Goal: Task Accomplishment & Management: Manage account settings

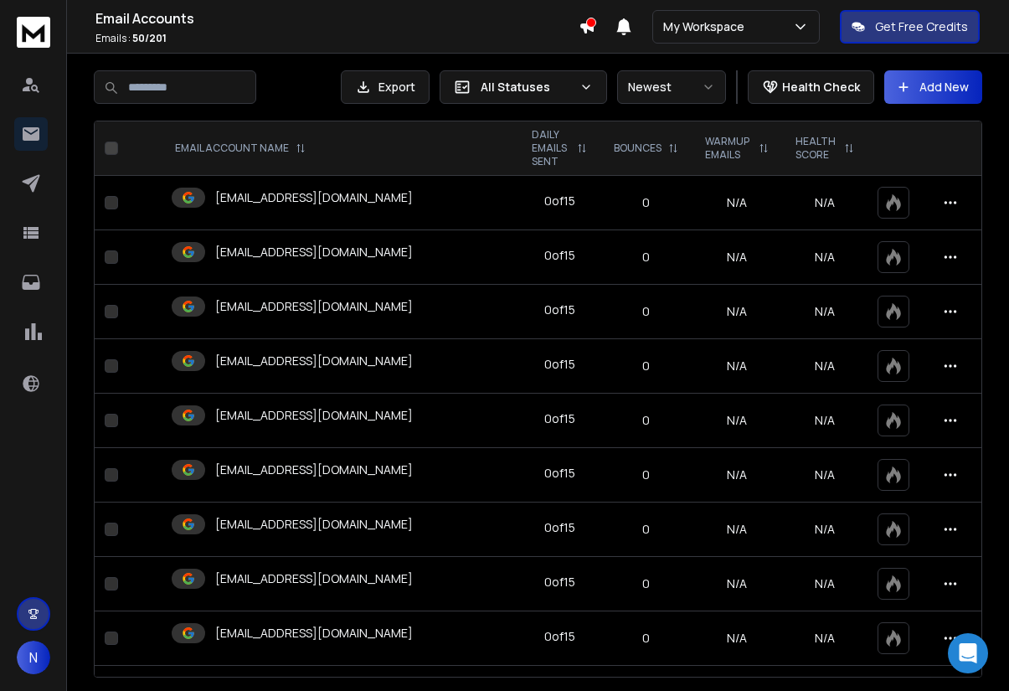
click at [942, 79] on button "Add New" at bounding box center [933, 87] width 98 height 34
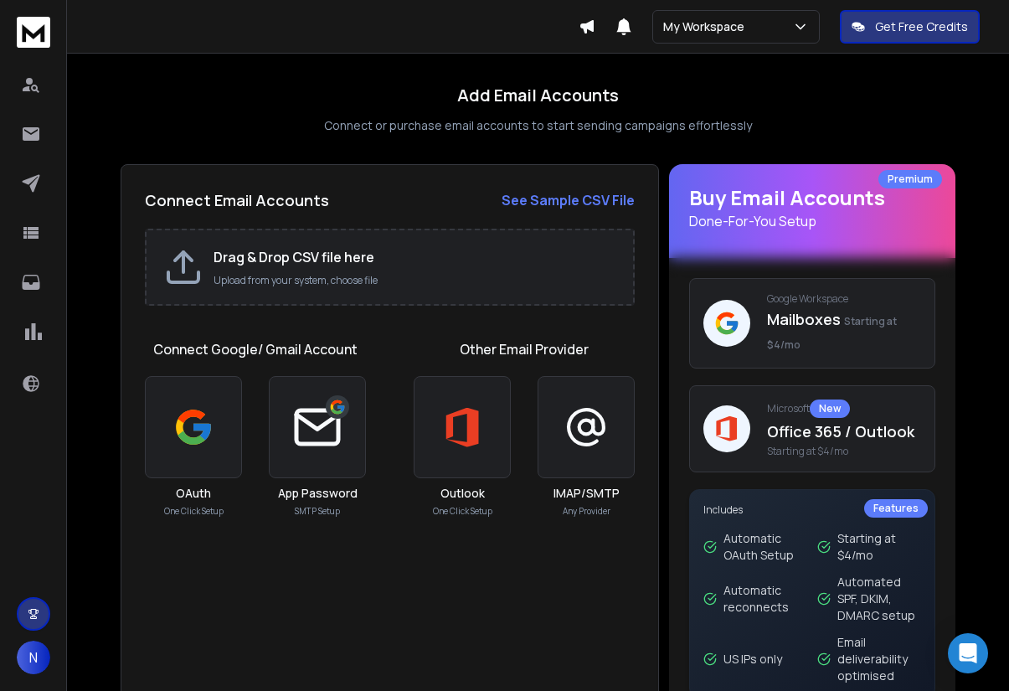
click at [199, 425] on icon at bounding box center [202, 432] width 18 height 17
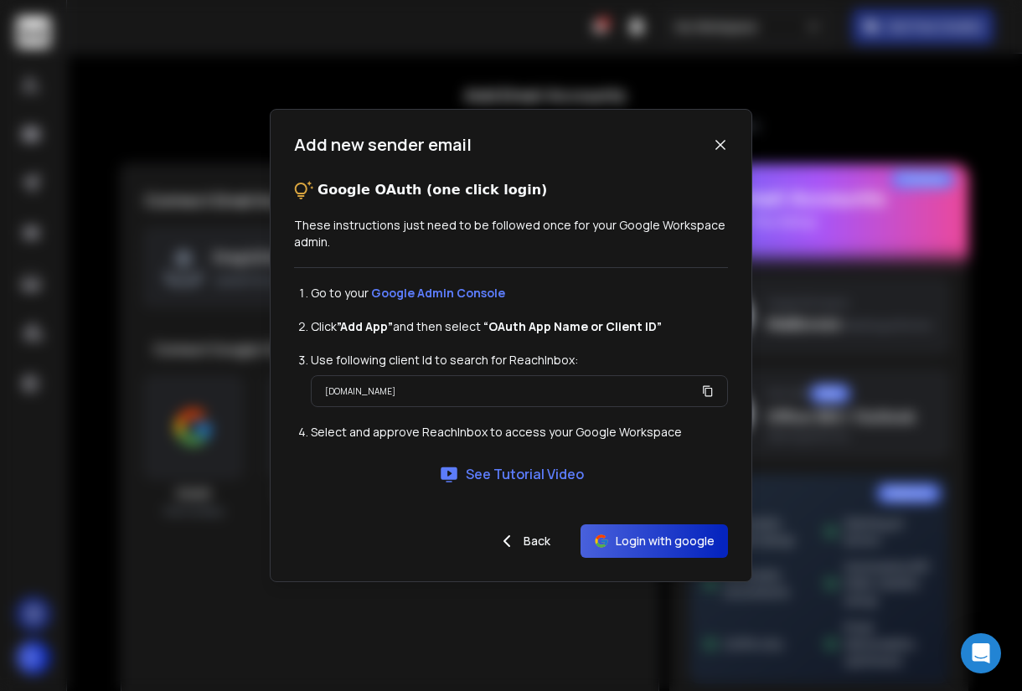
click at [644, 542] on button "Login with google" at bounding box center [653, 541] width 147 height 34
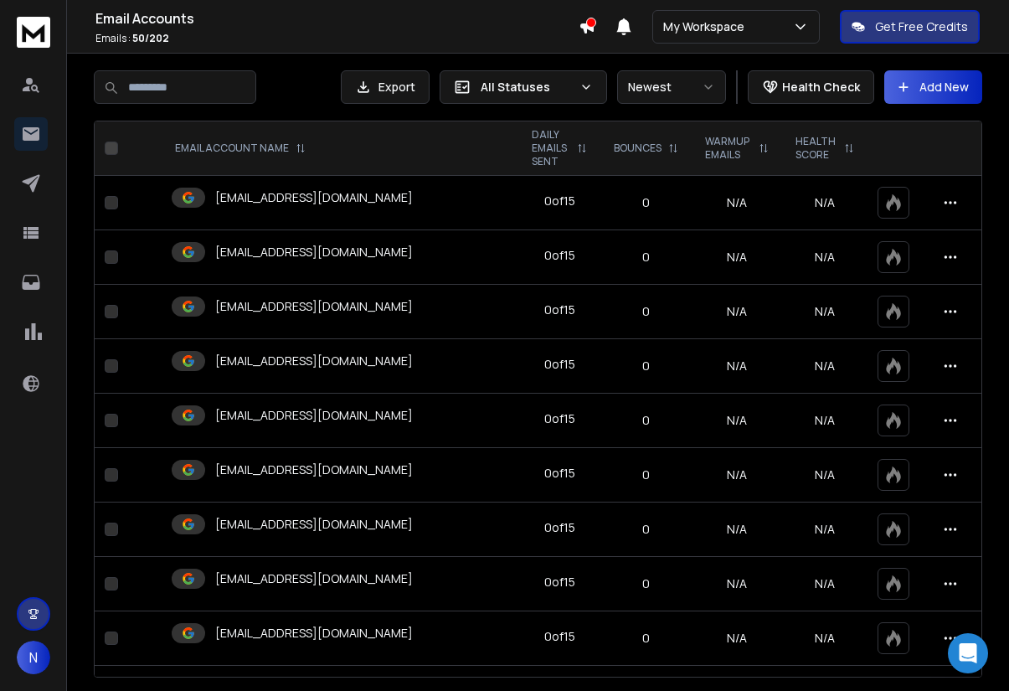
click at [920, 90] on button "Add New" at bounding box center [933, 87] width 98 height 34
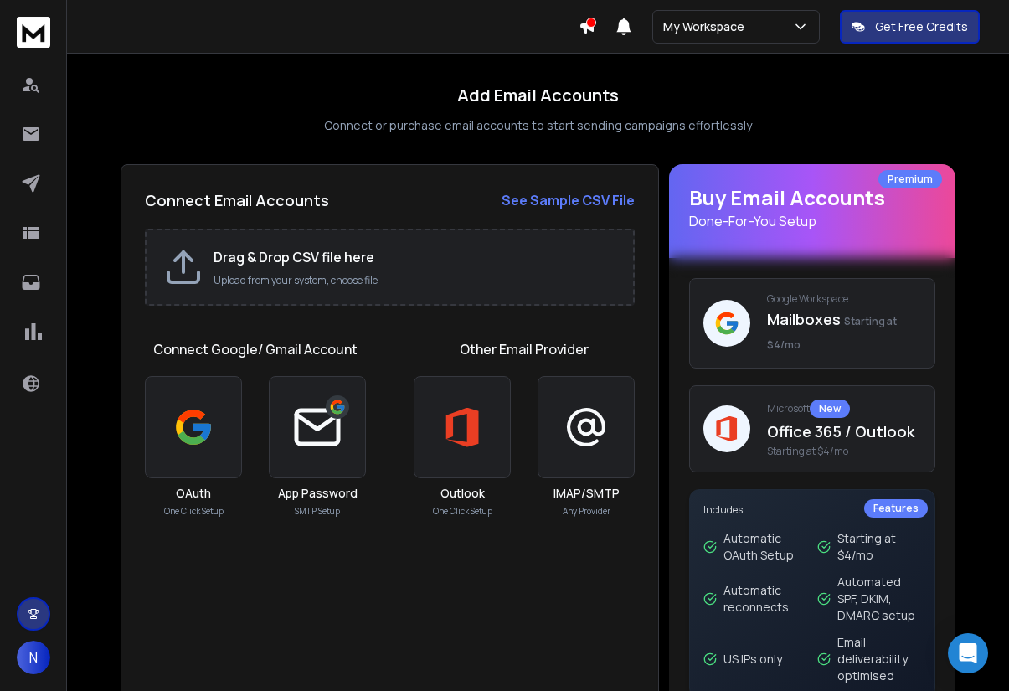
click at [199, 436] on icon at bounding box center [192, 437] width 28 height 14
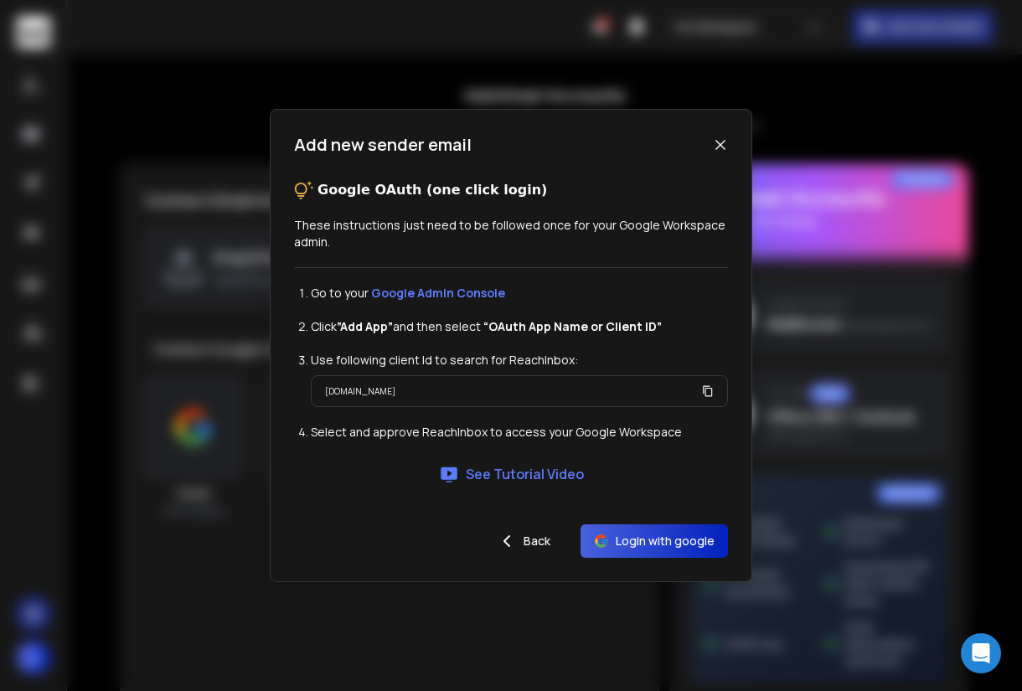
click at [638, 539] on button "Login with google" at bounding box center [653, 541] width 147 height 34
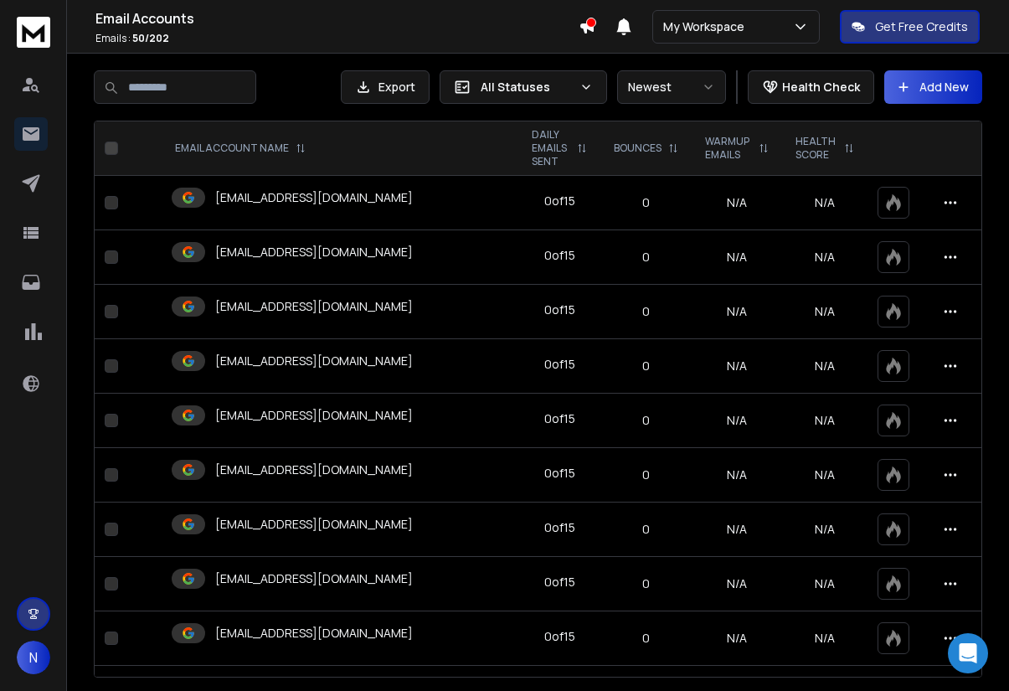
click at [939, 97] on button "Add New" at bounding box center [933, 87] width 98 height 34
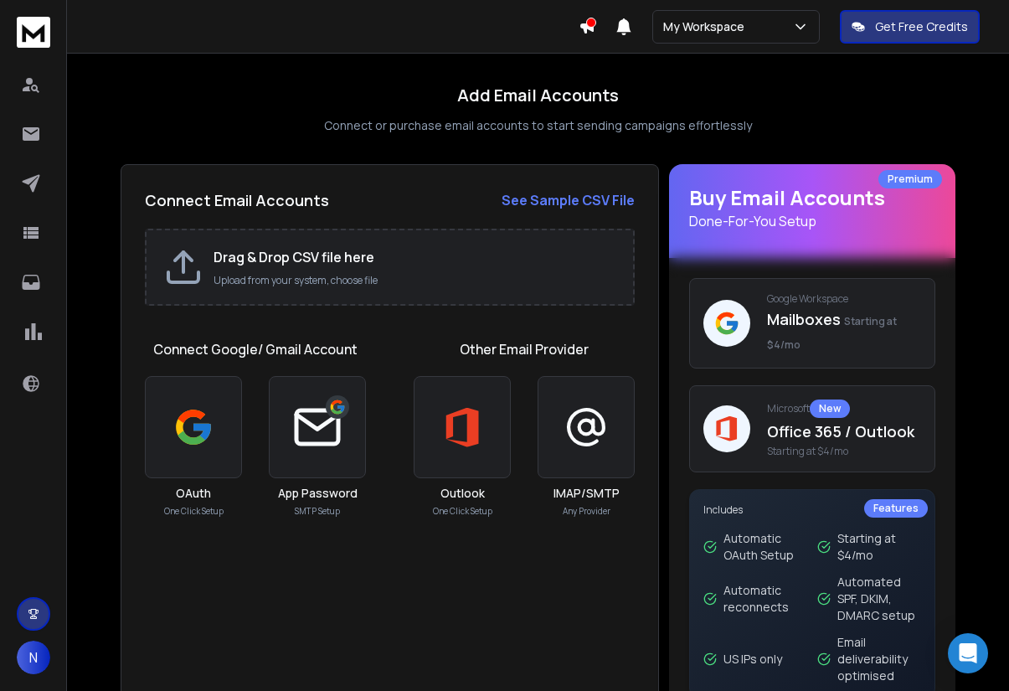
click at [192, 420] on icon at bounding box center [194, 427] width 42 height 50
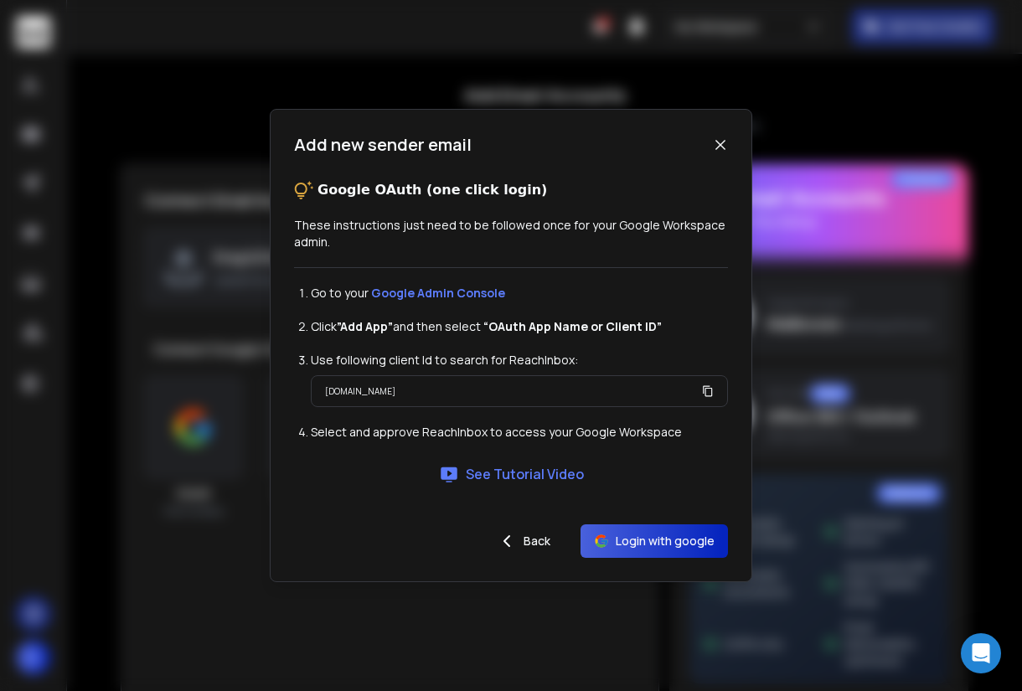
click at [636, 531] on button "Login with google" at bounding box center [653, 541] width 147 height 34
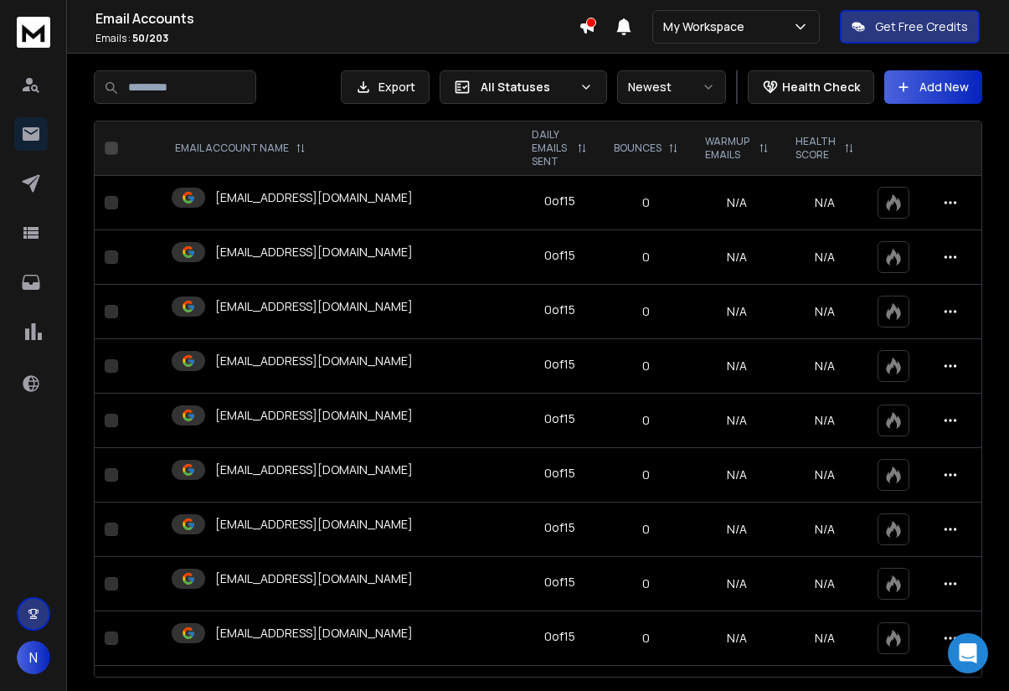
click at [920, 91] on button "Add New" at bounding box center [933, 87] width 98 height 34
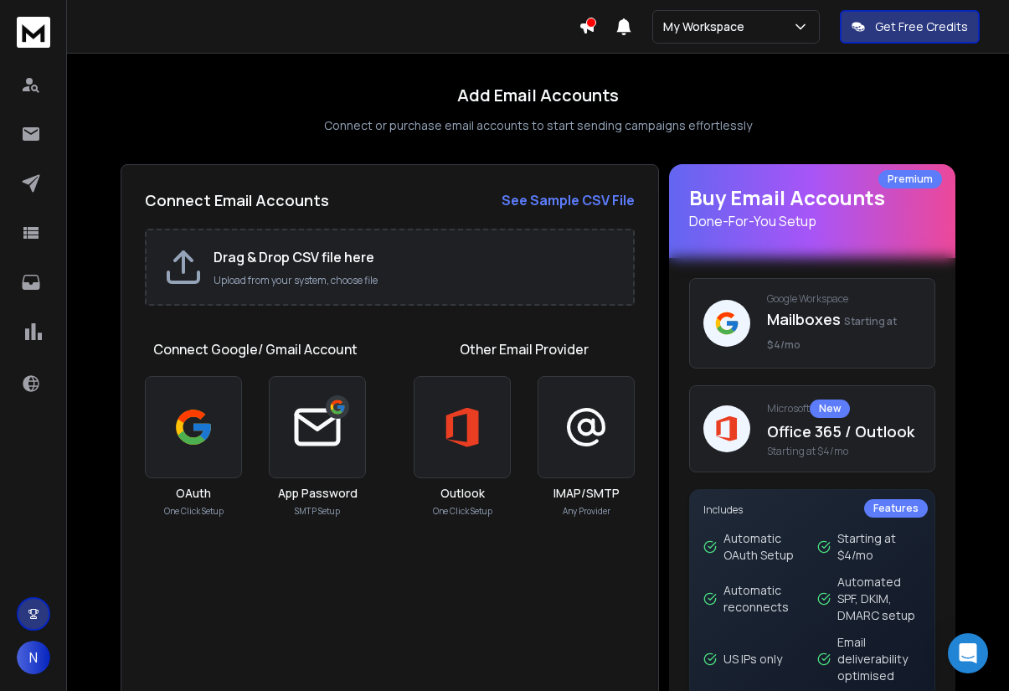
click at [211, 411] on icon at bounding box center [194, 427] width 42 height 50
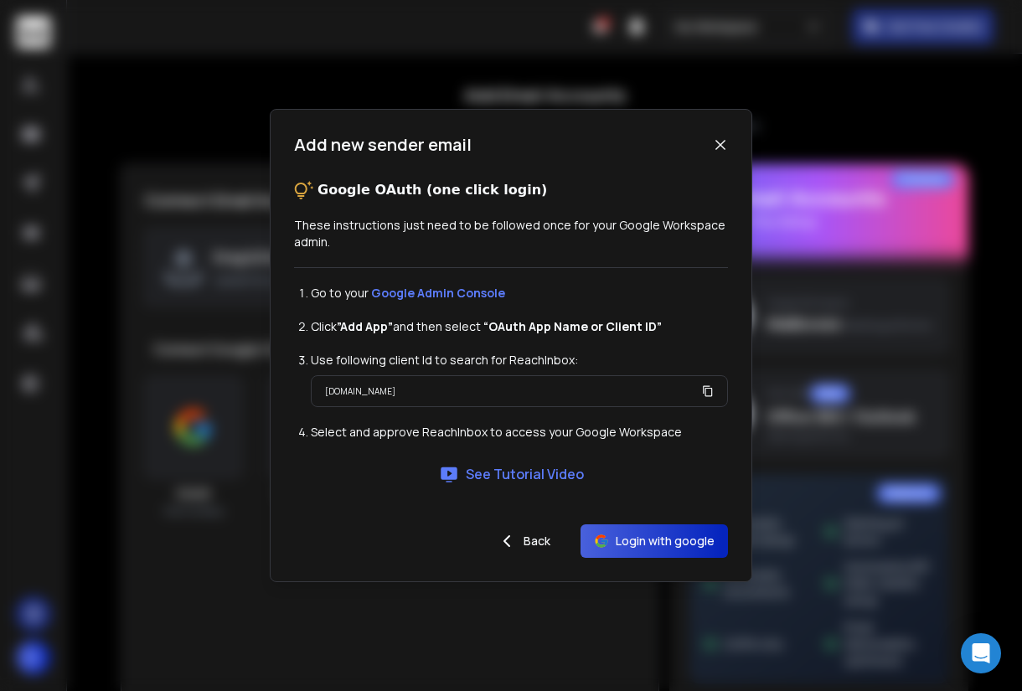
click at [650, 536] on button "Login with google" at bounding box center [653, 541] width 147 height 34
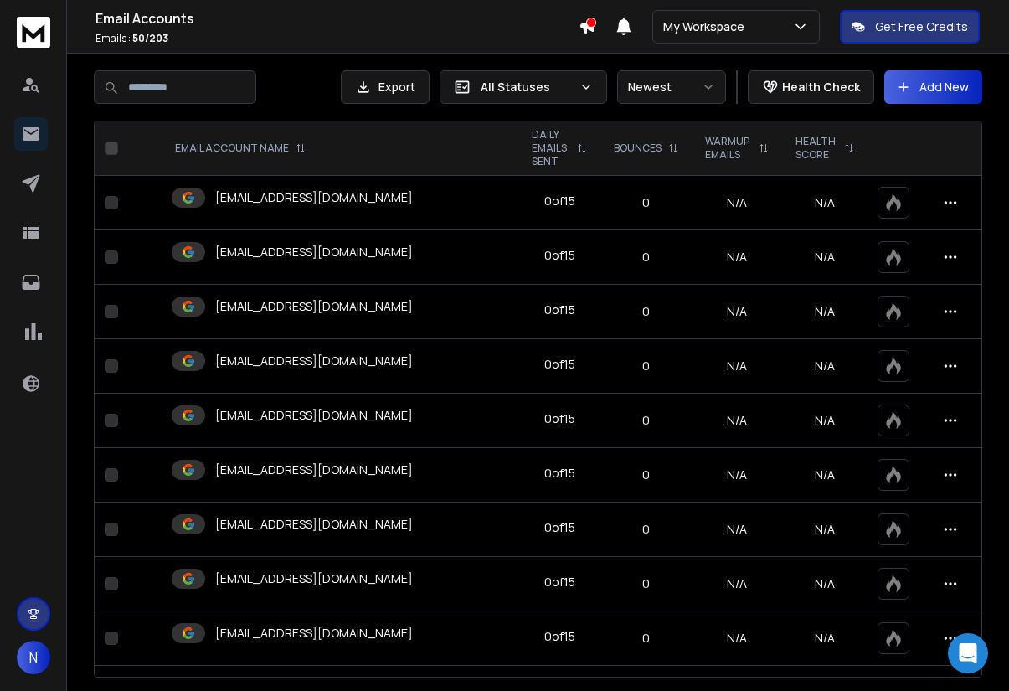
click at [926, 96] on button "Add New" at bounding box center [933, 87] width 98 height 34
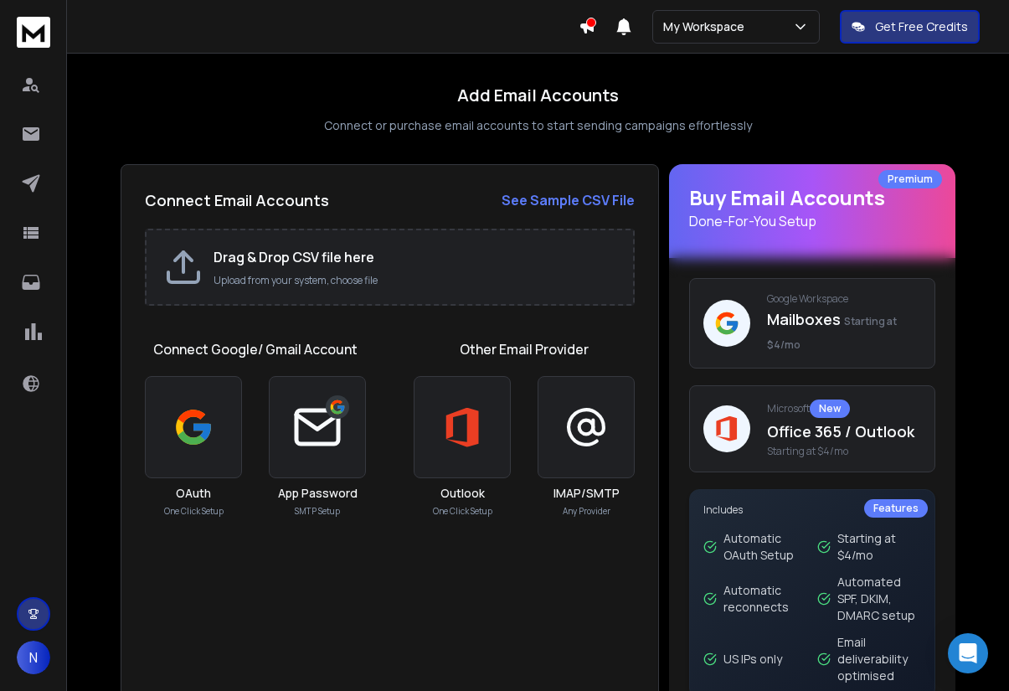
click at [193, 455] on div at bounding box center [193, 427] width 97 height 102
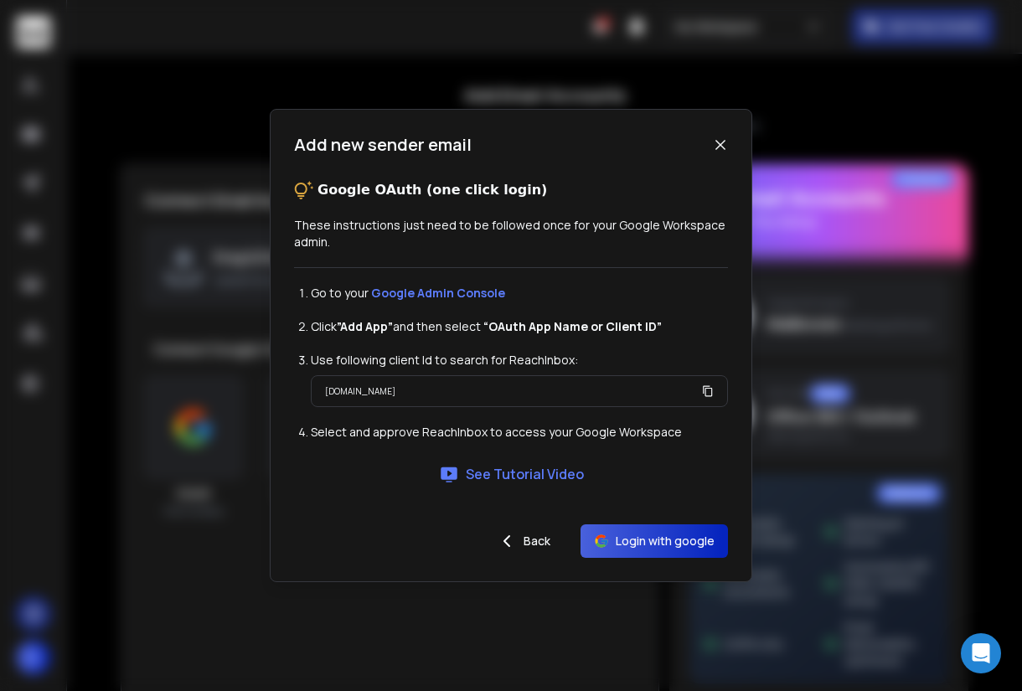
click at [651, 533] on button "Login with google" at bounding box center [653, 541] width 147 height 34
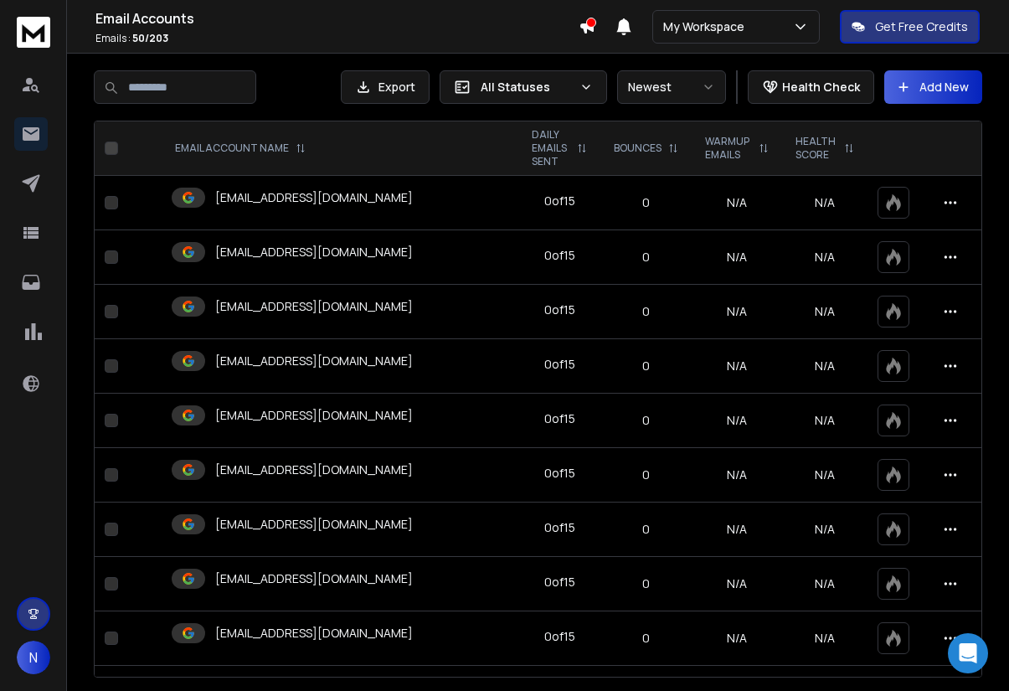
click at [936, 75] on button "Add New" at bounding box center [933, 87] width 98 height 34
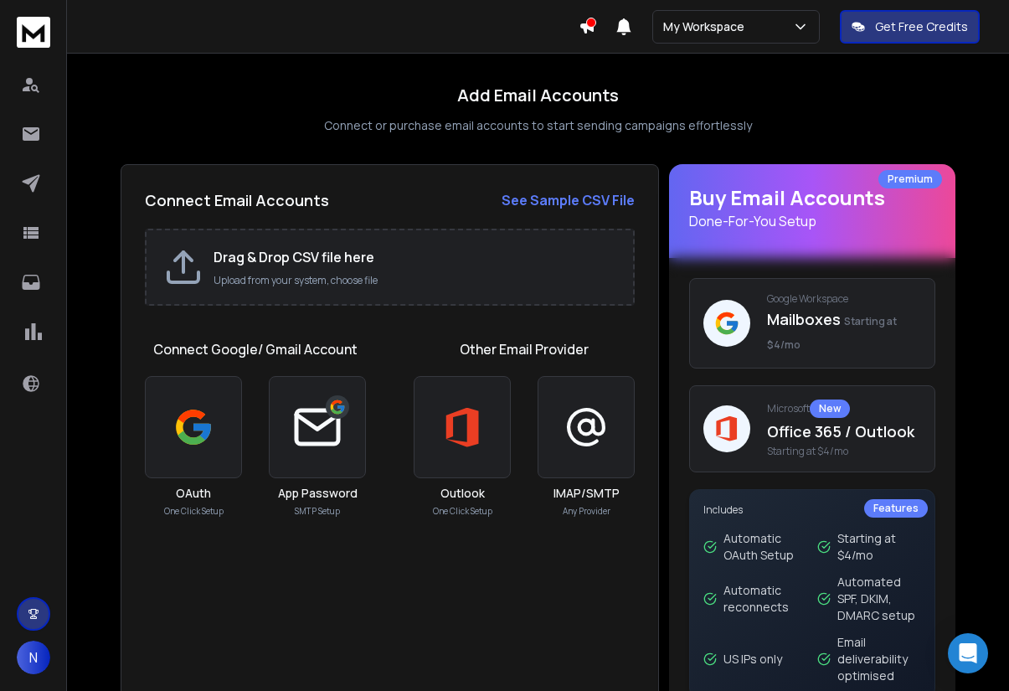
click at [149, 440] on div at bounding box center [193, 427] width 97 height 102
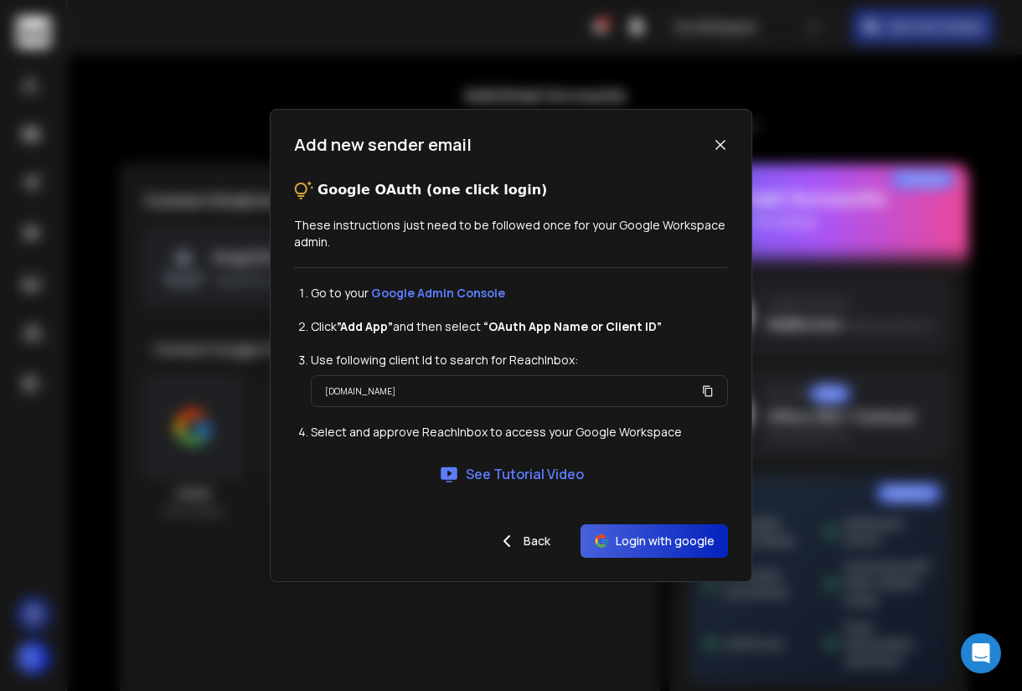
drag, startPoint x: 704, startPoint y: 547, endPoint x: 723, endPoint y: 537, distance: 21.0
click at [704, 547] on button "Login with google" at bounding box center [653, 541] width 147 height 34
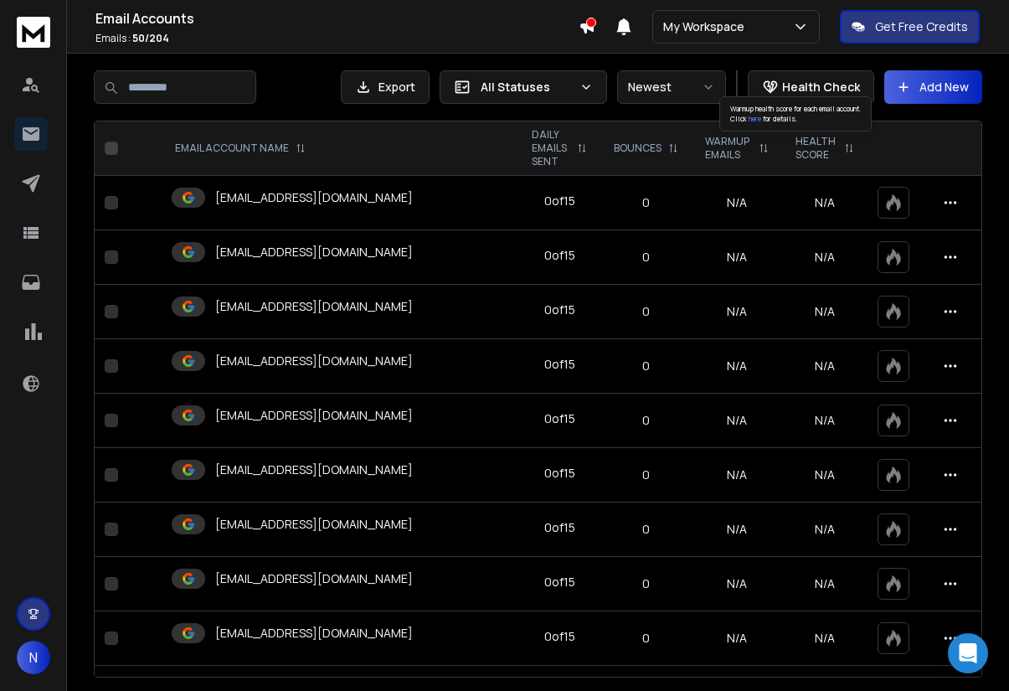
click at [942, 83] on button "Add New" at bounding box center [933, 87] width 98 height 34
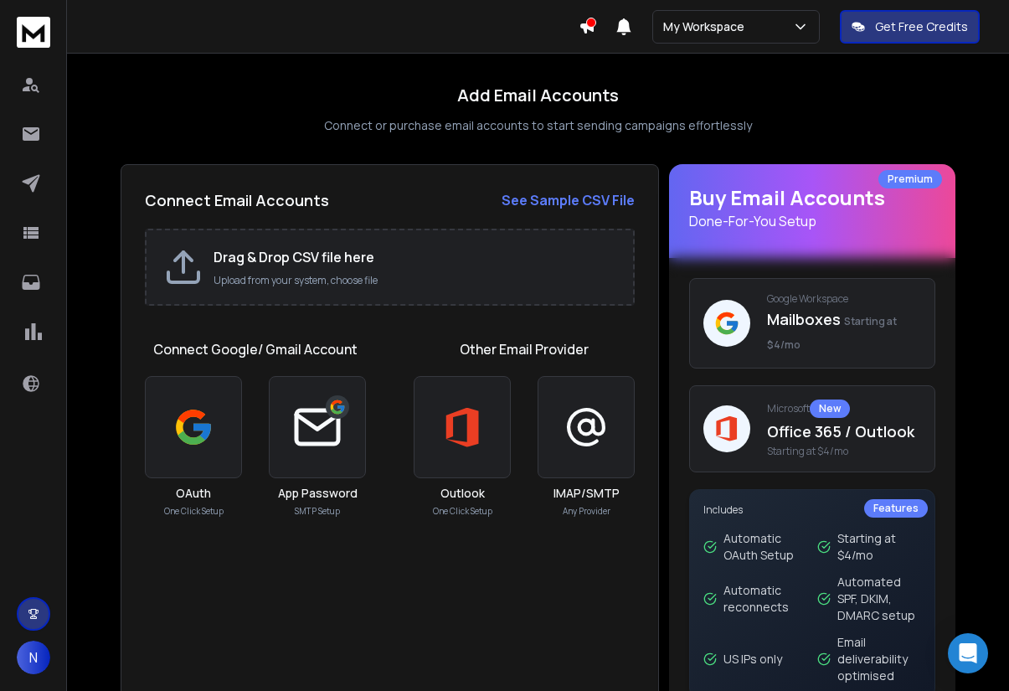
click at [186, 460] on div at bounding box center [193, 427] width 97 height 102
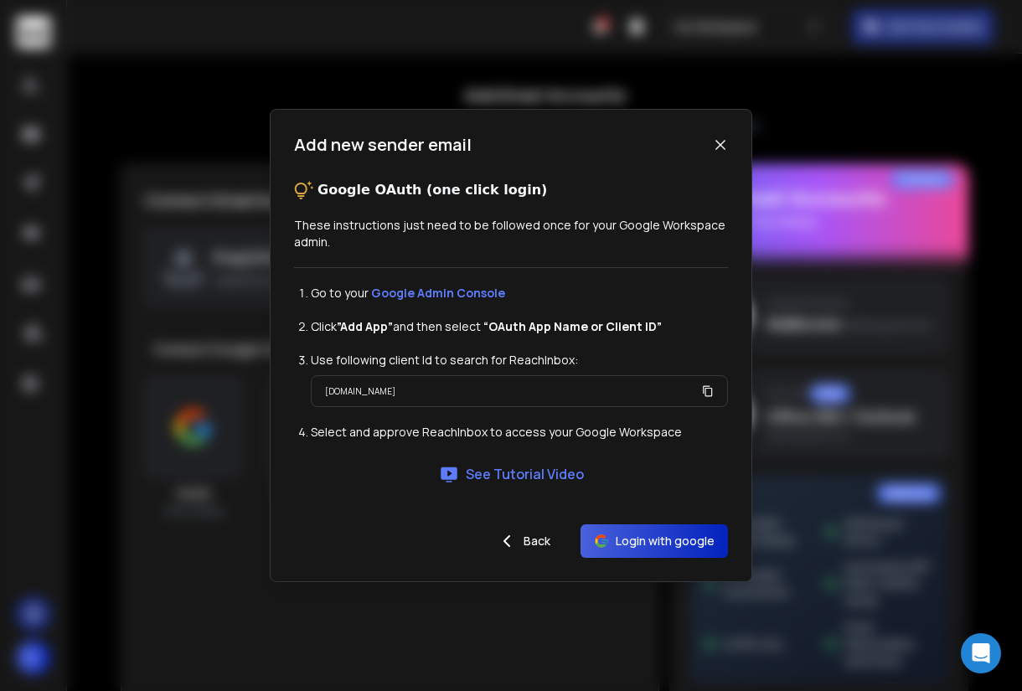
click at [612, 539] on button "Login with google" at bounding box center [653, 541] width 147 height 34
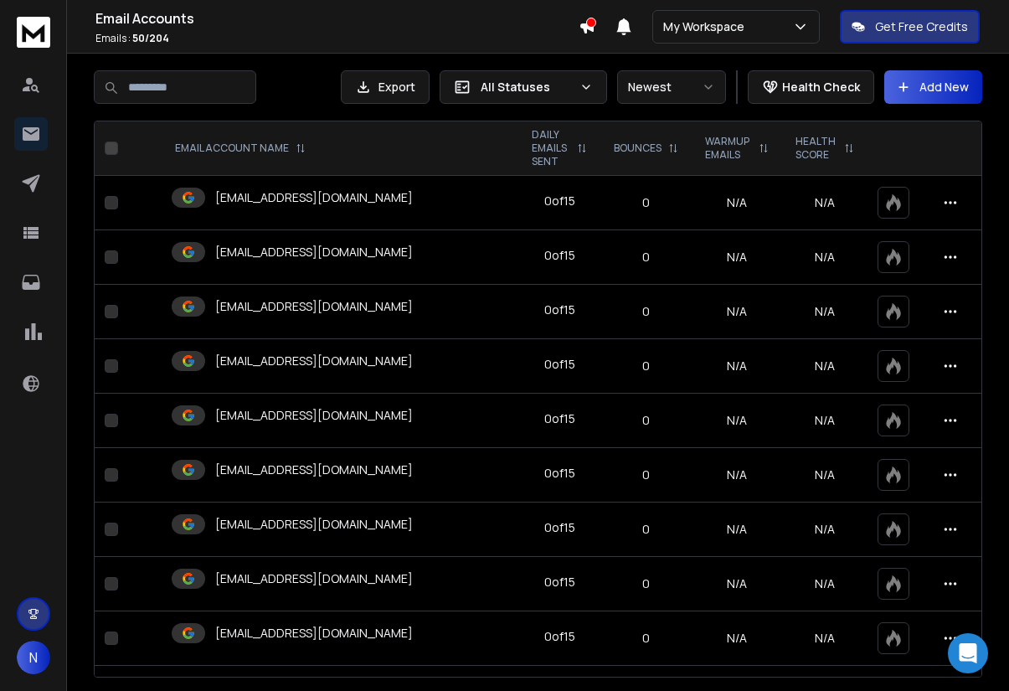
click at [938, 92] on button "Add New" at bounding box center [933, 87] width 98 height 34
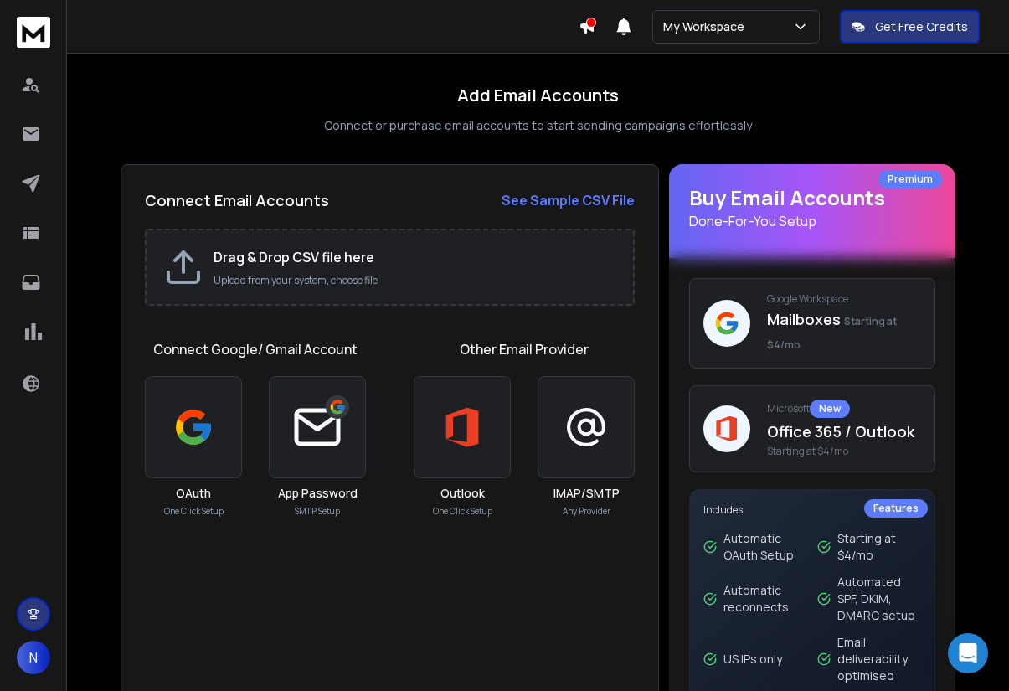
click at [198, 441] on icon at bounding box center [192, 437] width 28 height 14
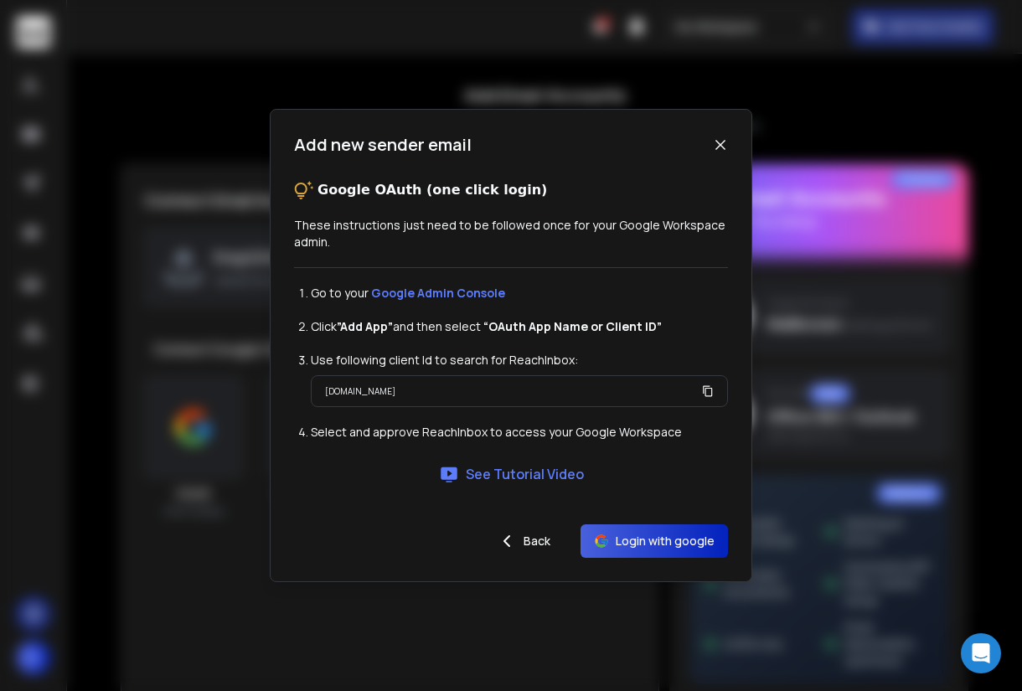
click at [621, 534] on button "Login with google" at bounding box center [653, 541] width 147 height 34
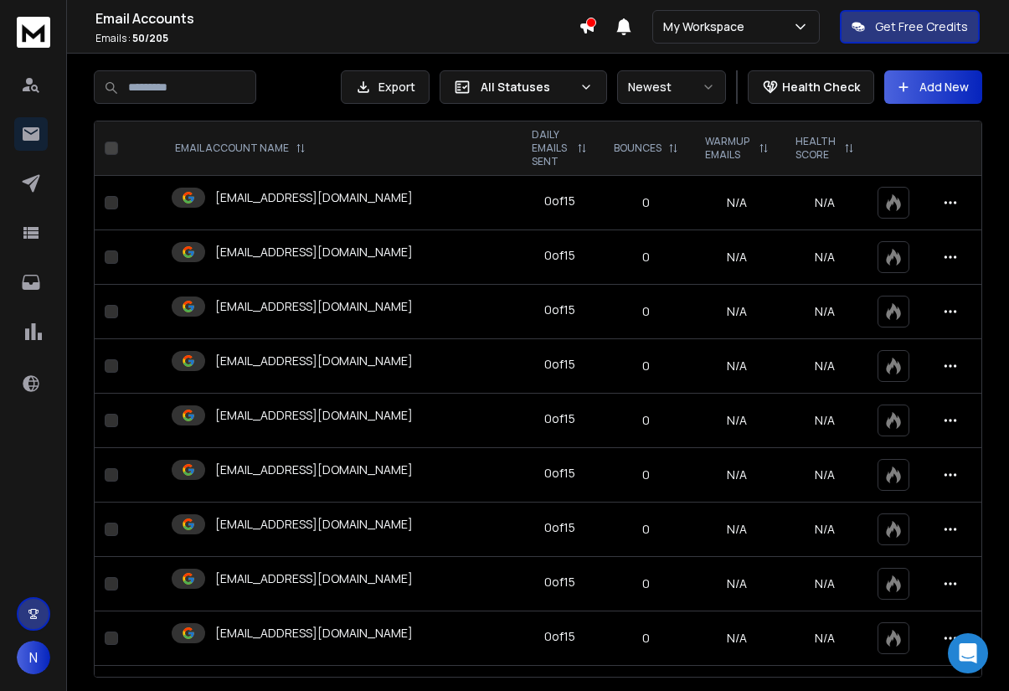
click at [956, 85] on button "Add New" at bounding box center [933, 87] width 98 height 34
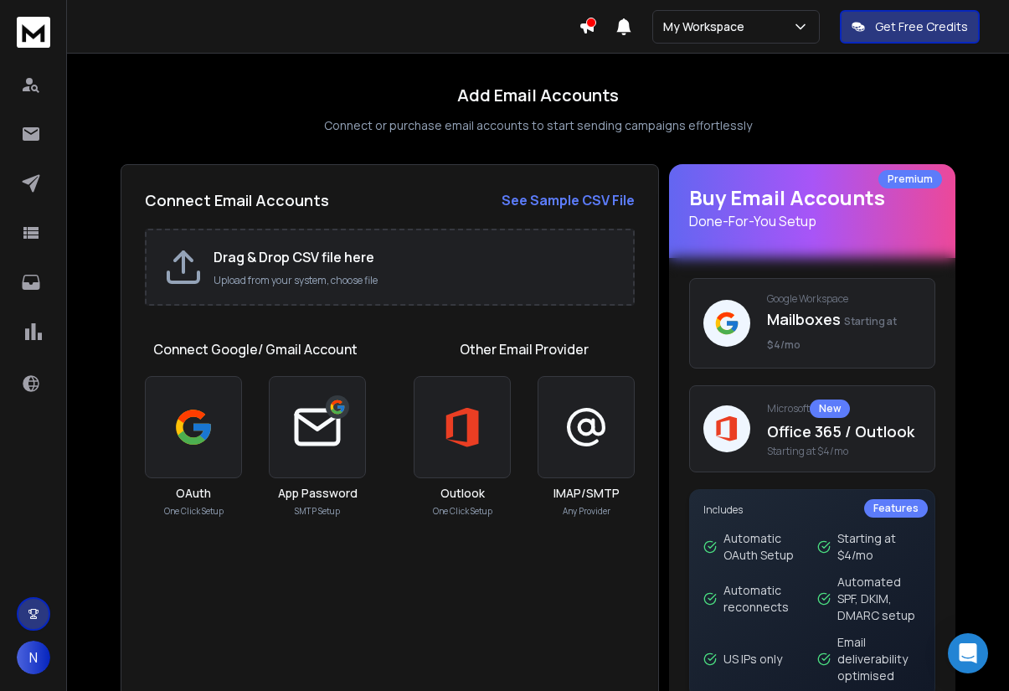
click at [192, 419] on icon at bounding box center [194, 427] width 42 height 50
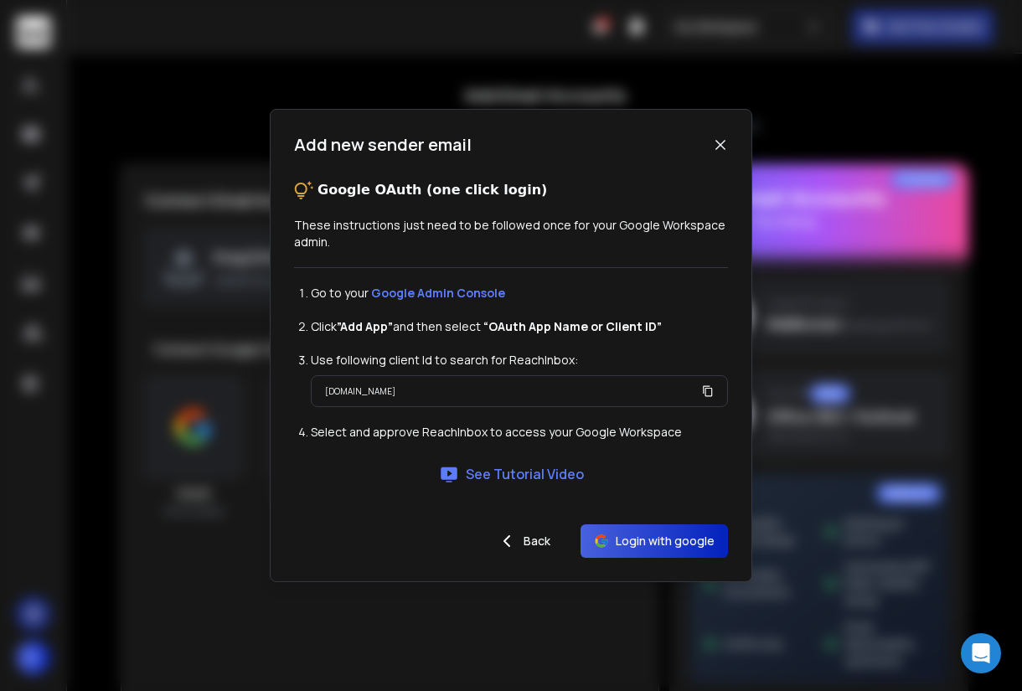
click at [637, 536] on button "Login with google" at bounding box center [653, 541] width 147 height 34
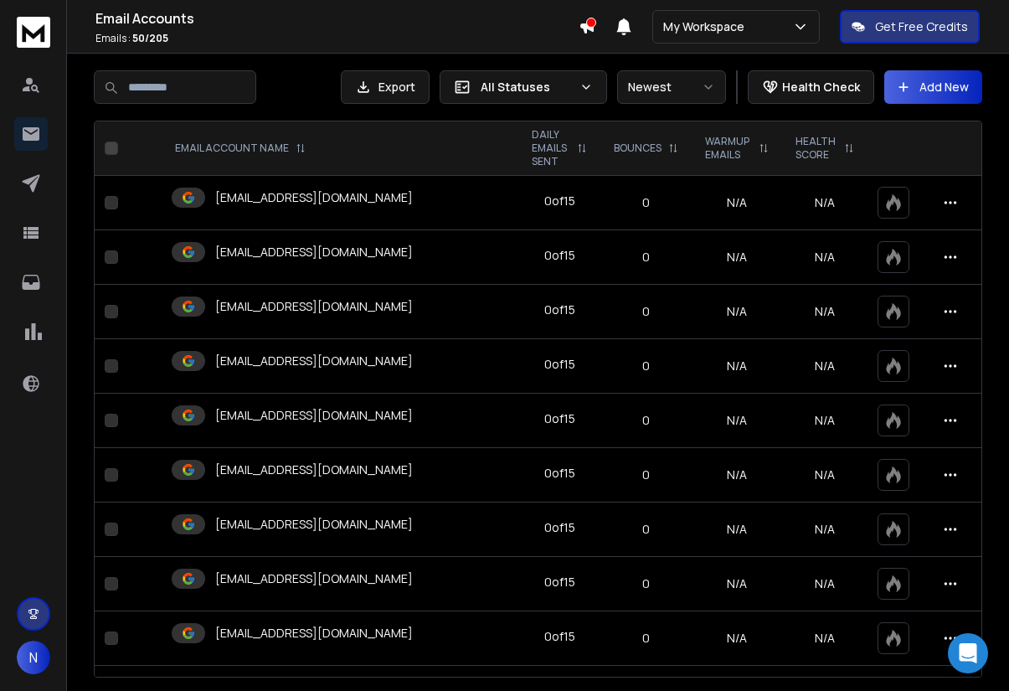
click at [951, 96] on button "Add New" at bounding box center [933, 87] width 98 height 34
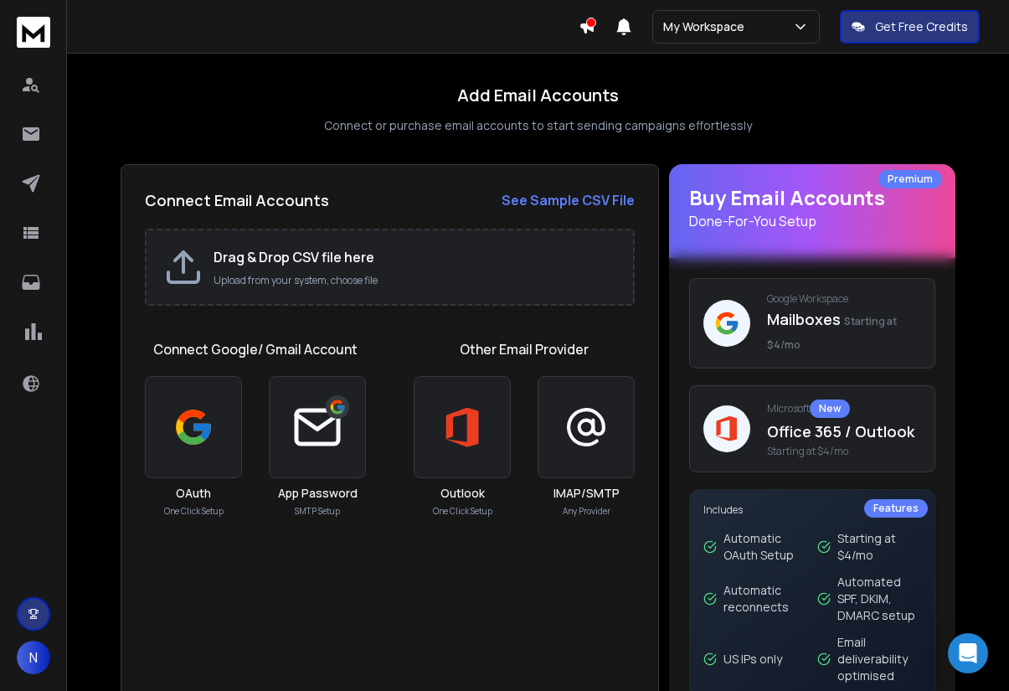
click at [172, 430] on div at bounding box center [193, 427] width 97 height 102
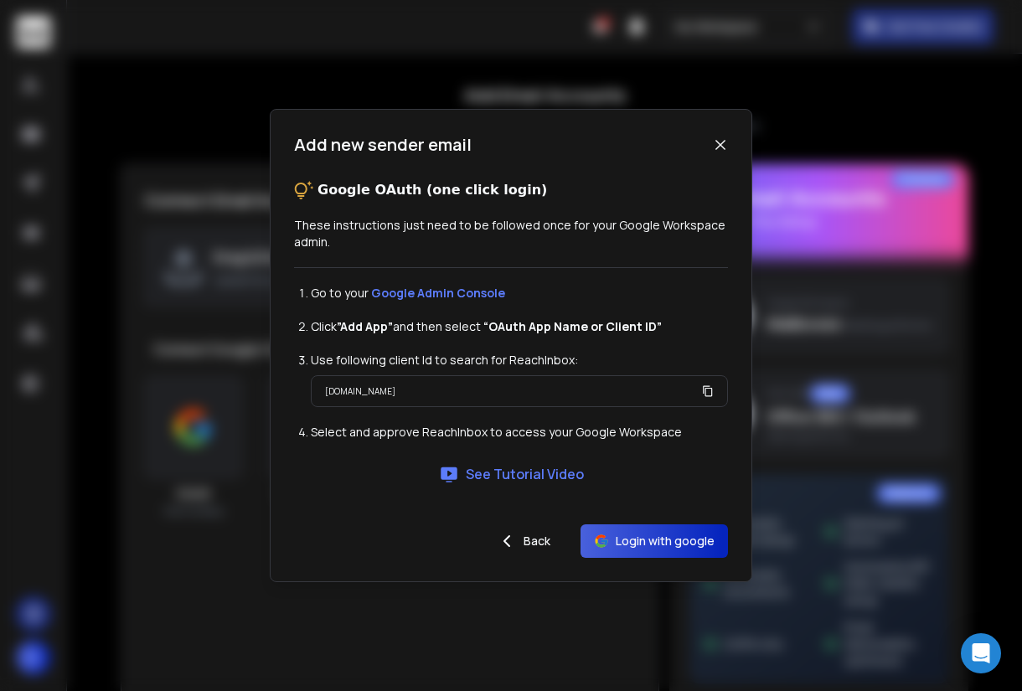
click at [660, 539] on button "Login with google" at bounding box center [653, 541] width 147 height 34
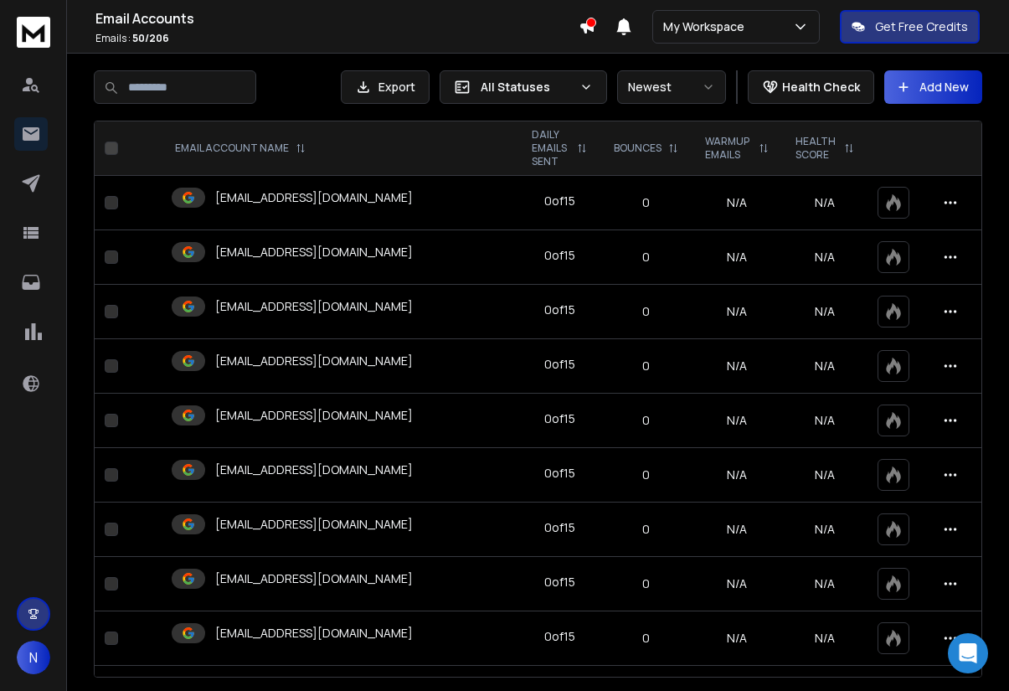
click at [949, 95] on button "Add New" at bounding box center [933, 87] width 98 height 34
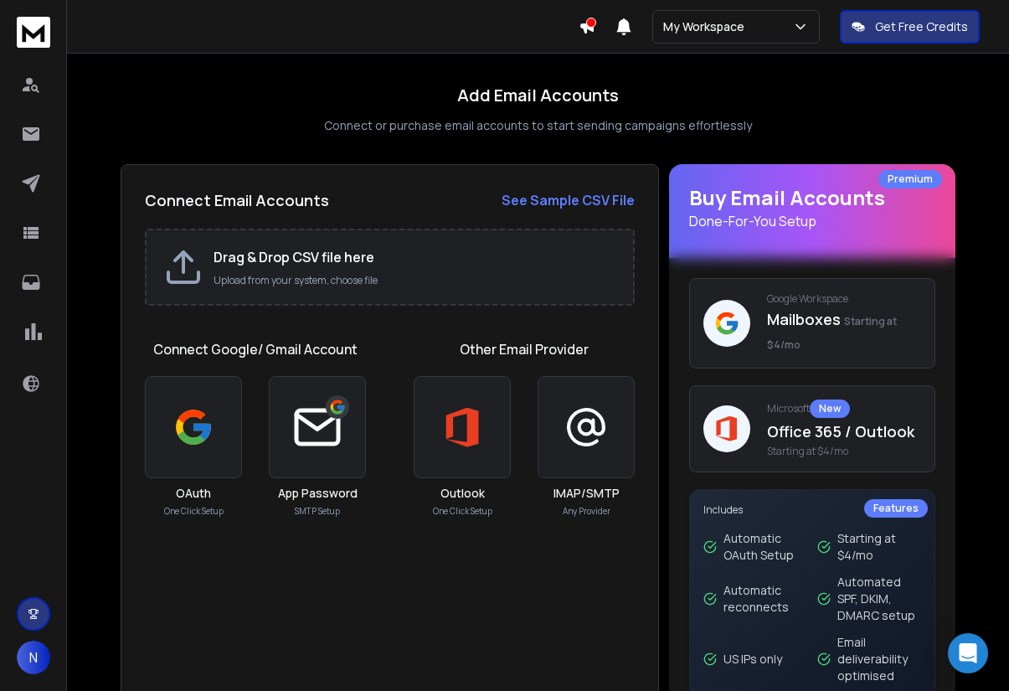
click at [193, 438] on icon at bounding box center [192, 437] width 28 height 14
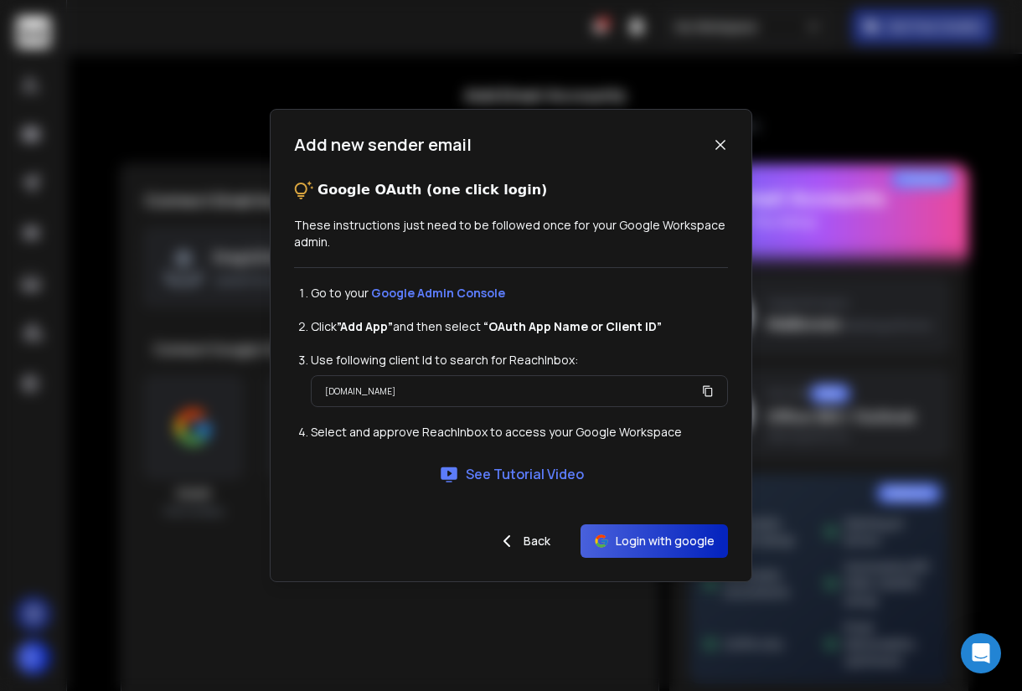
click at [662, 531] on button "Login with google" at bounding box center [653, 541] width 147 height 34
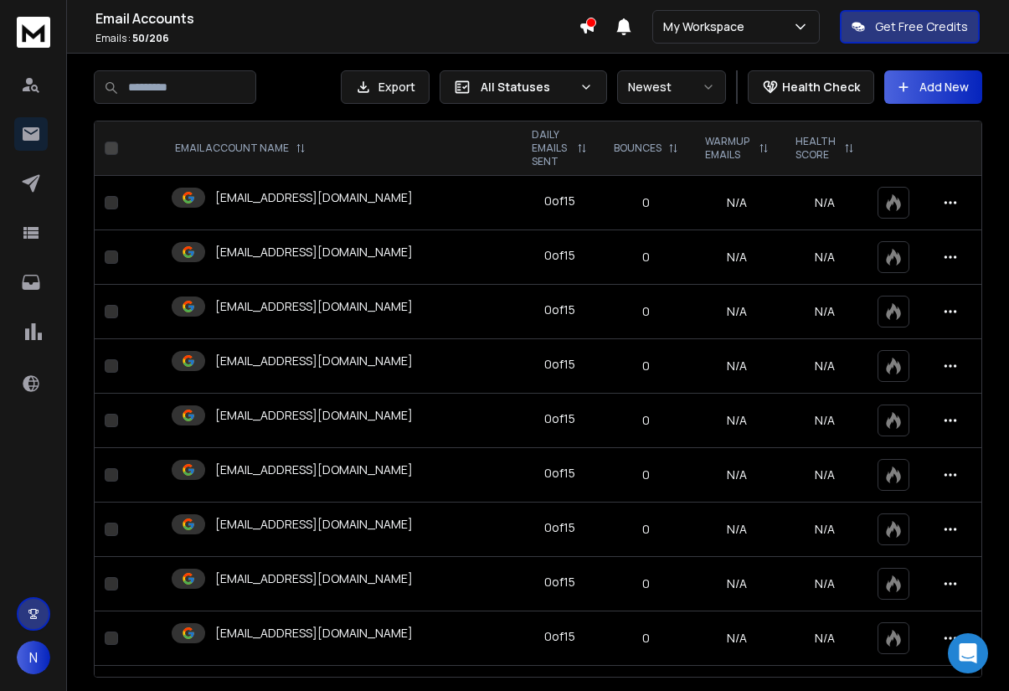
click at [952, 91] on button "Add New" at bounding box center [933, 87] width 98 height 34
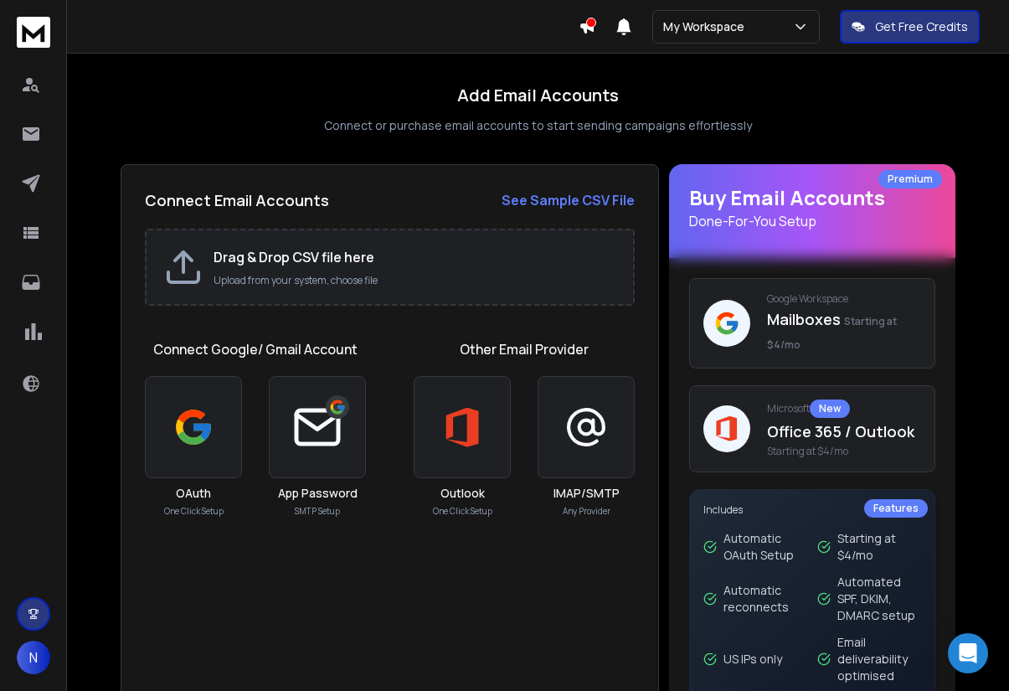
click at [185, 410] on icon at bounding box center [194, 427] width 42 height 50
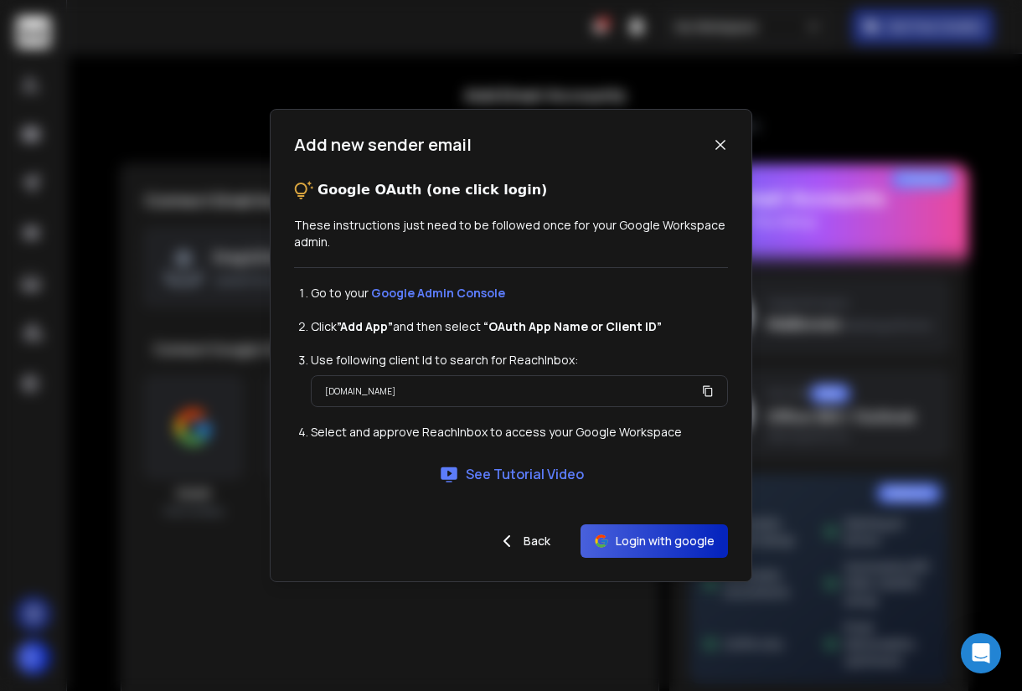
click at [652, 551] on button "Login with google" at bounding box center [653, 541] width 147 height 34
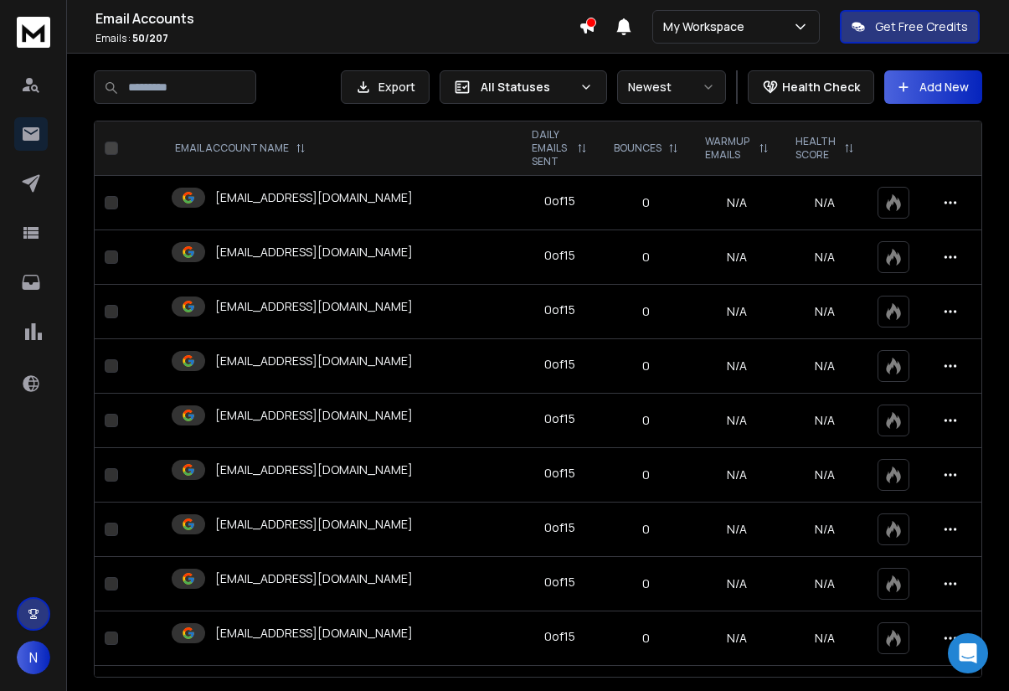
click at [940, 90] on button "Add New" at bounding box center [933, 87] width 98 height 34
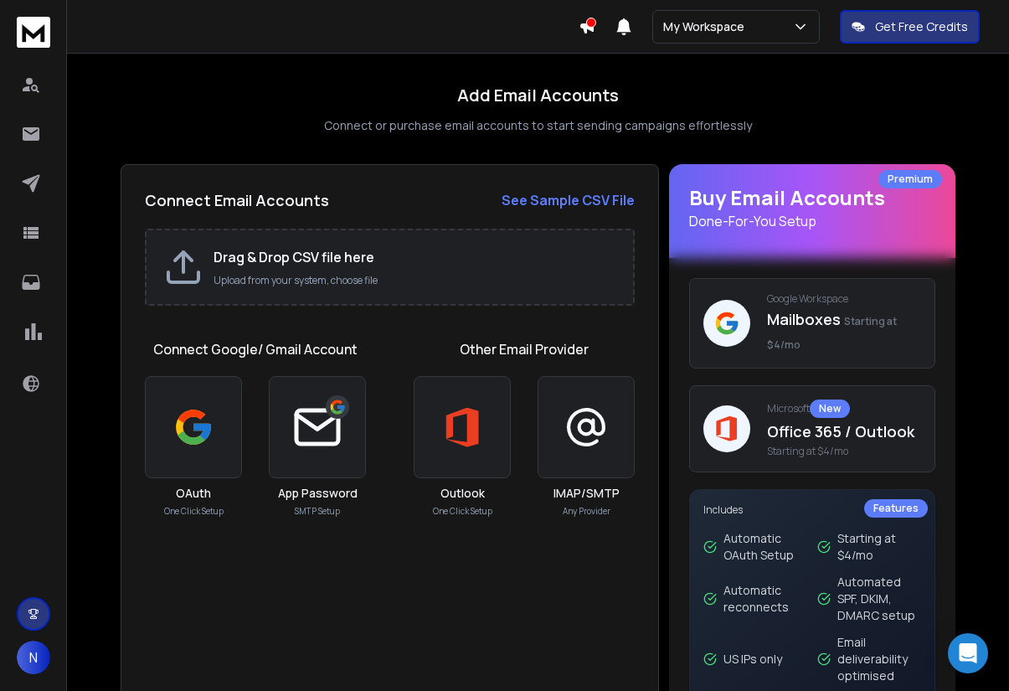
click at [216, 413] on div at bounding box center [193, 427] width 97 height 102
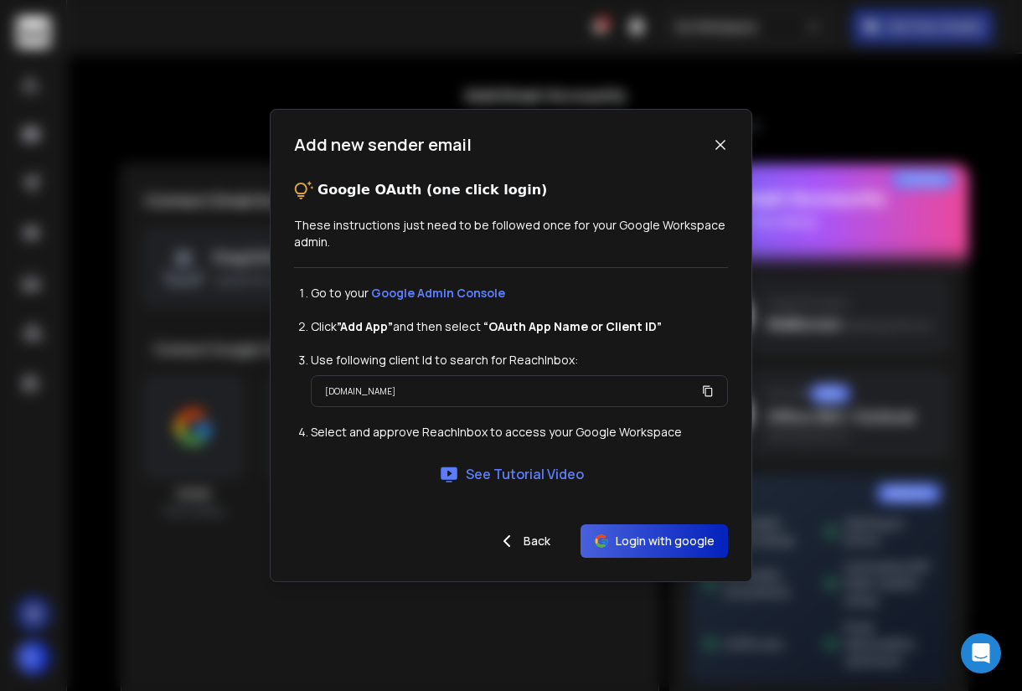
click at [666, 545] on button "Login with google" at bounding box center [653, 541] width 147 height 34
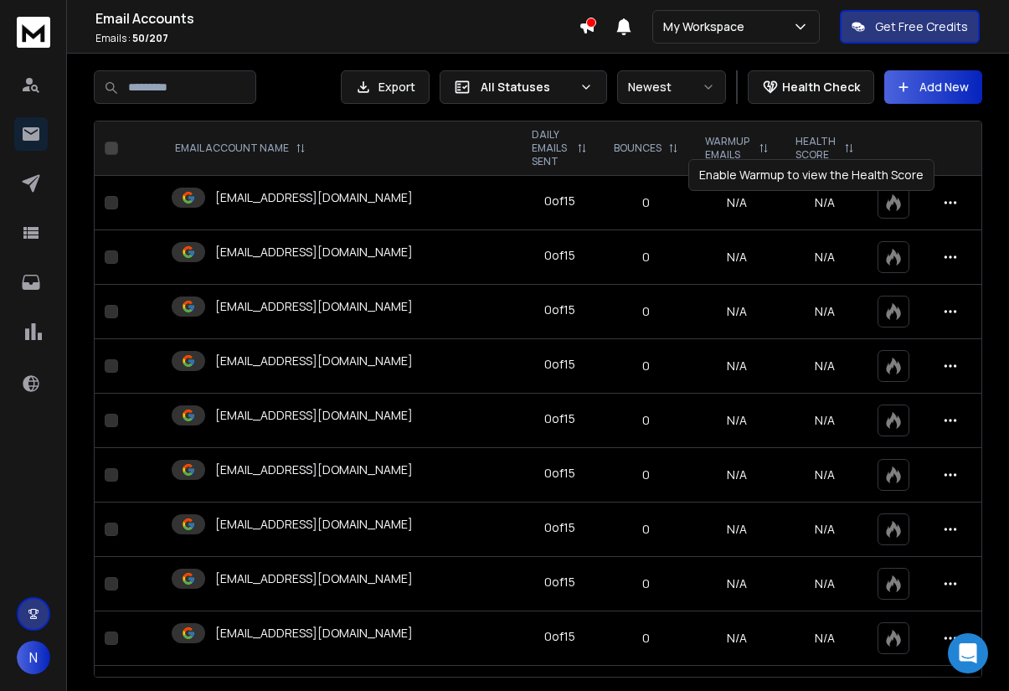
click at [925, 97] on button "Add New" at bounding box center [933, 87] width 98 height 34
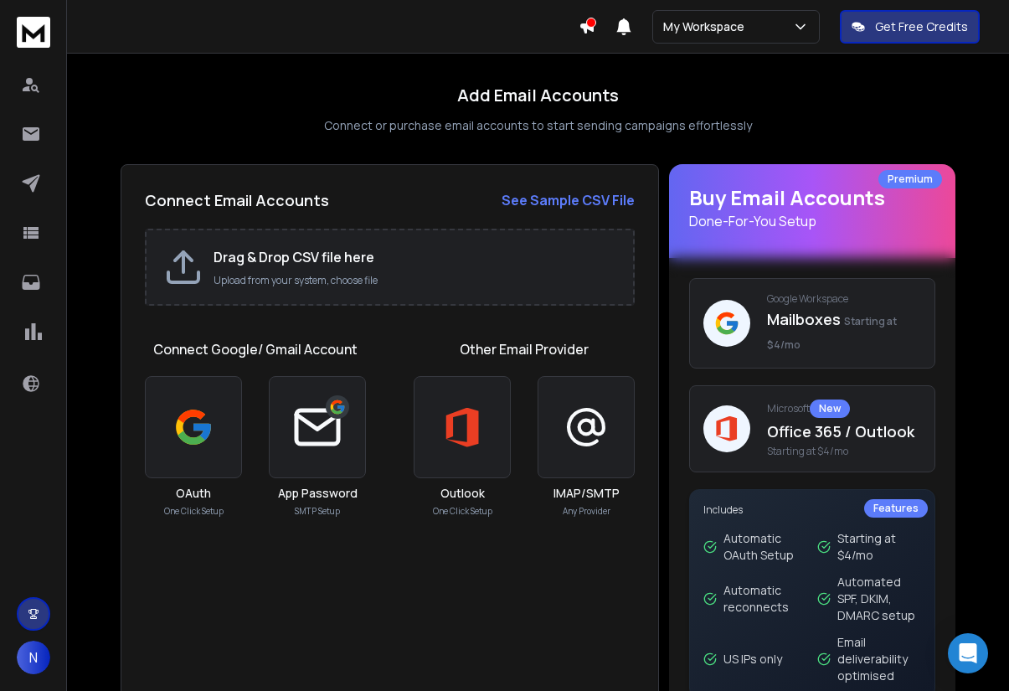
click at [225, 424] on div at bounding box center [193, 427] width 97 height 102
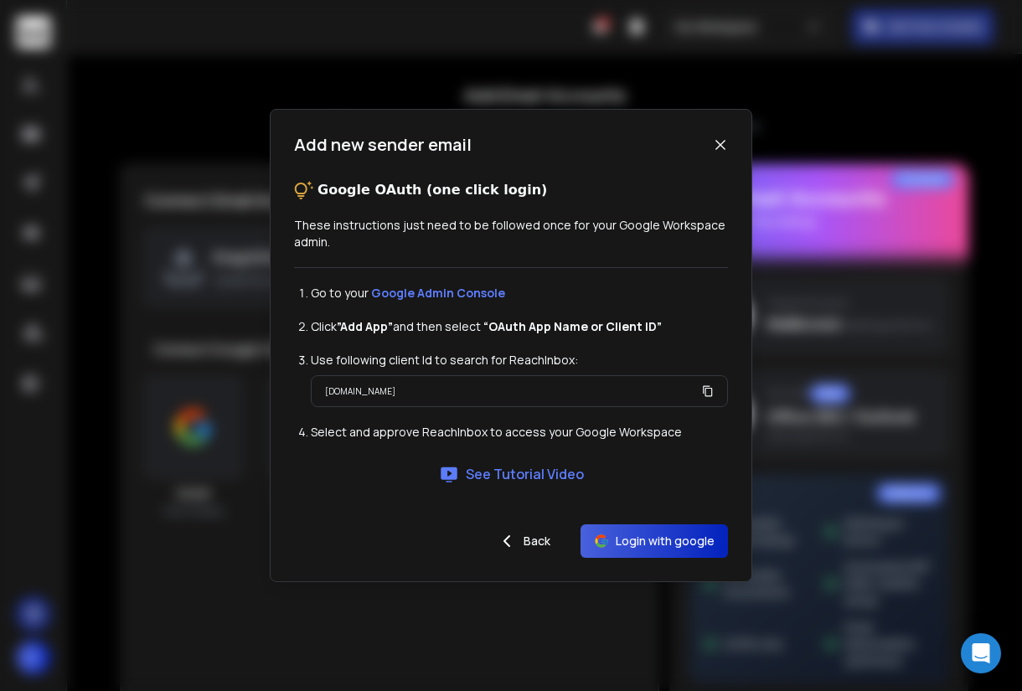
click at [634, 532] on button "Login with google" at bounding box center [653, 541] width 147 height 34
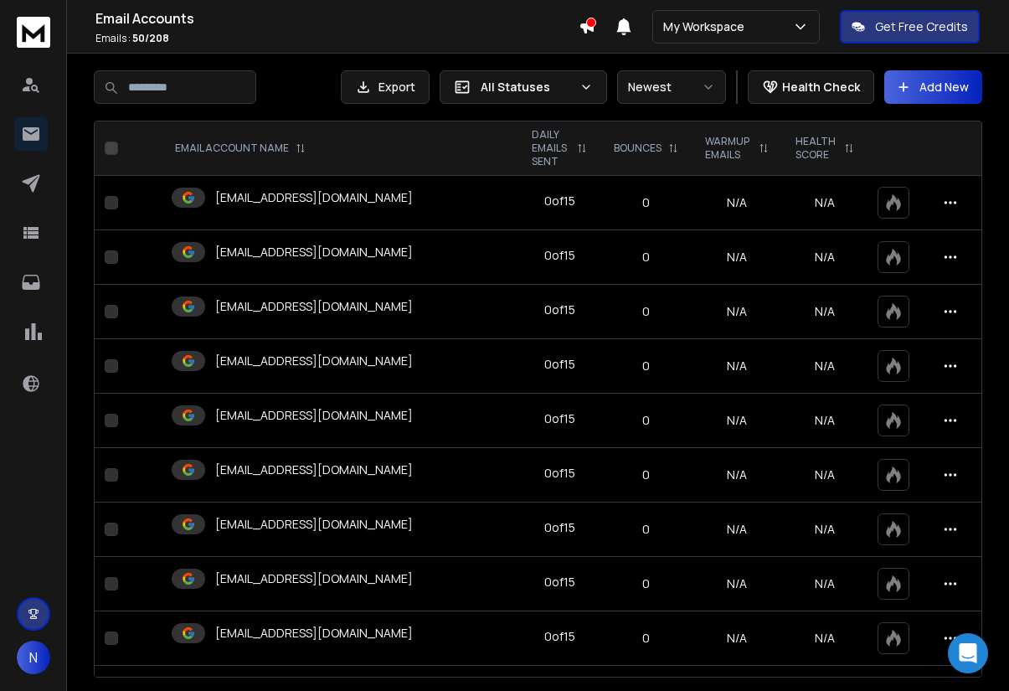
click at [941, 84] on button "Add New" at bounding box center [933, 87] width 98 height 34
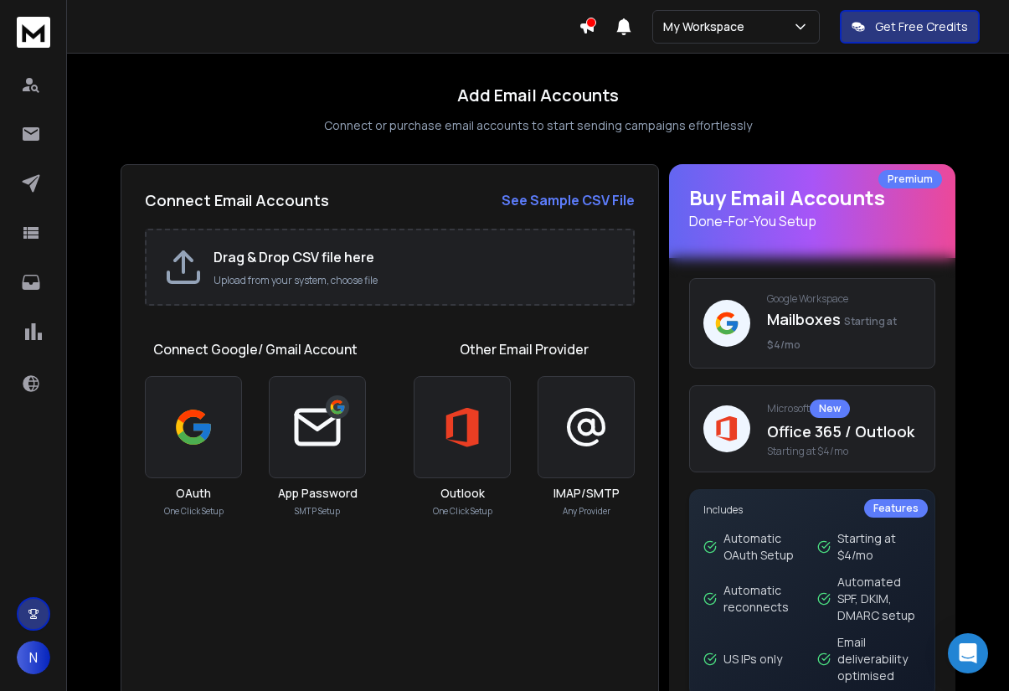
click at [189, 430] on icon at bounding box center [194, 427] width 42 height 50
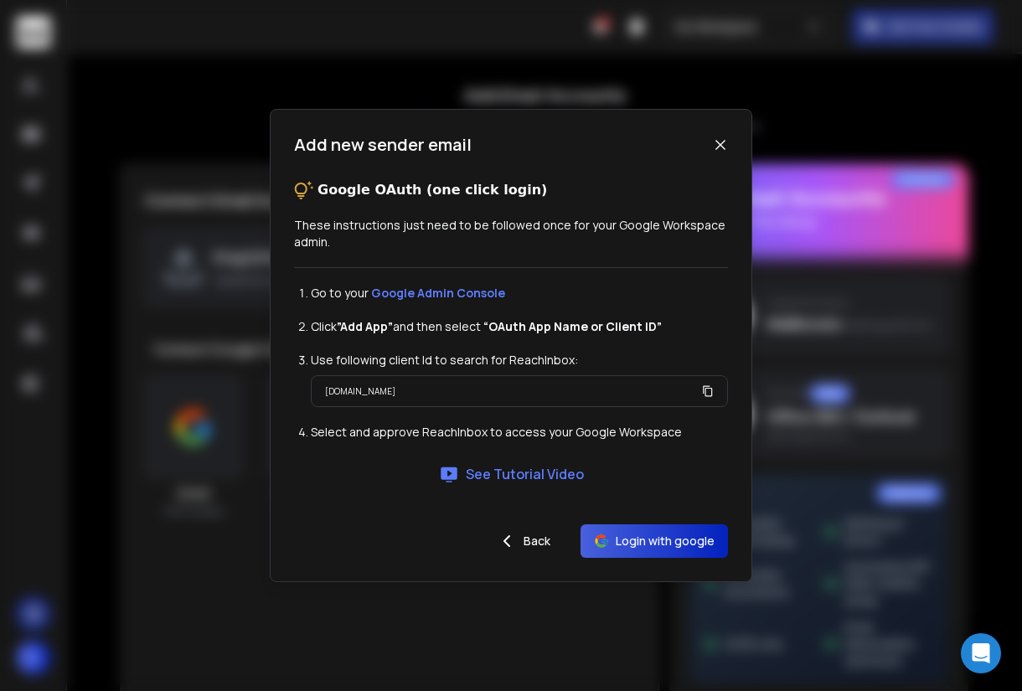
click at [673, 540] on button "Login with google" at bounding box center [653, 541] width 147 height 34
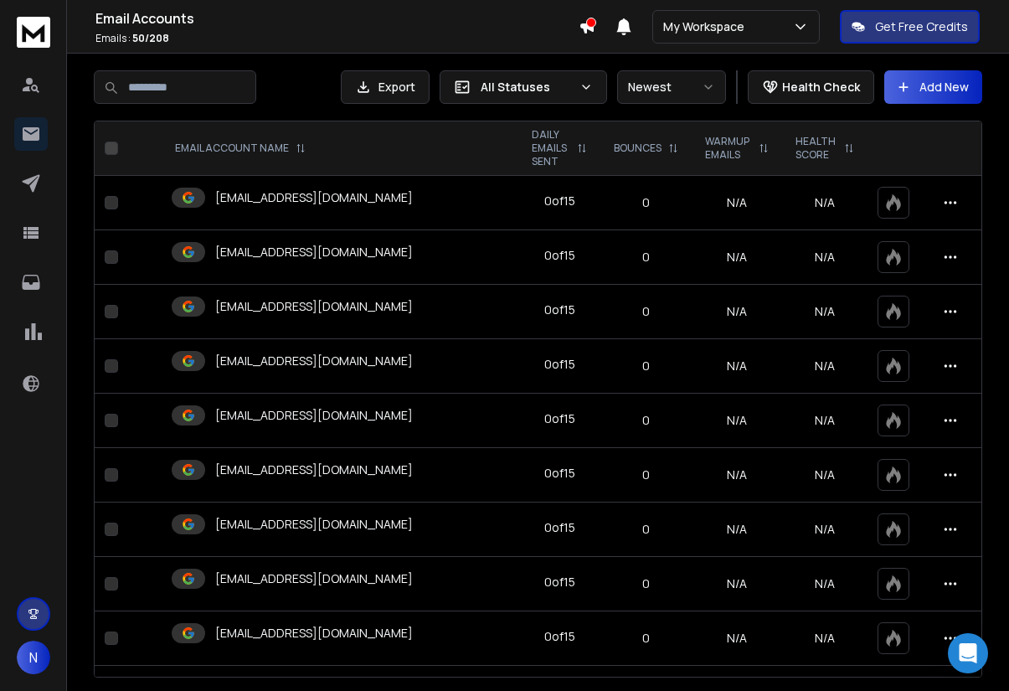
click at [932, 90] on button "Add New" at bounding box center [933, 87] width 98 height 34
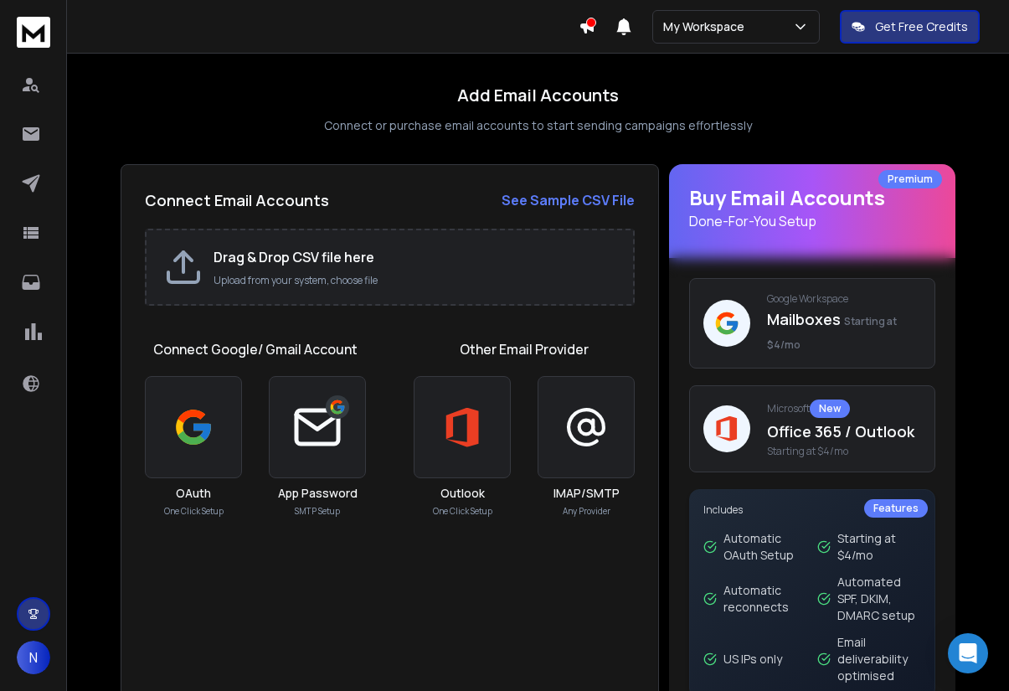
click at [147, 420] on div at bounding box center [193, 427] width 97 height 102
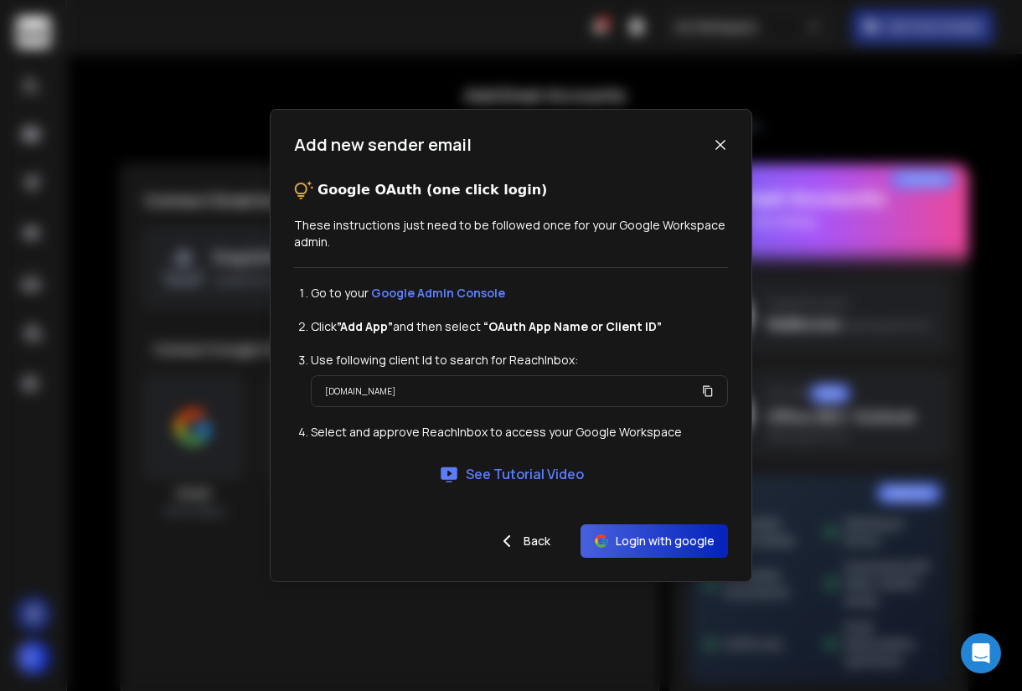
click at [621, 548] on button "Login with google" at bounding box center [653, 541] width 147 height 34
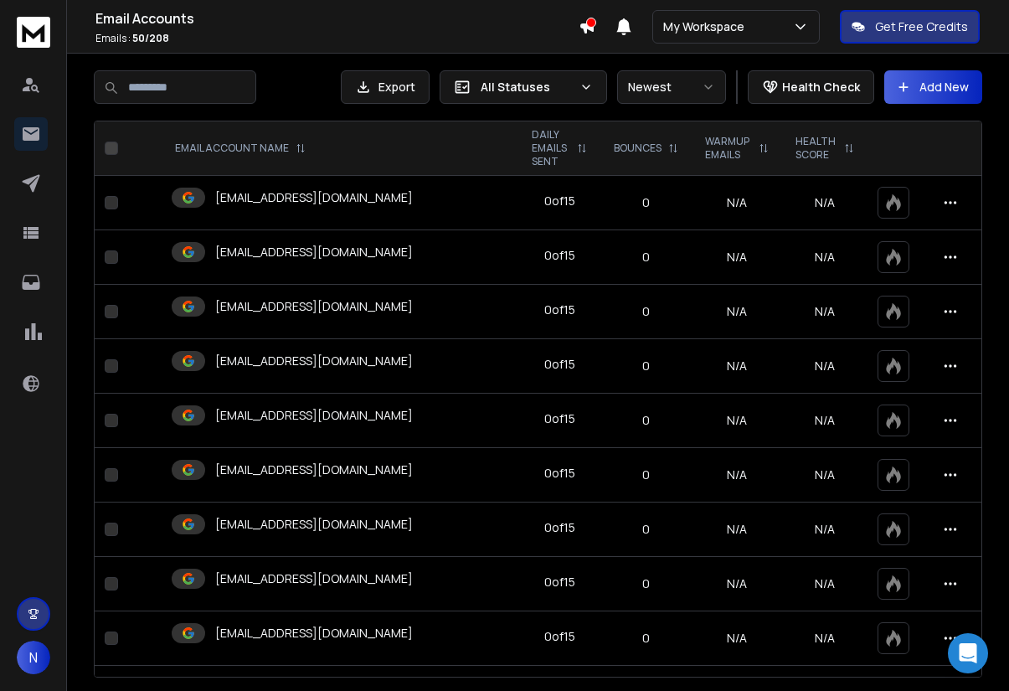
click at [945, 98] on button "Add New" at bounding box center [933, 87] width 98 height 34
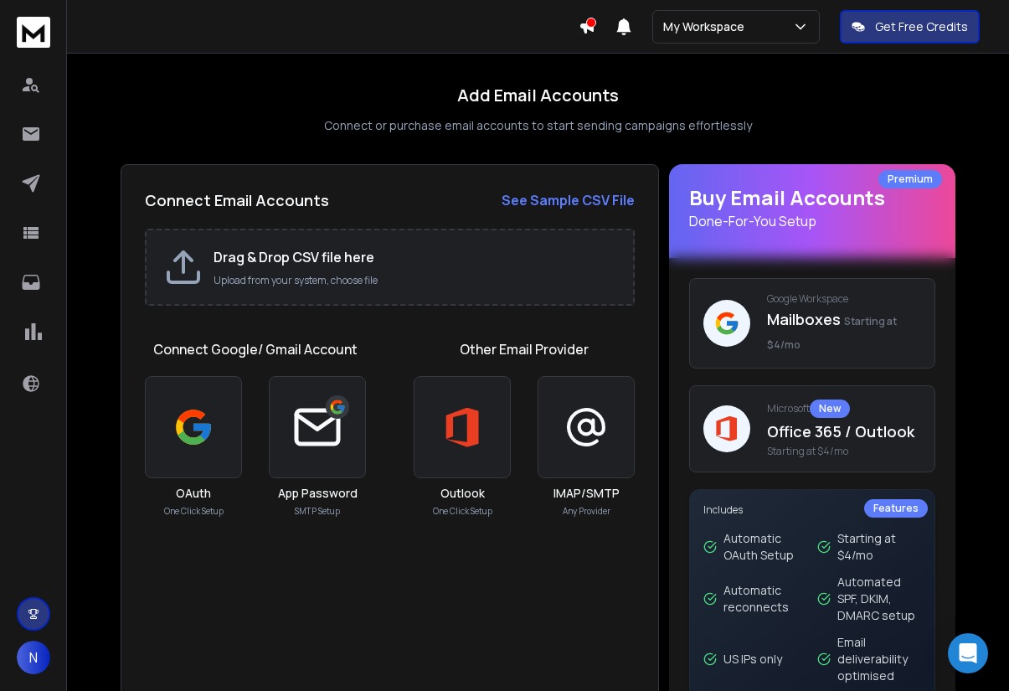
click at [189, 428] on icon at bounding box center [194, 427] width 42 height 50
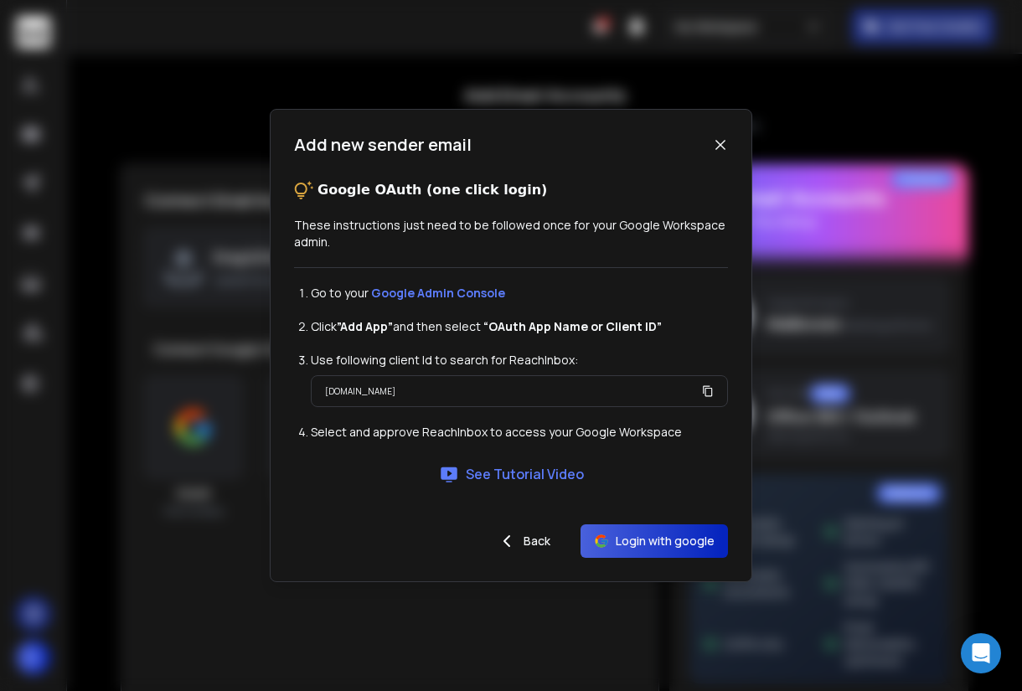
click at [634, 541] on button "Login with google" at bounding box center [653, 541] width 147 height 34
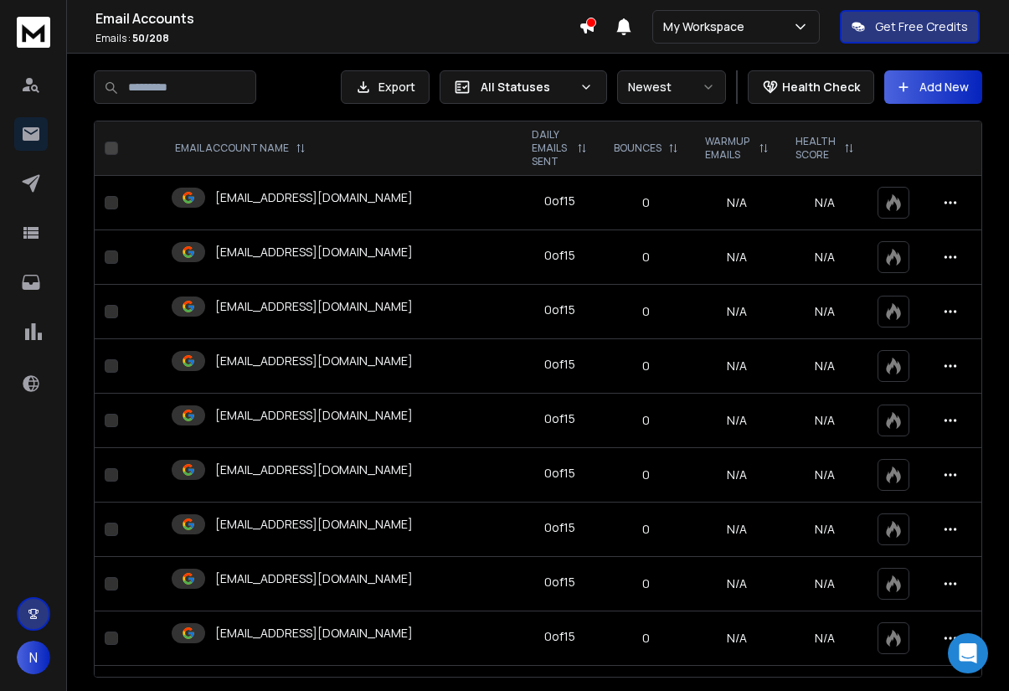
click at [929, 90] on button "Add New" at bounding box center [933, 87] width 98 height 34
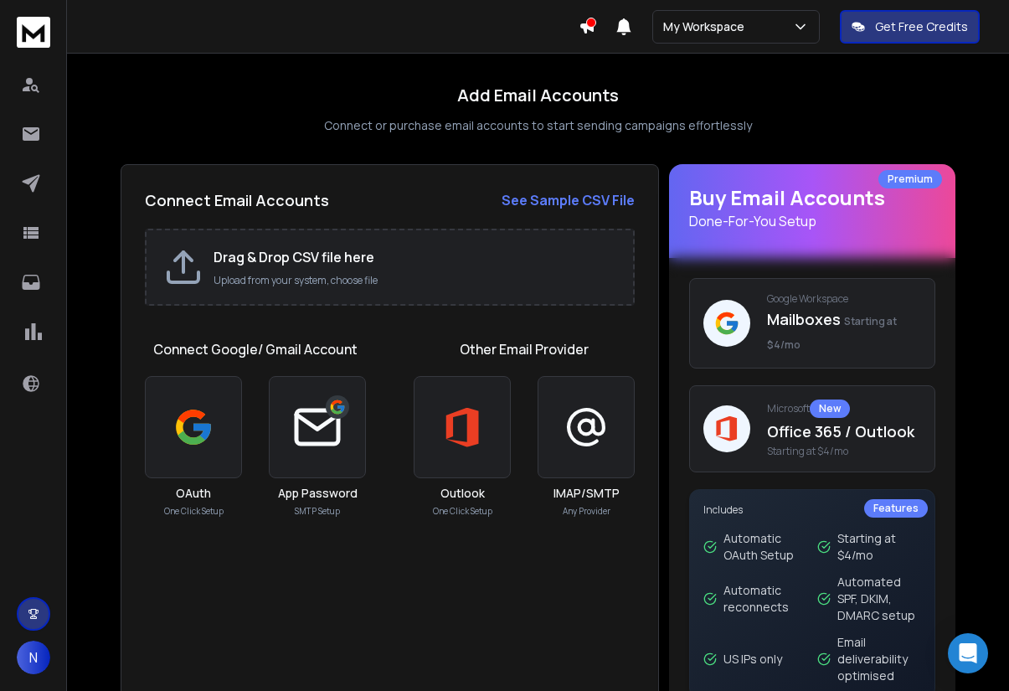
click at [212, 432] on icon at bounding box center [194, 427] width 42 height 50
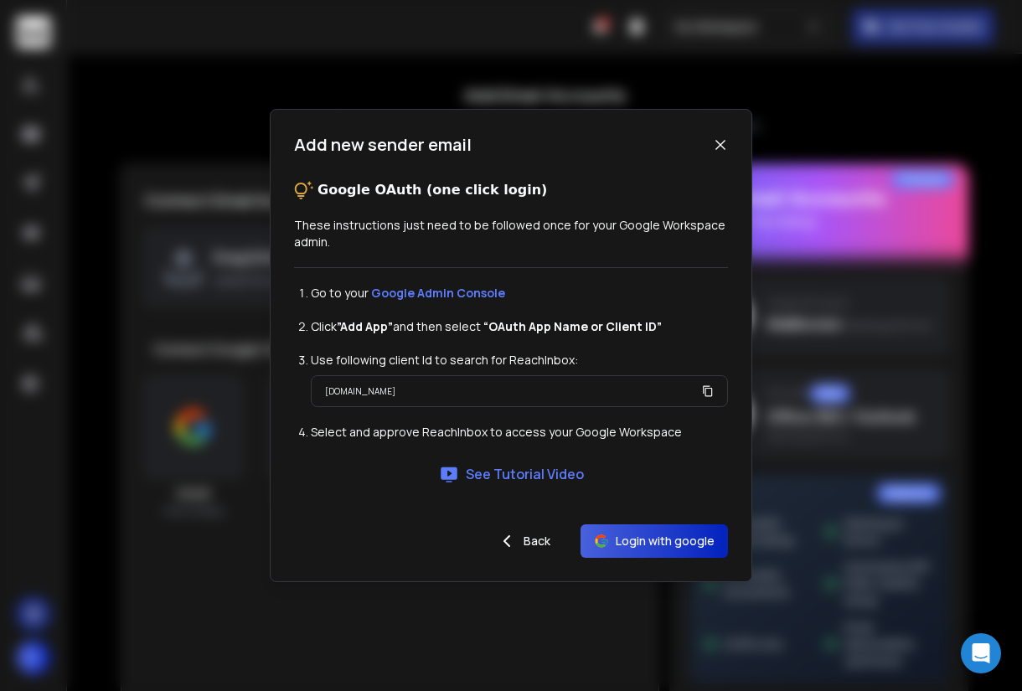
click at [634, 534] on button "Login with google" at bounding box center [653, 541] width 147 height 34
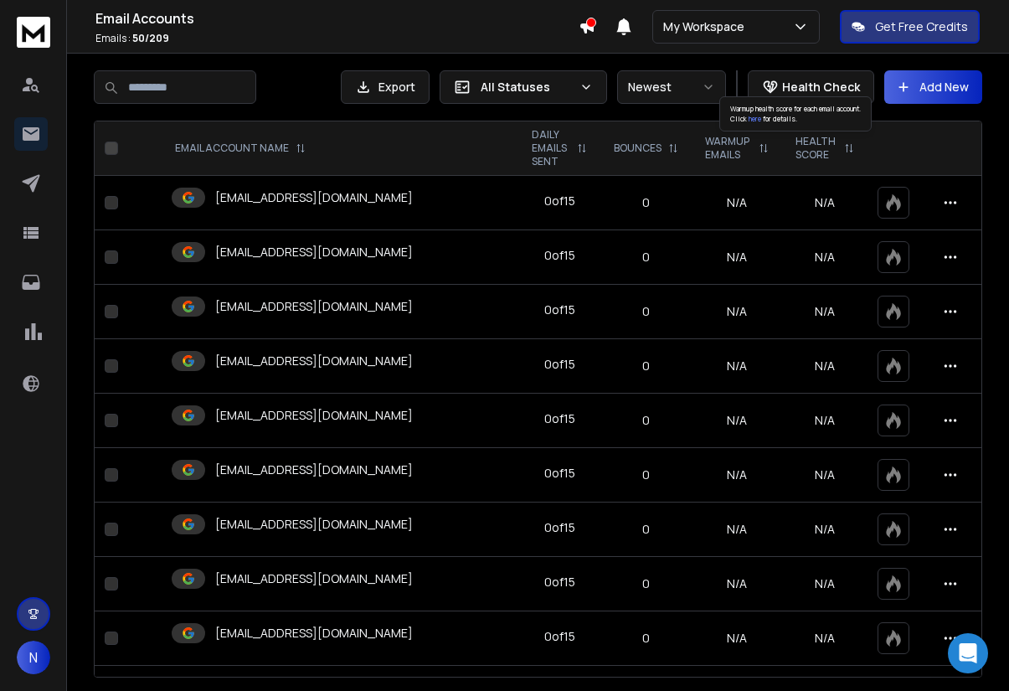
click at [905, 96] on button "Add New" at bounding box center [933, 87] width 98 height 34
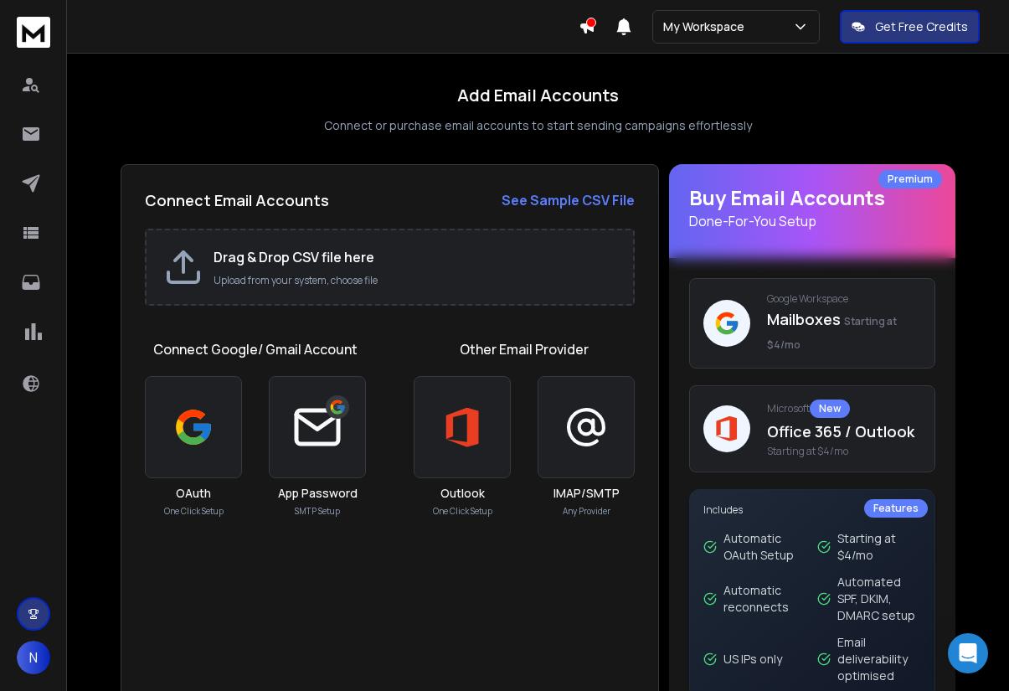
click at [164, 437] on div at bounding box center [193, 427] width 97 height 102
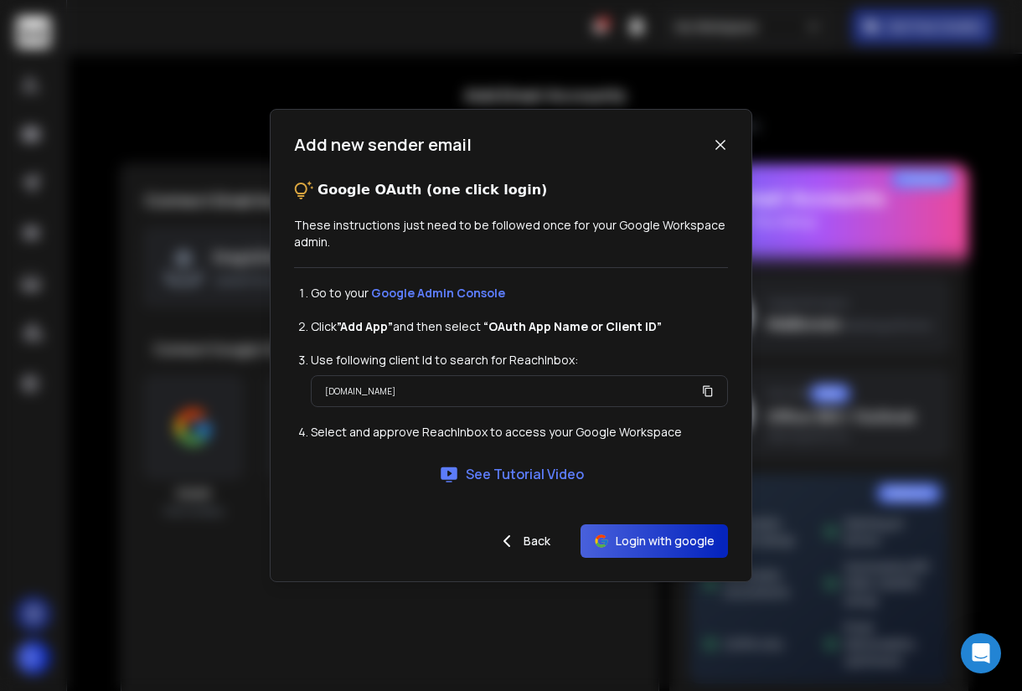
click at [694, 544] on button "Login with google" at bounding box center [653, 541] width 147 height 34
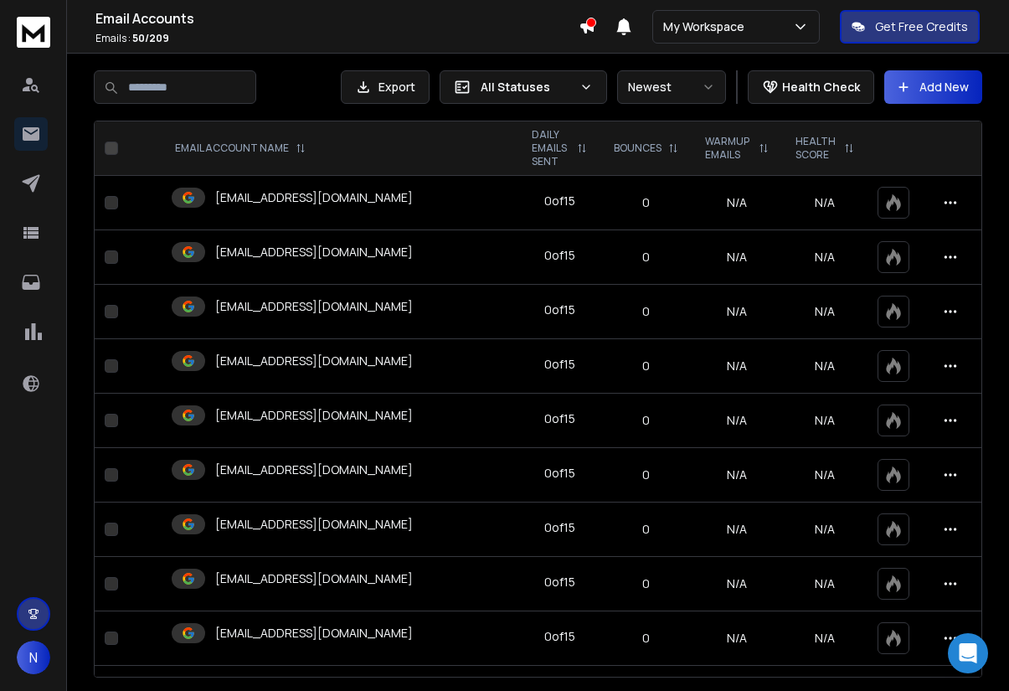
click at [933, 91] on button "Add New" at bounding box center [933, 87] width 98 height 34
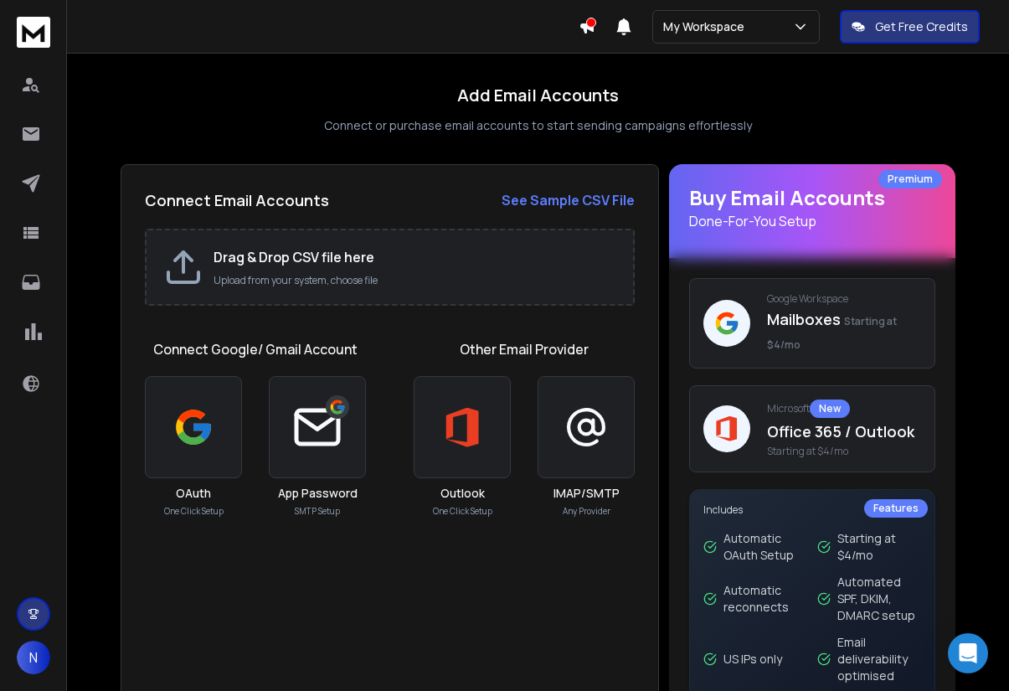
click at [201, 448] on icon at bounding box center [194, 427] width 42 height 50
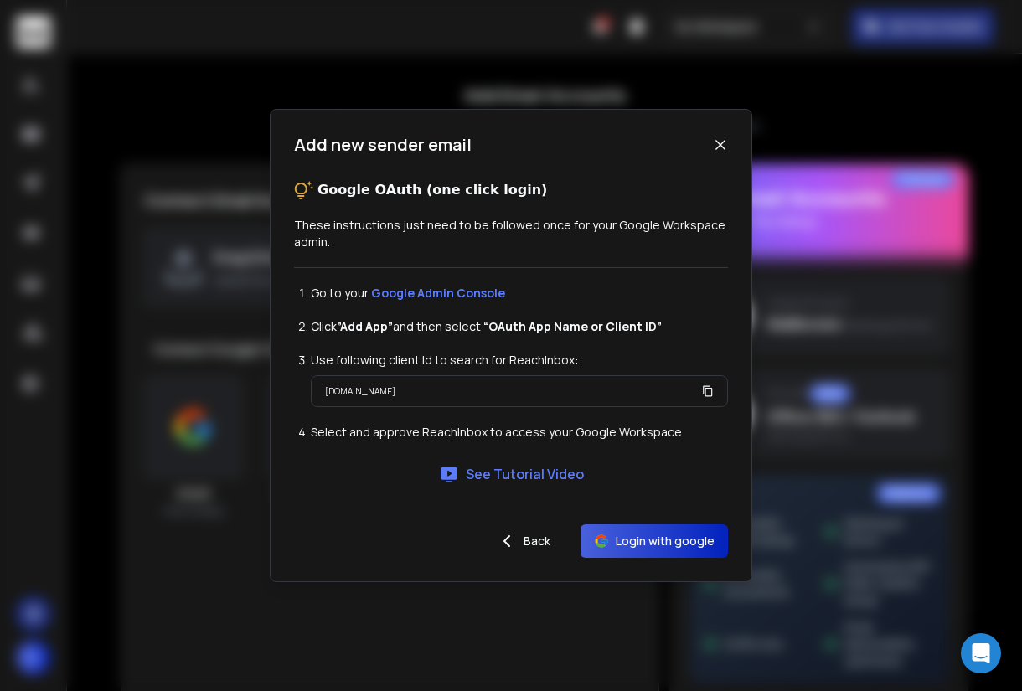
click at [631, 544] on button "Login with google" at bounding box center [653, 541] width 147 height 34
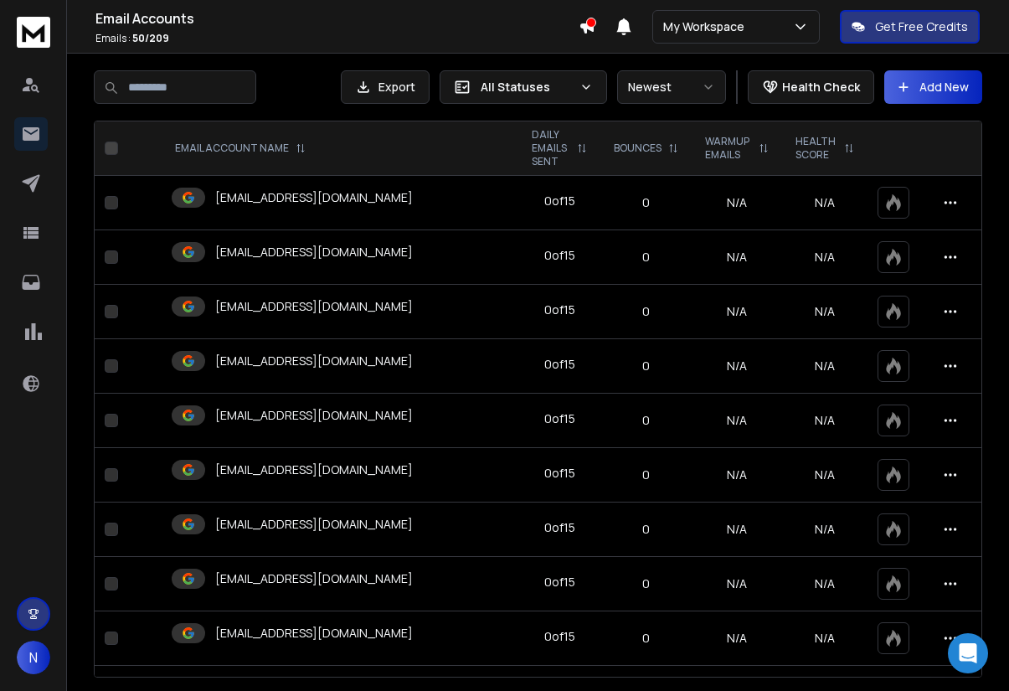
click at [922, 87] on button "Add New" at bounding box center [933, 87] width 98 height 34
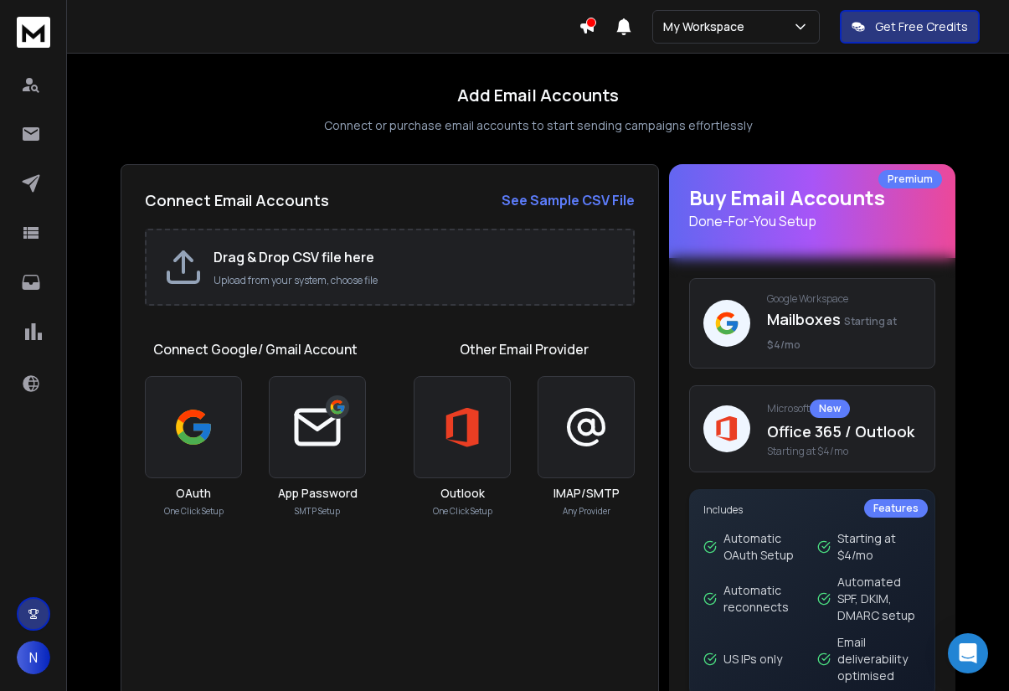
click at [207, 419] on icon at bounding box center [194, 427] width 42 height 50
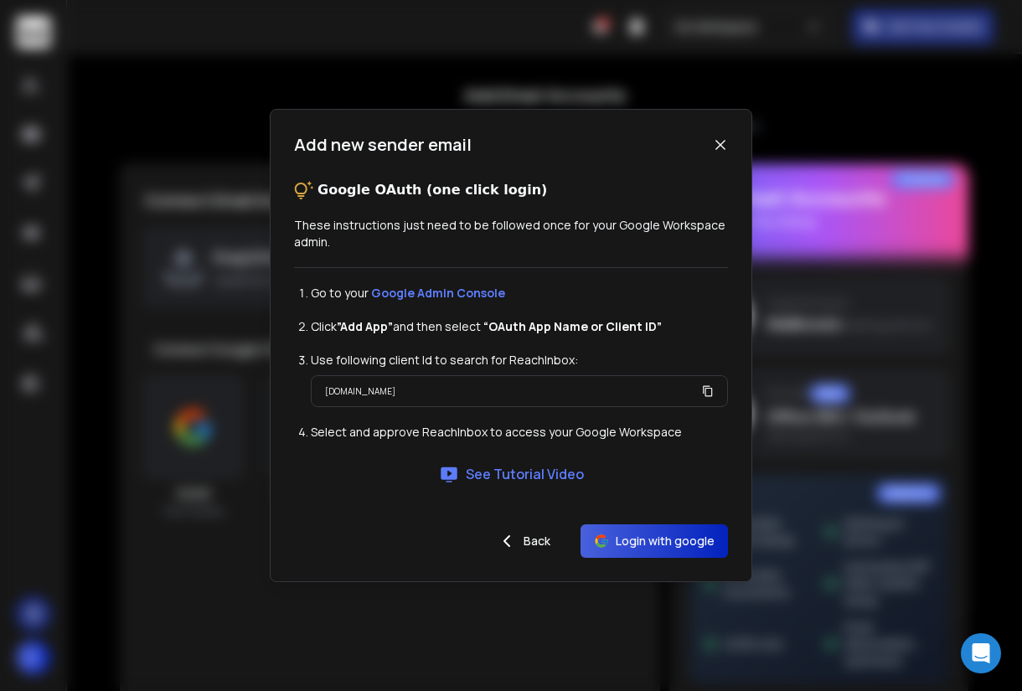
drag, startPoint x: 615, startPoint y: 518, endPoint x: 626, endPoint y: 534, distance: 19.3
click at [615, 518] on div "Google OAuth (one click login) These instructions just need to be followed once…" at bounding box center [511, 369] width 434 height 378
click at [626, 534] on button "Login with google" at bounding box center [653, 541] width 147 height 34
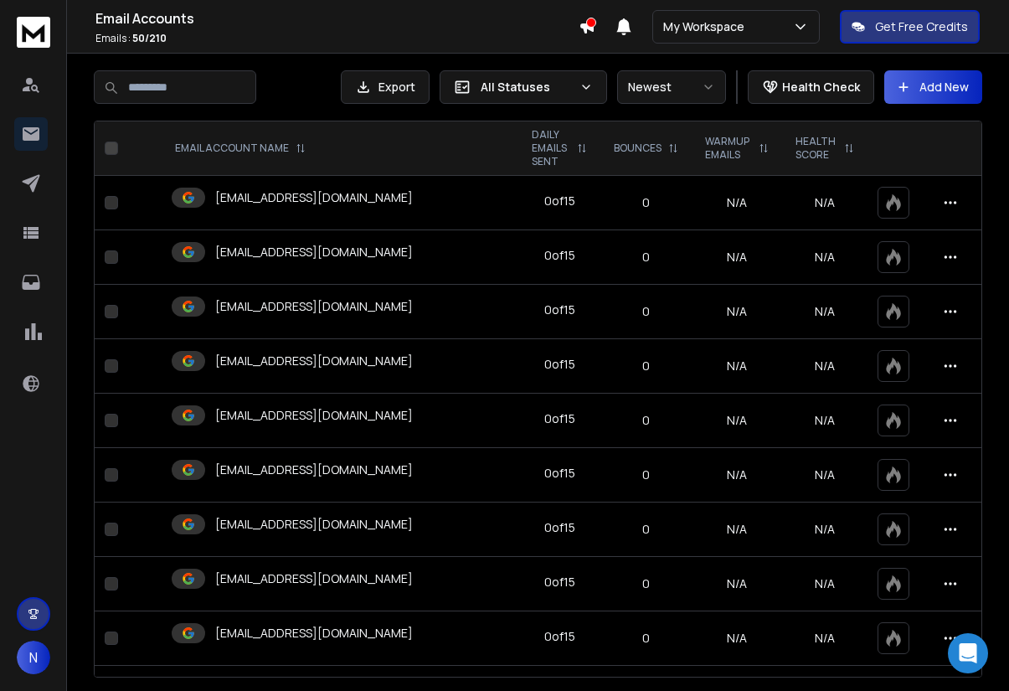
click at [936, 87] on button "Add New" at bounding box center [933, 87] width 98 height 34
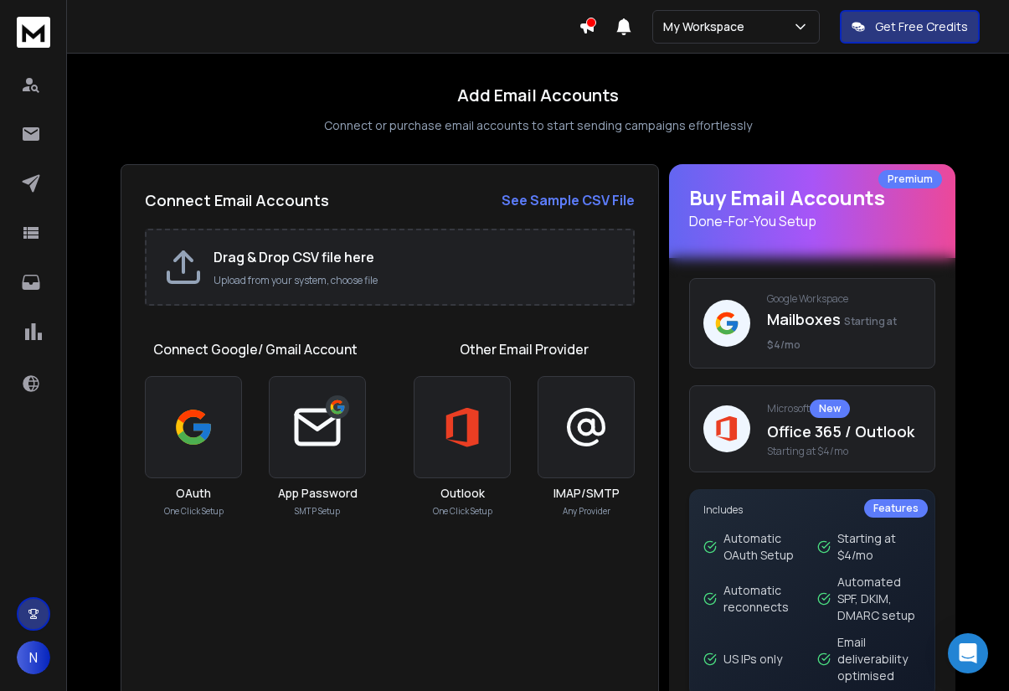
click at [201, 417] on icon at bounding box center [192, 416] width 28 height 13
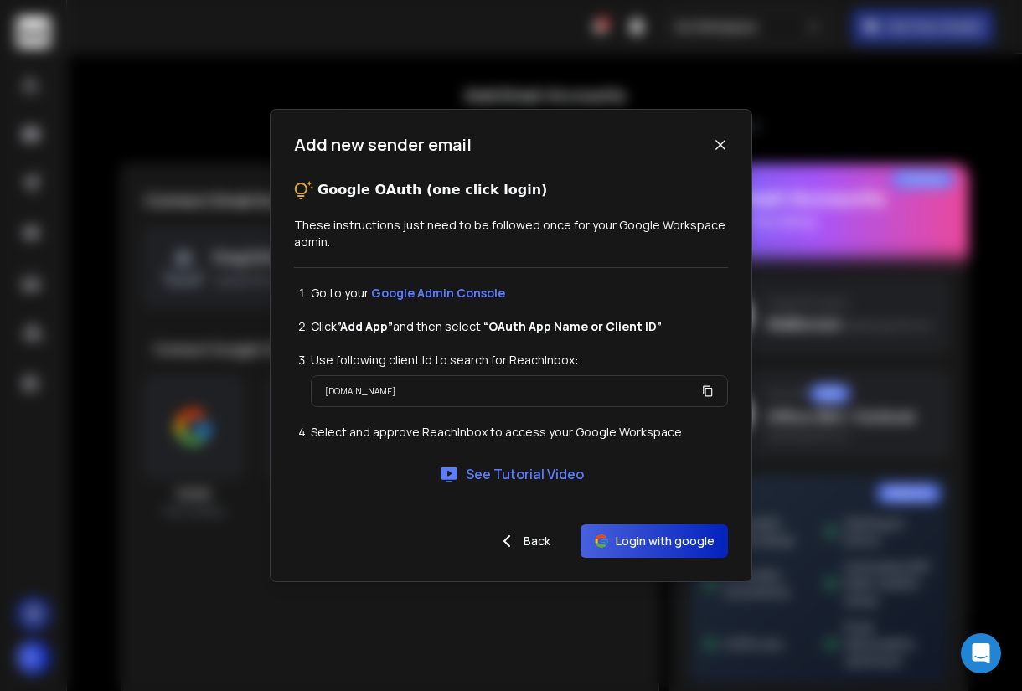
click at [635, 537] on button "Login with google" at bounding box center [653, 541] width 147 height 34
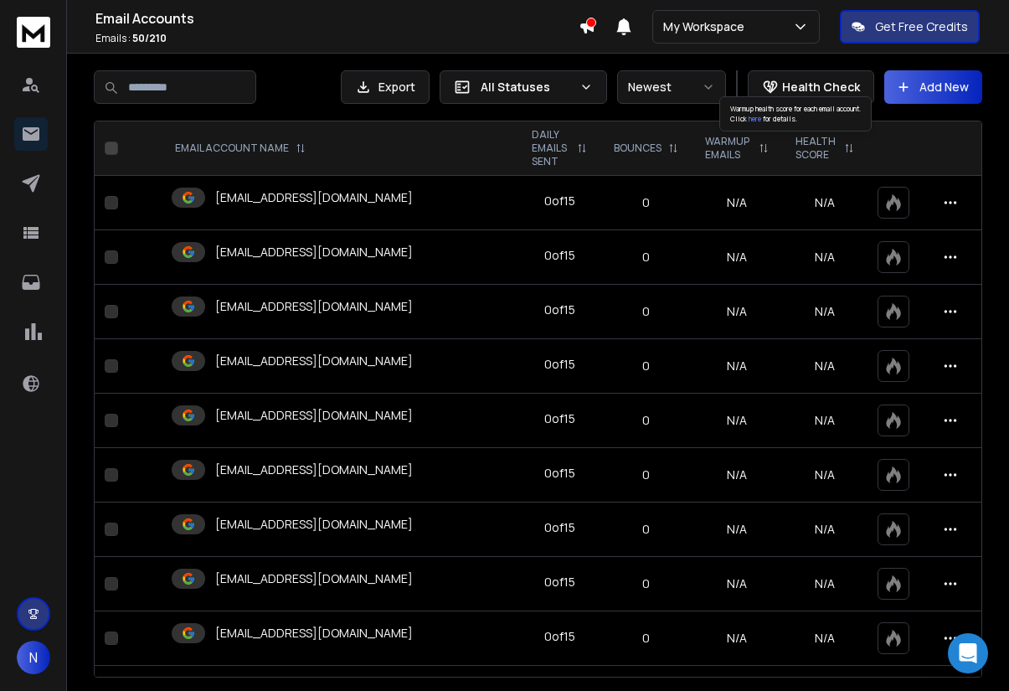
click at [937, 83] on button "Add New" at bounding box center [933, 87] width 98 height 34
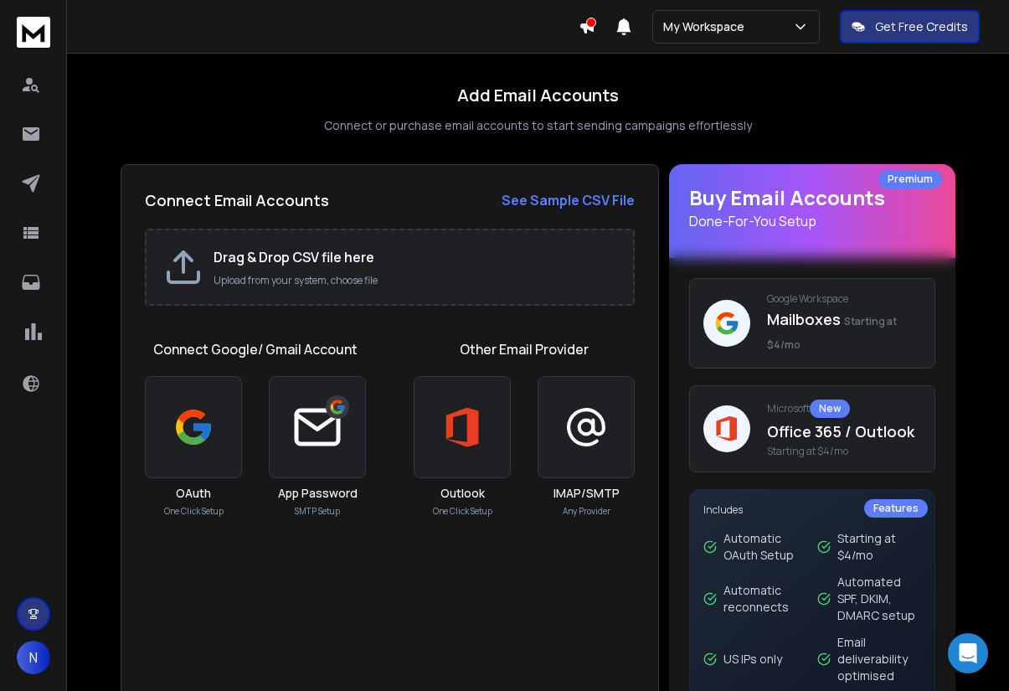
click at [195, 447] on icon at bounding box center [194, 427] width 42 height 50
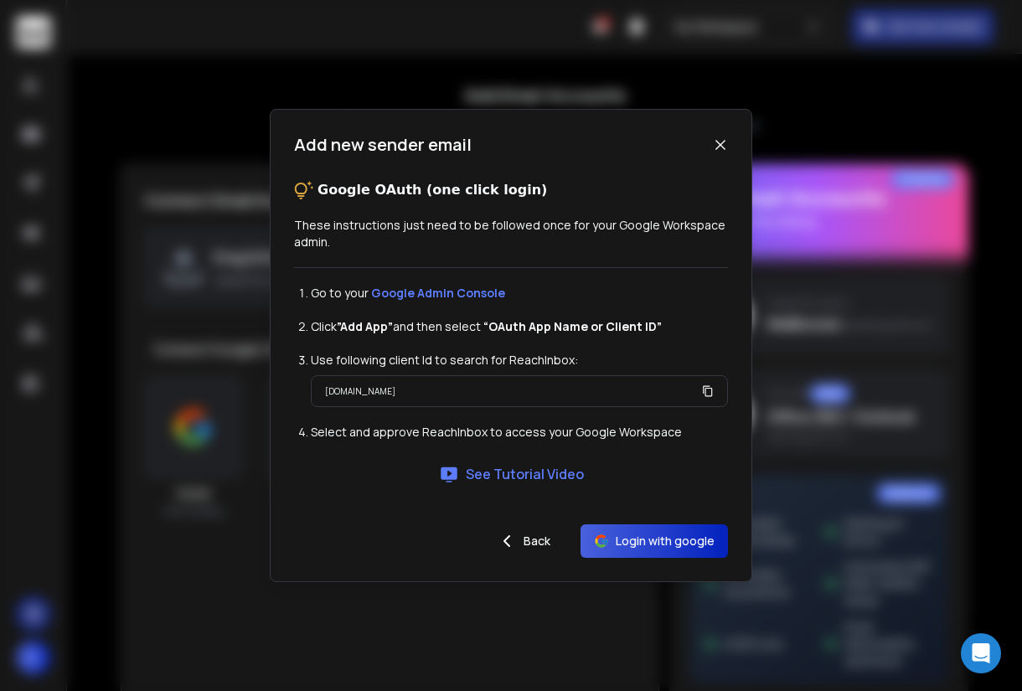
click at [628, 537] on button "Login with google" at bounding box center [653, 541] width 147 height 34
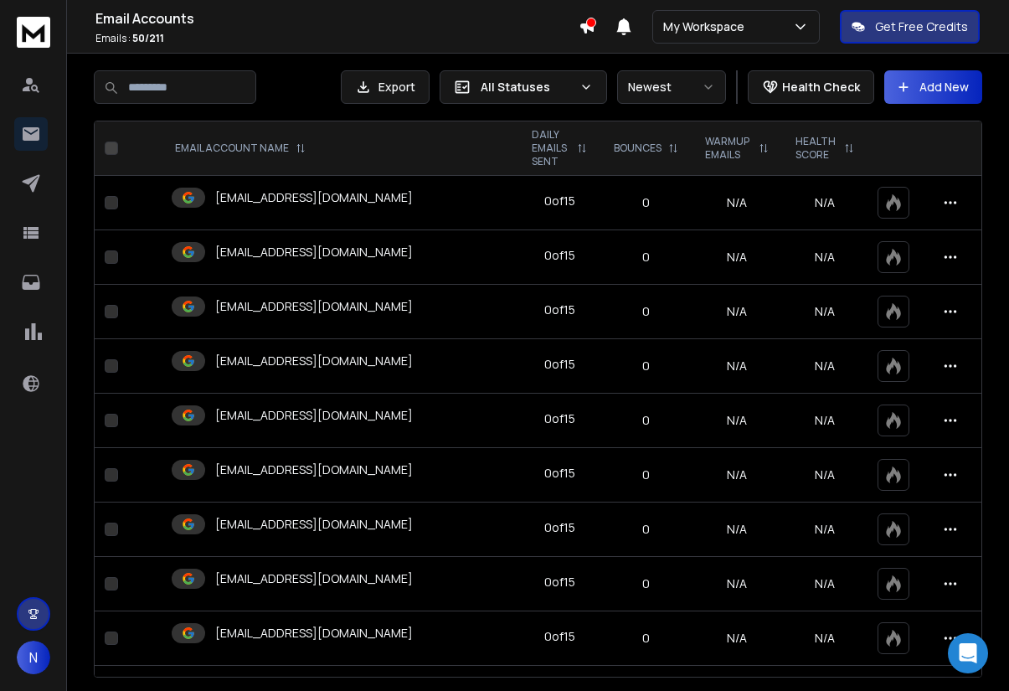
click at [929, 85] on button "Add New" at bounding box center [933, 87] width 98 height 34
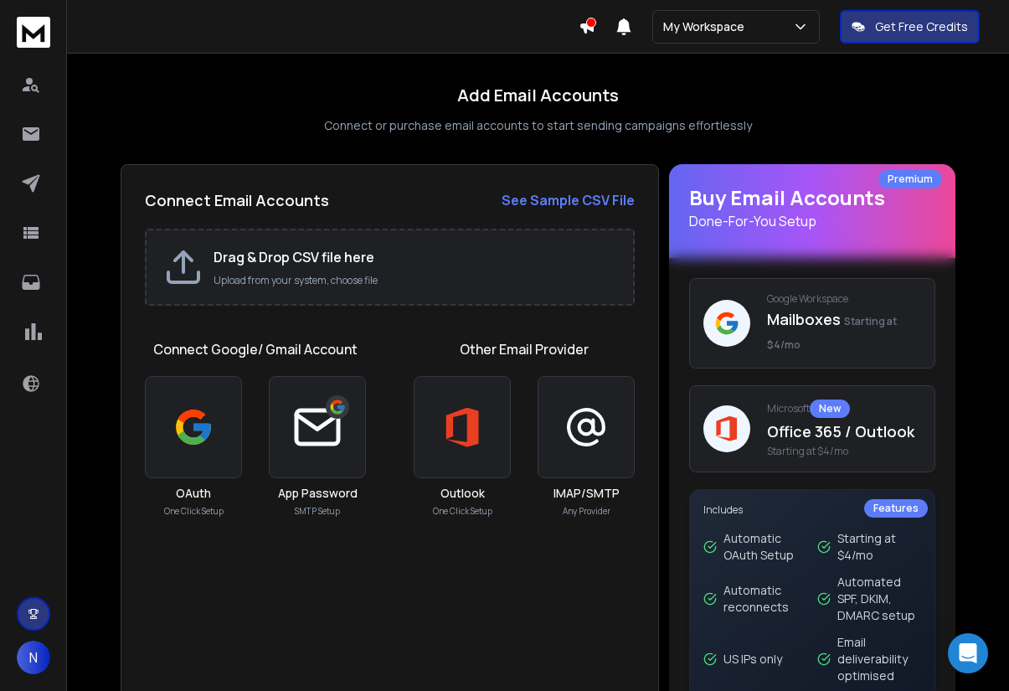
click at [189, 437] on icon at bounding box center [192, 437] width 28 height 14
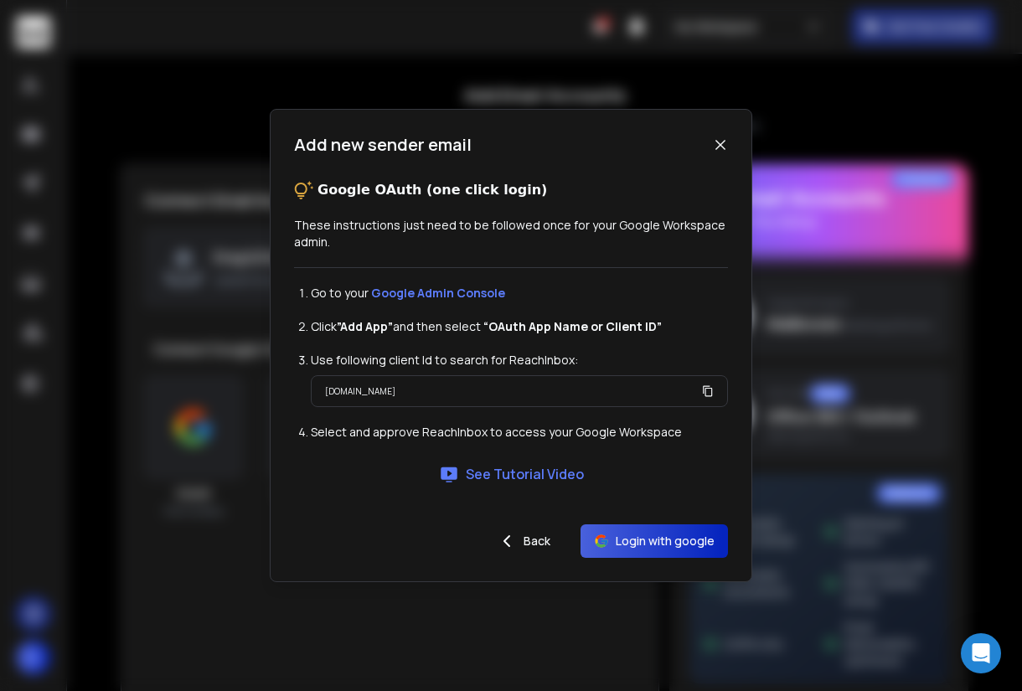
click at [650, 544] on button "Login with google" at bounding box center [653, 541] width 147 height 34
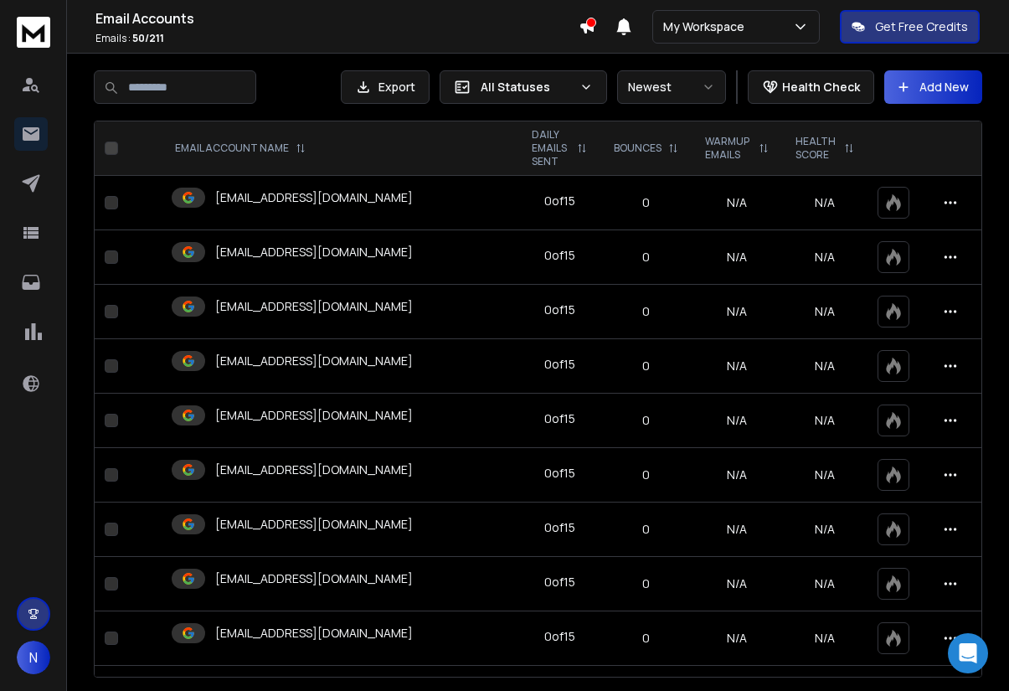
click at [932, 85] on button "Add New" at bounding box center [933, 87] width 98 height 34
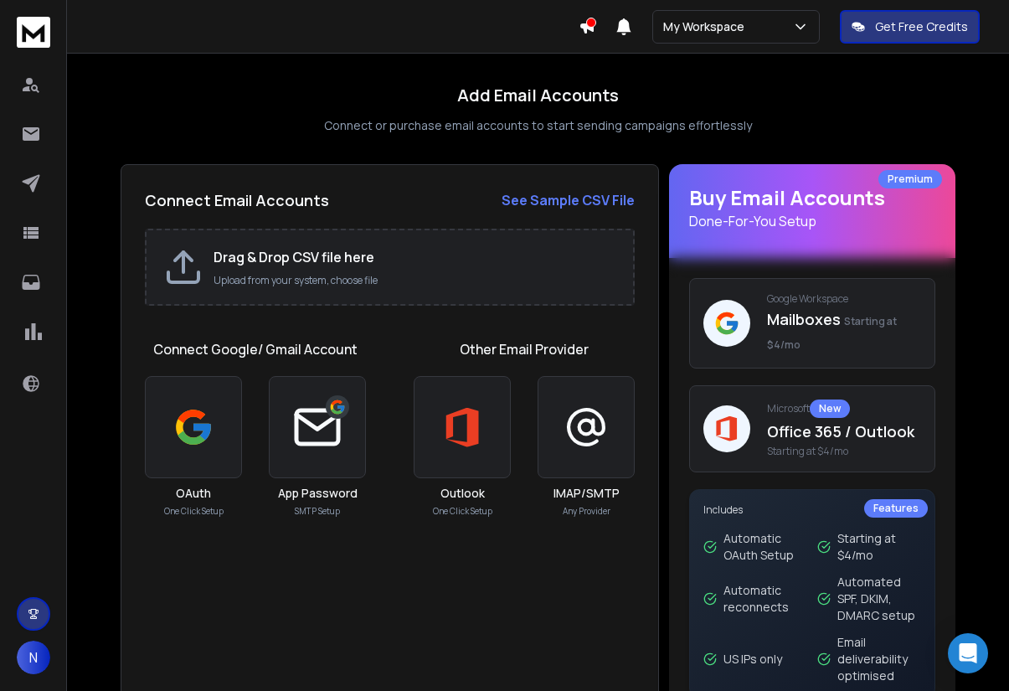
click at [224, 408] on div at bounding box center [193, 427] width 97 height 102
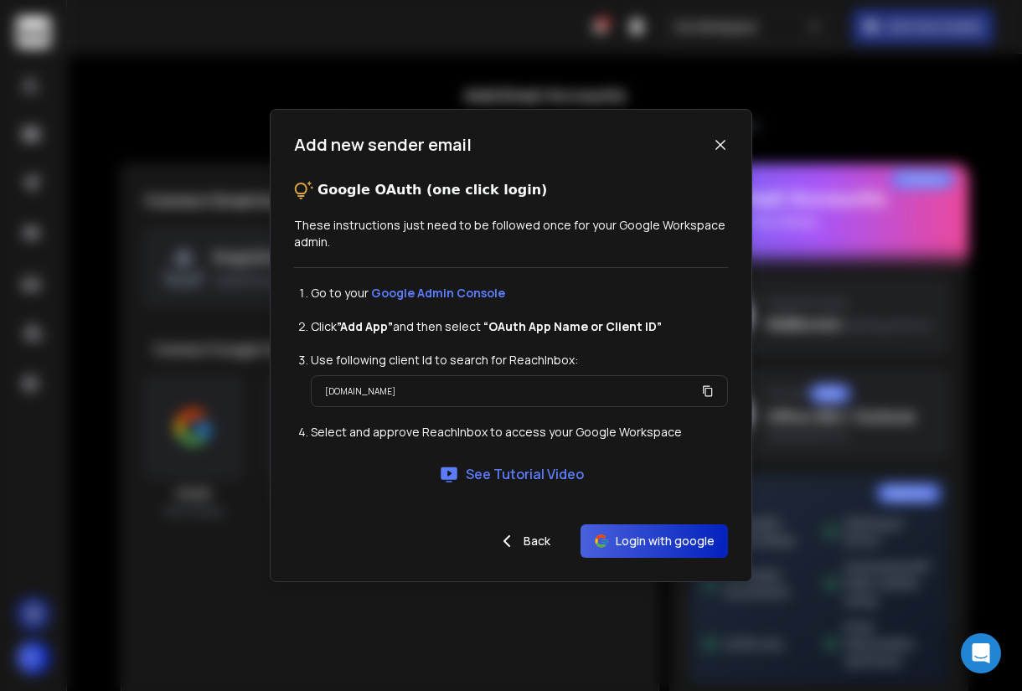
click at [662, 537] on button "Login with google" at bounding box center [653, 541] width 147 height 34
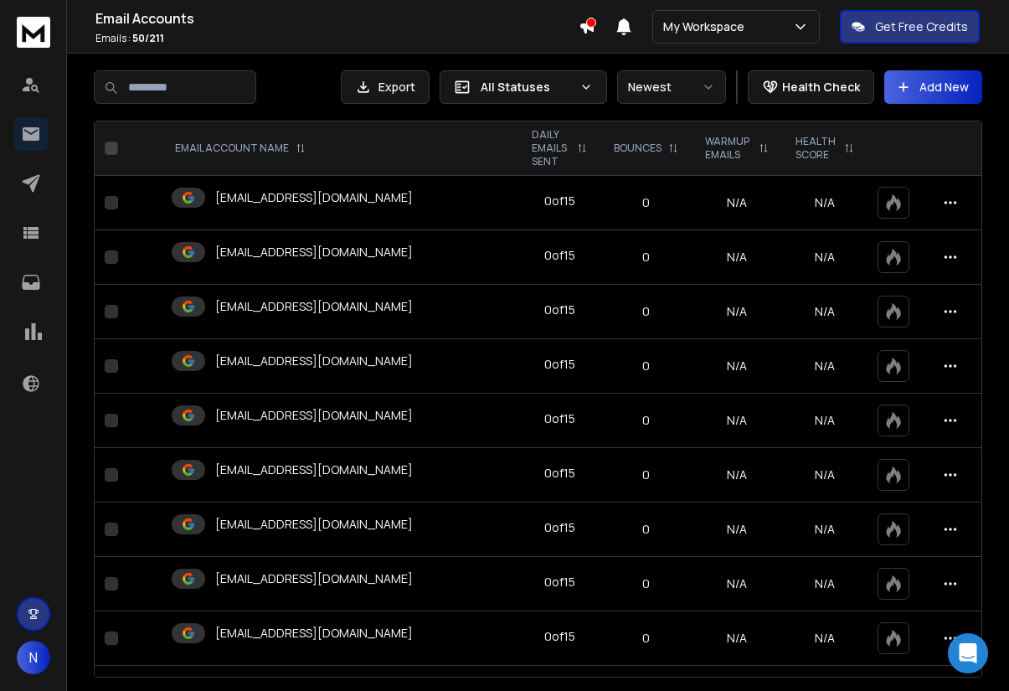
click at [945, 90] on button "Add New" at bounding box center [933, 87] width 98 height 34
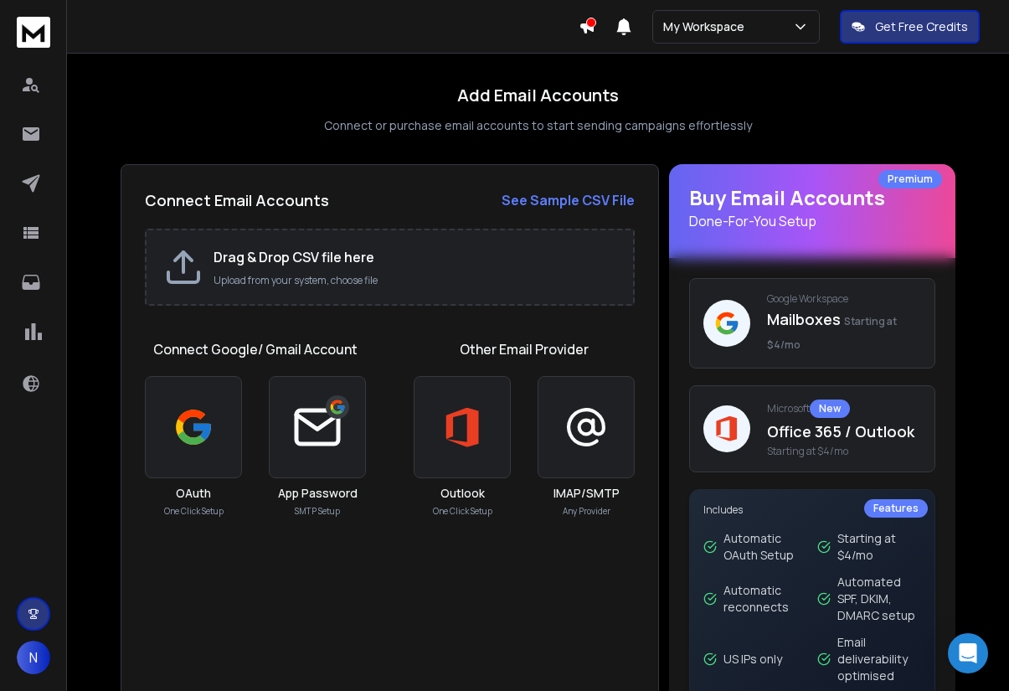
click at [186, 441] on icon at bounding box center [192, 437] width 28 height 14
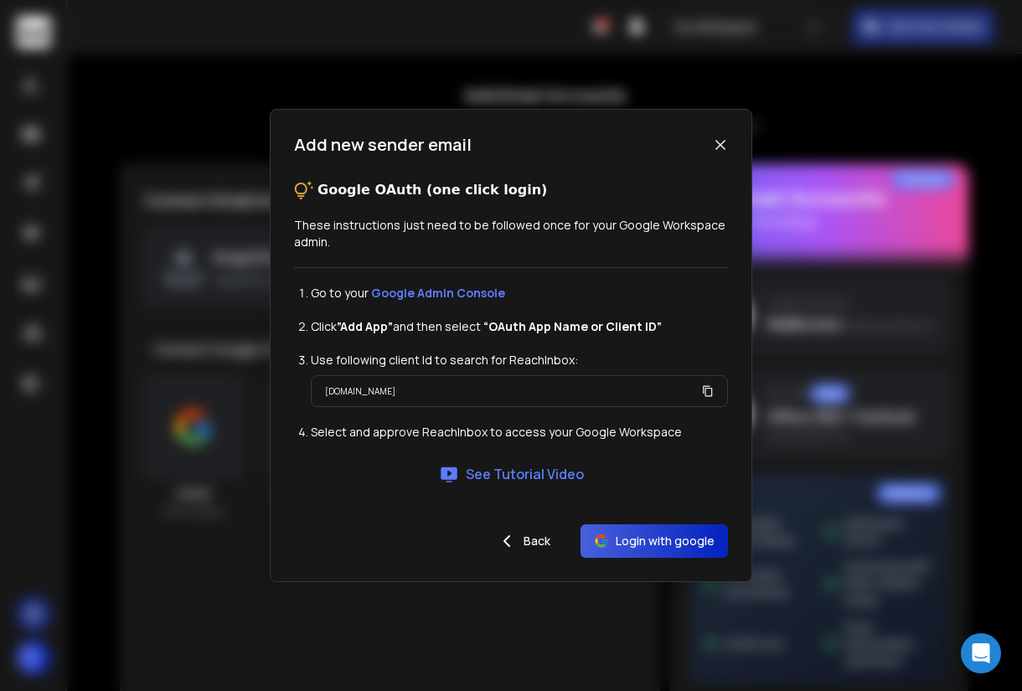
click at [681, 549] on button "Login with google" at bounding box center [653, 541] width 147 height 34
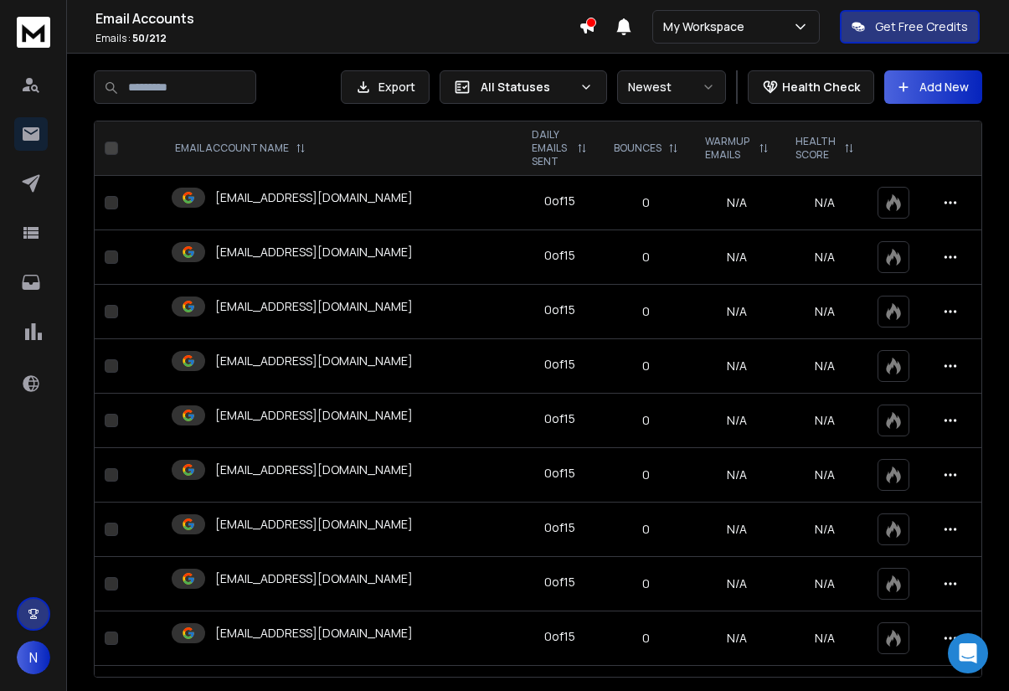
click at [282, 68] on div "Export All Statuses Newest Health Check Add New EMAIL ACCOUNT NAME DAILY EMAILS…" at bounding box center [538, 374] width 942 height 641
click at [927, 86] on button "Add New" at bounding box center [933, 87] width 98 height 34
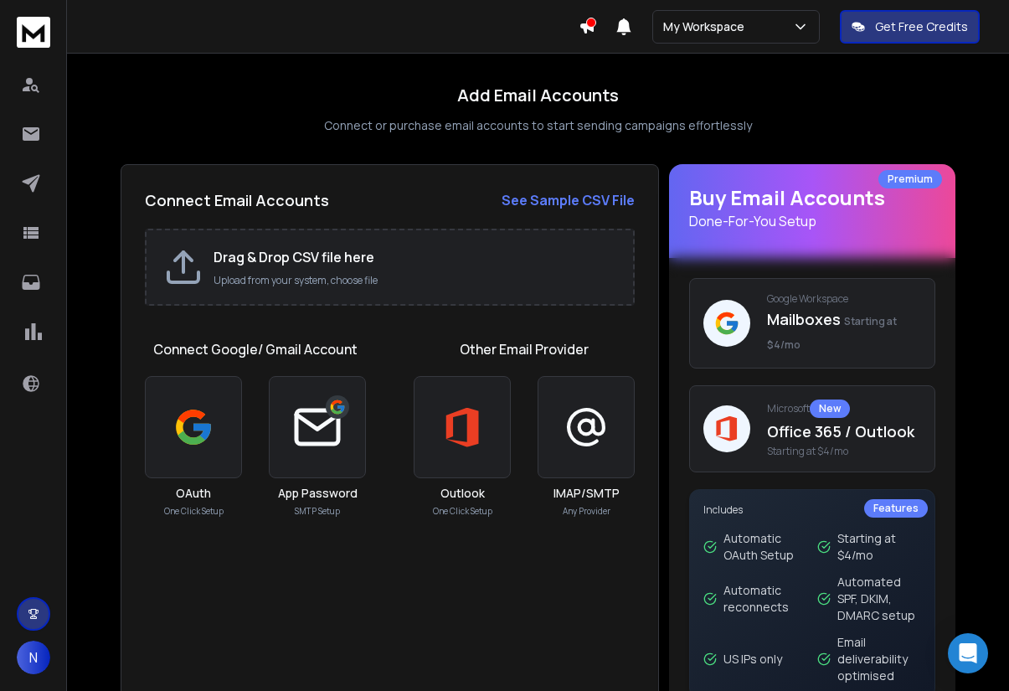
click at [210, 430] on icon at bounding box center [202, 432] width 18 height 17
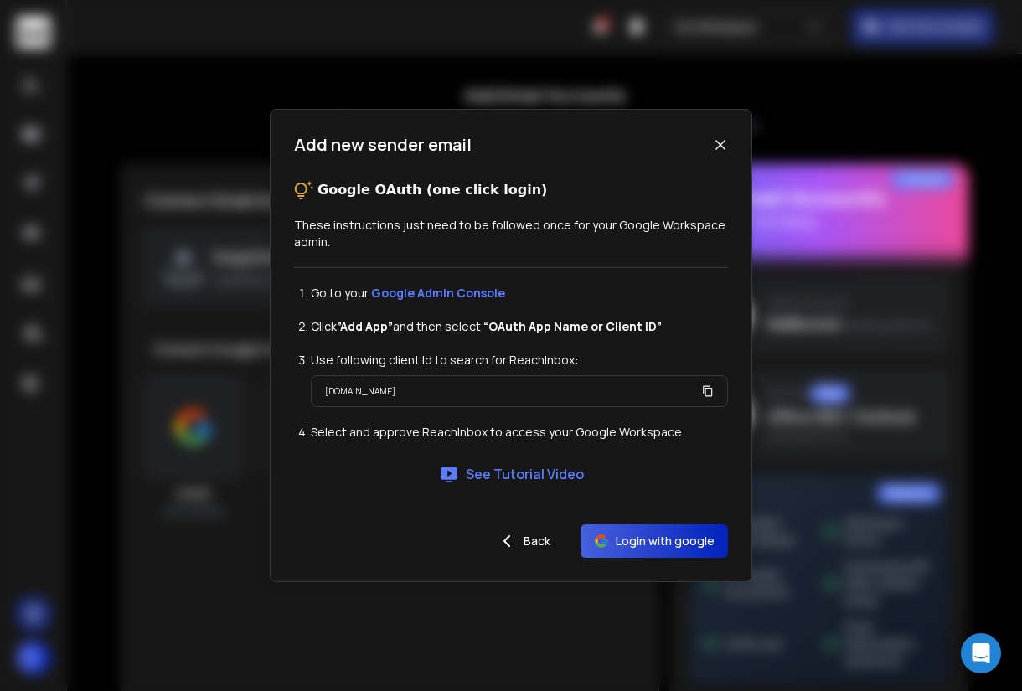
click at [685, 542] on button "Login with google" at bounding box center [653, 541] width 147 height 34
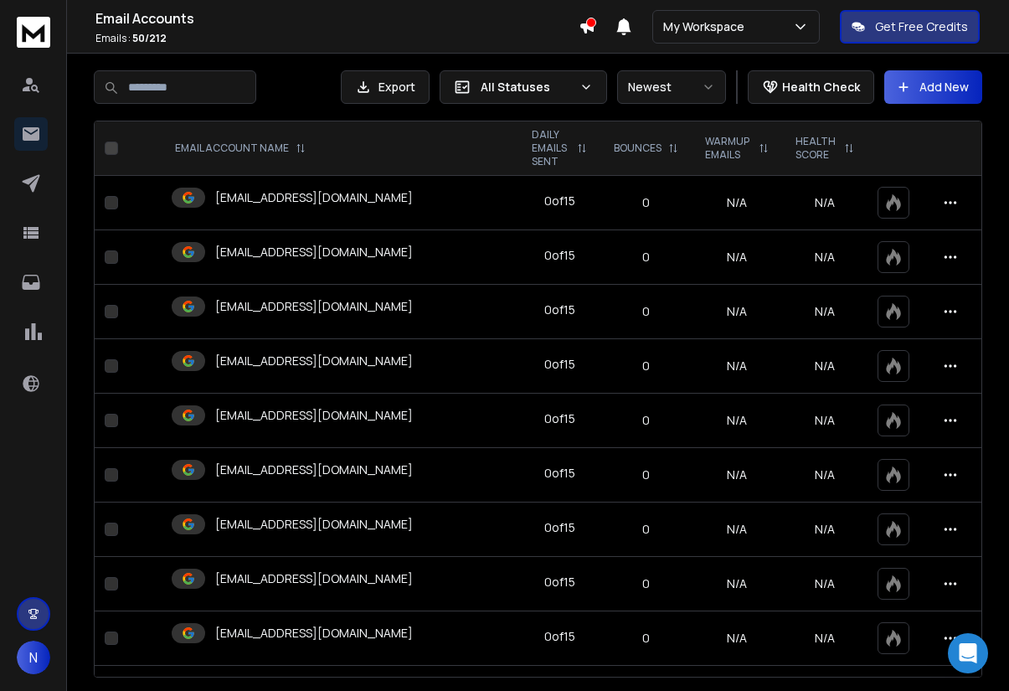
click at [927, 88] on button "Add New" at bounding box center [933, 87] width 98 height 34
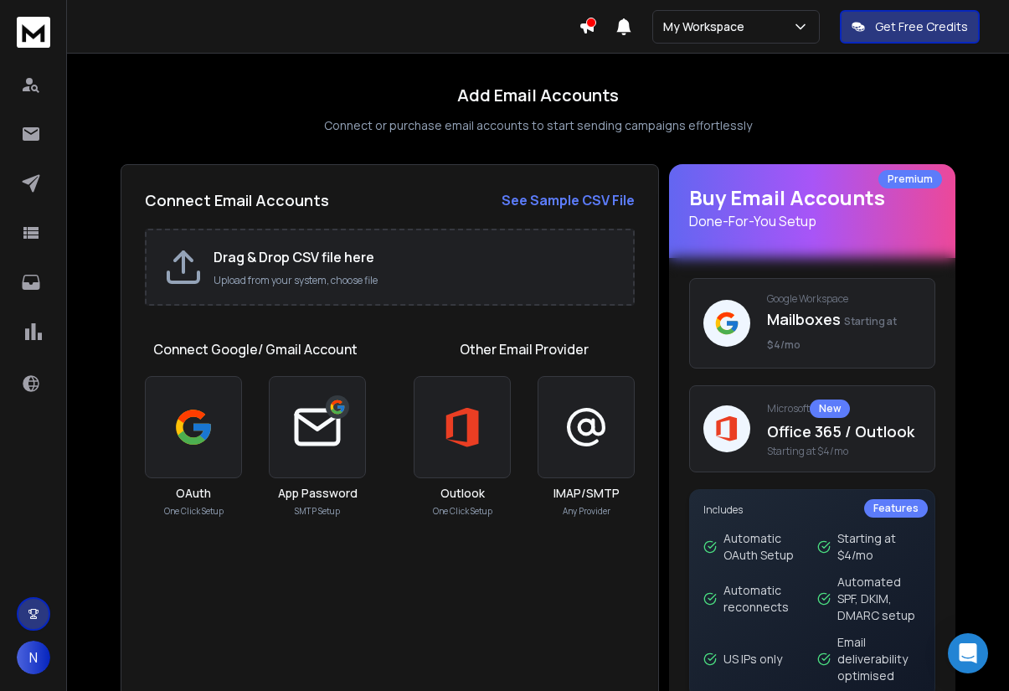
click at [219, 407] on div at bounding box center [193, 427] width 97 height 102
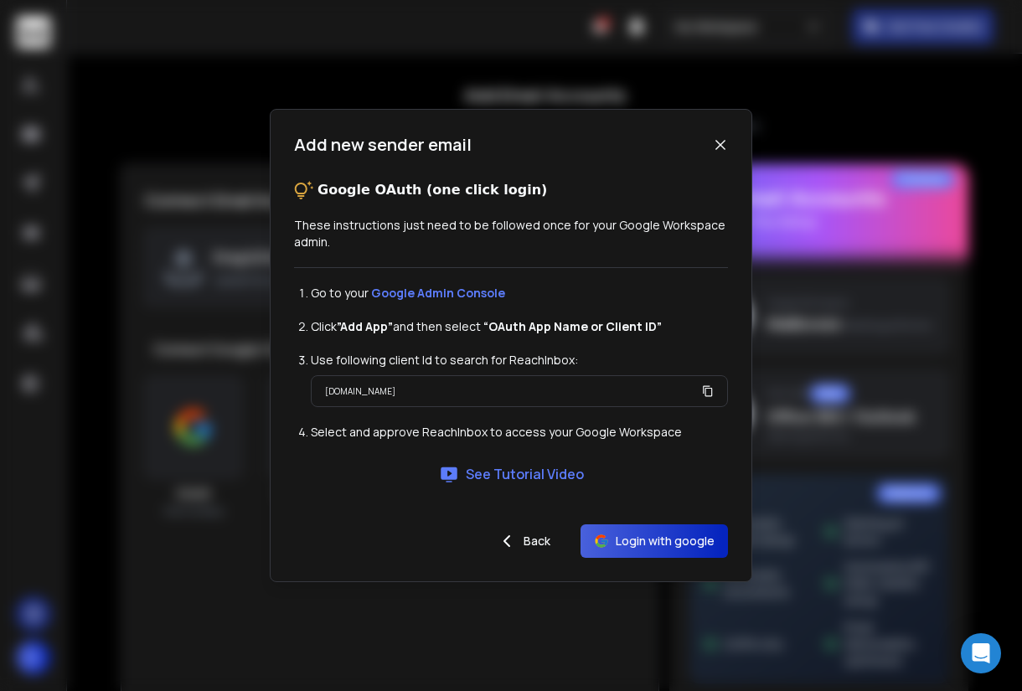
click at [662, 542] on button "Login with google" at bounding box center [653, 541] width 147 height 34
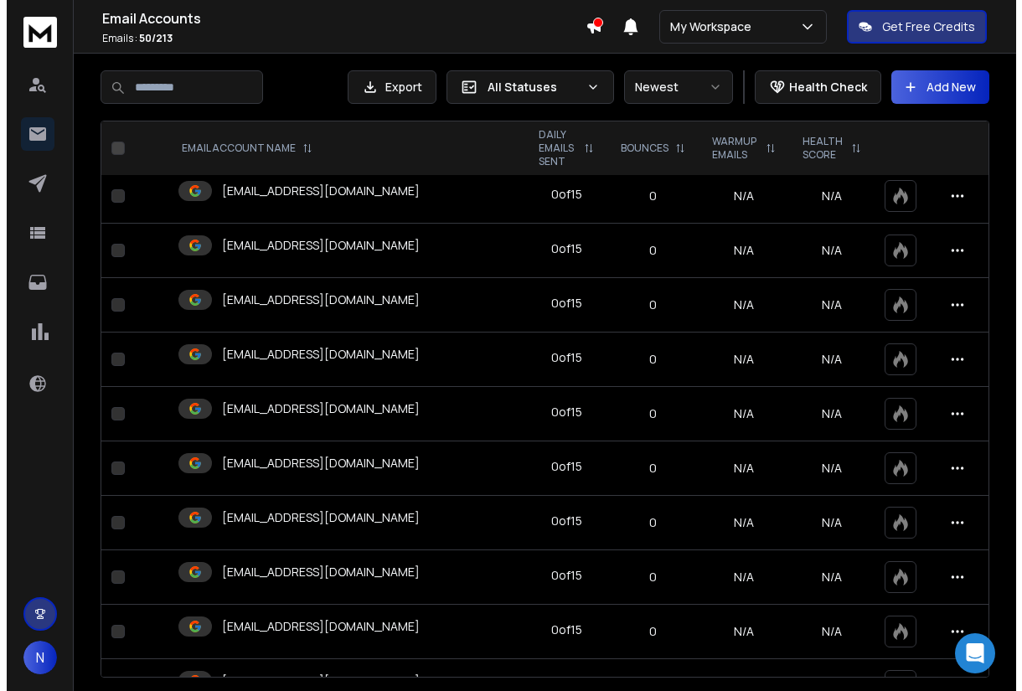
scroll to position [84, 0]
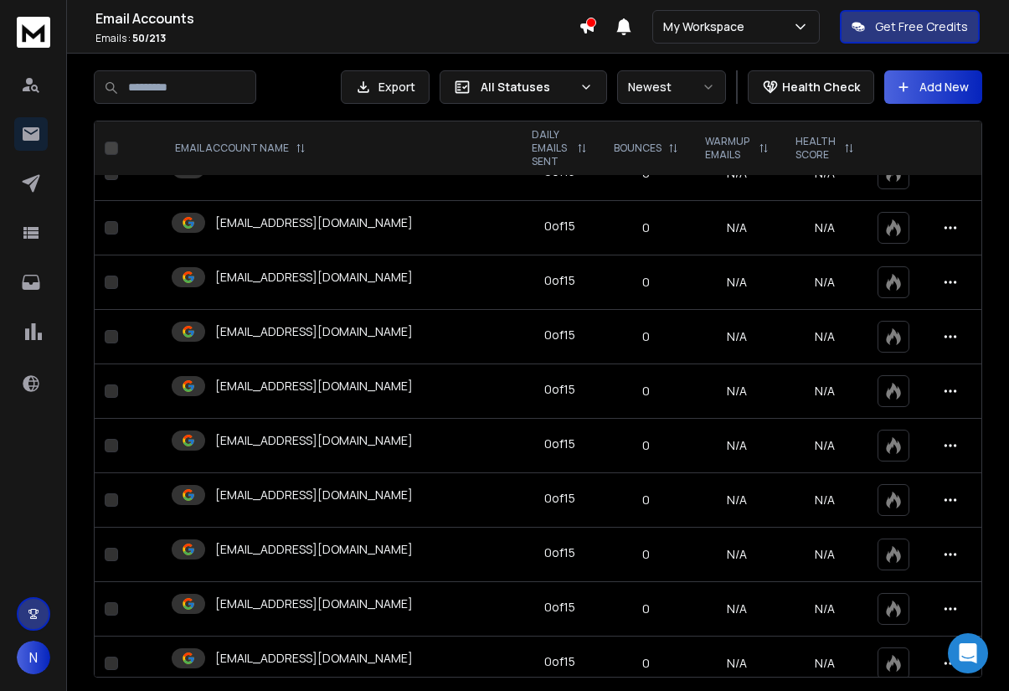
click at [946, 78] on button "Add New" at bounding box center [933, 87] width 98 height 34
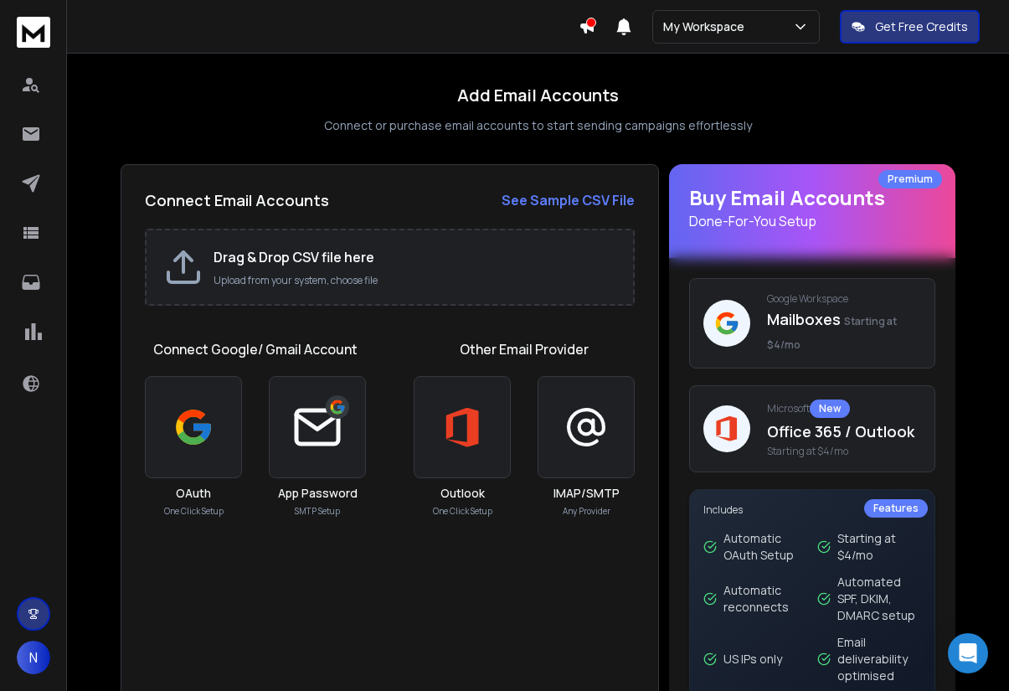
click at [221, 433] on div at bounding box center [193, 427] width 97 height 102
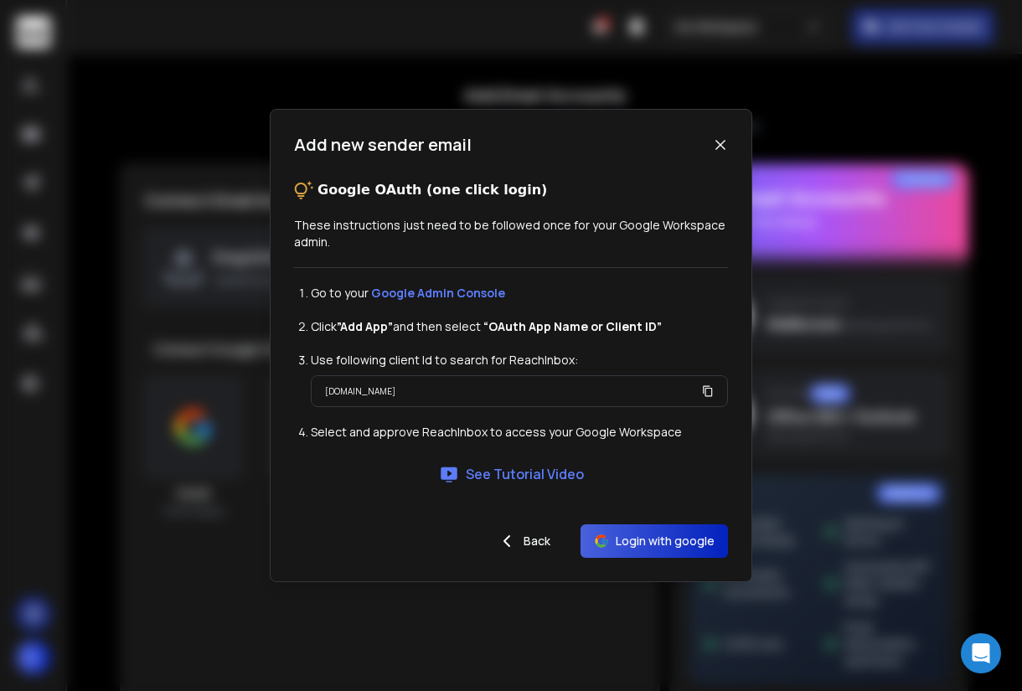
click at [632, 528] on button "Login with google" at bounding box center [653, 541] width 147 height 34
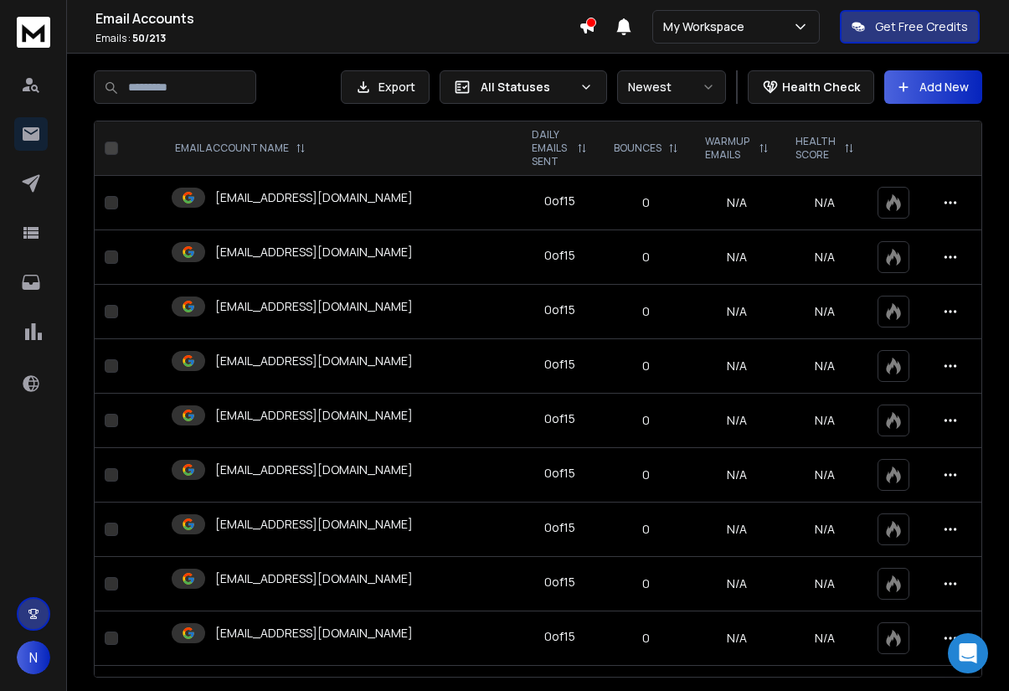
click at [928, 95] on button "Add New" at bounding box center [933, 87] width 98 height 34
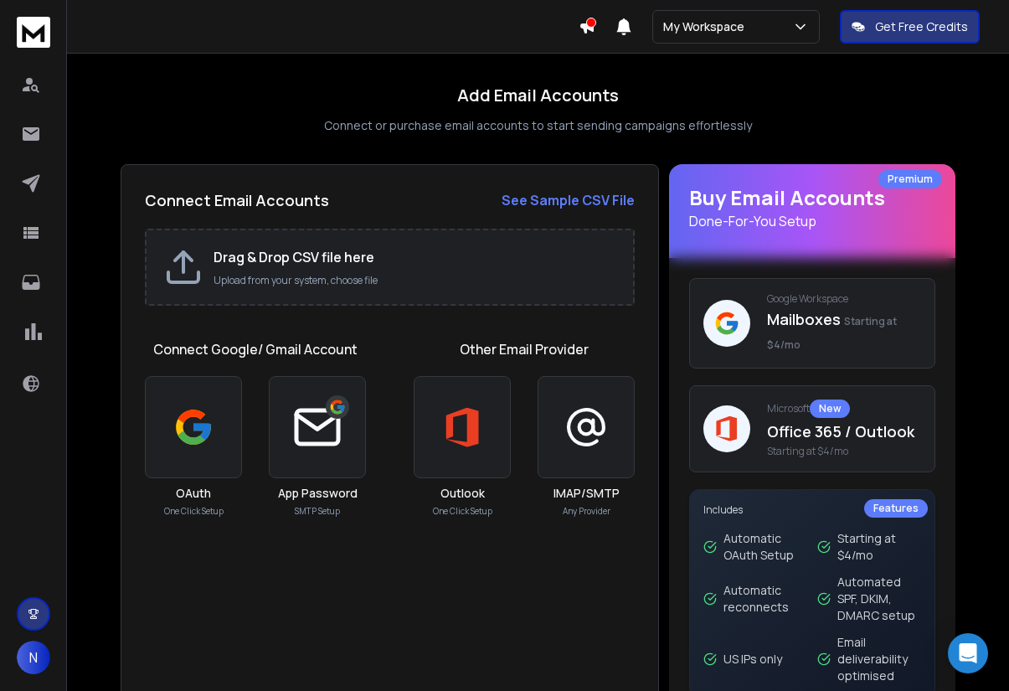
click at [165, 436] on div at bounding box center [193, 427] width 97 height 102
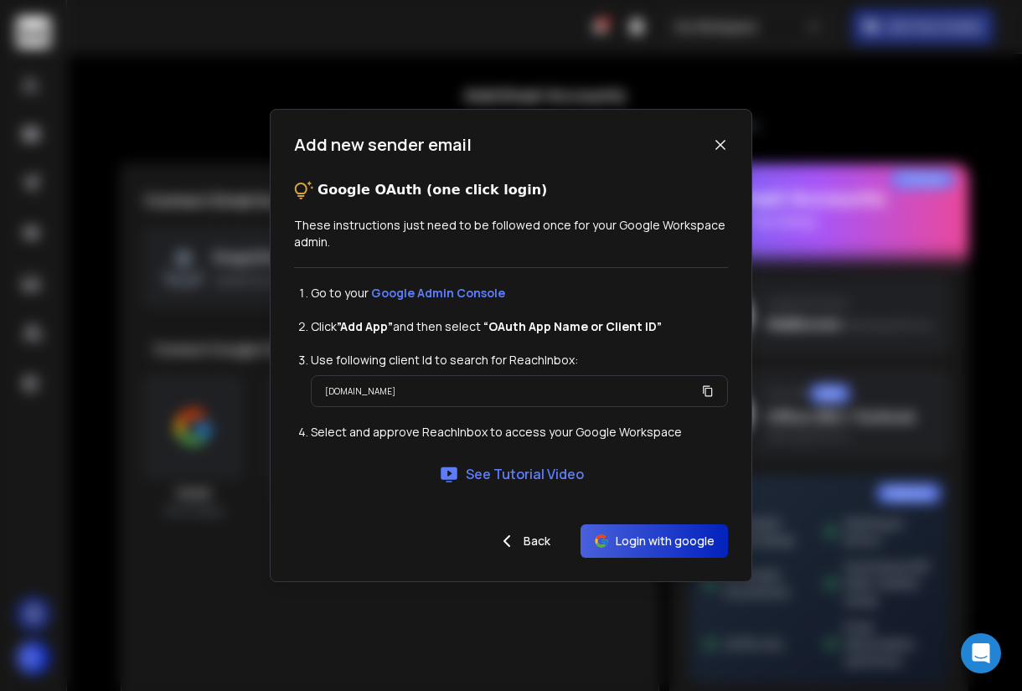
click at [633, 534] on button "Login with google" at bounding box center [653, 541] width 147 height 34
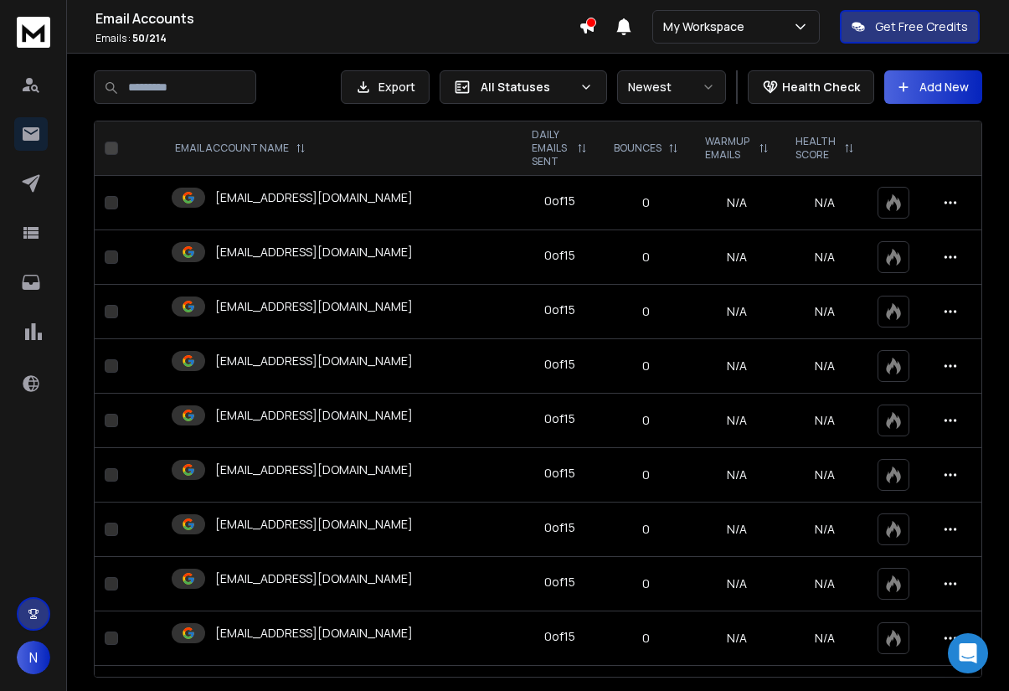
click at [925, 87] on button "Add New" at bounding box center [933, 87] width 98 height 34
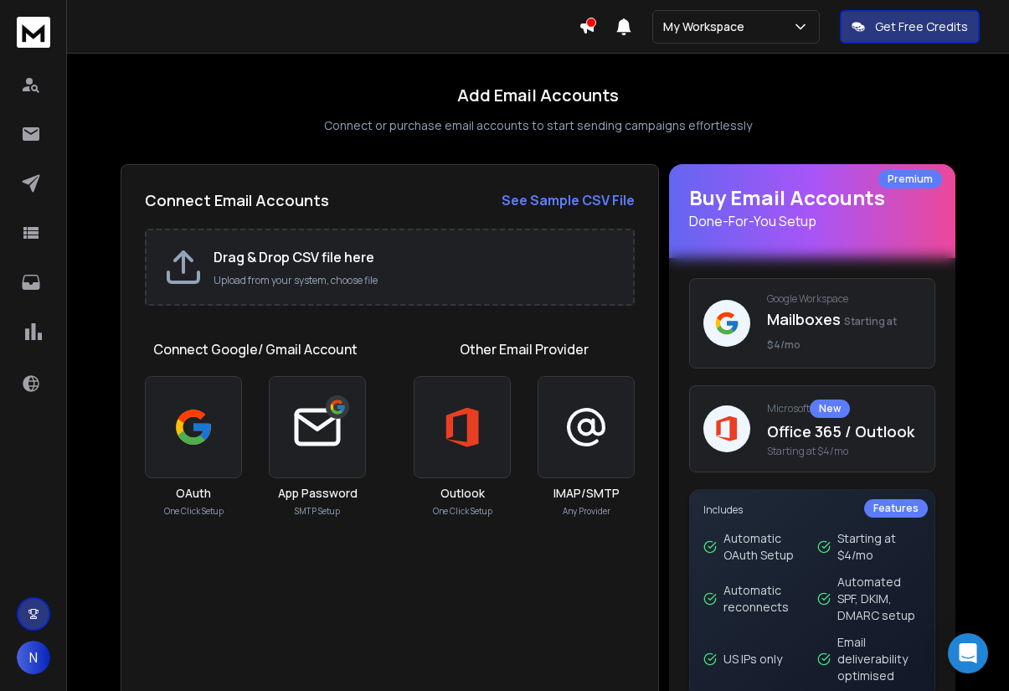
click at [180, 458] on div at bounding box center [193, 427] width 97 height 102
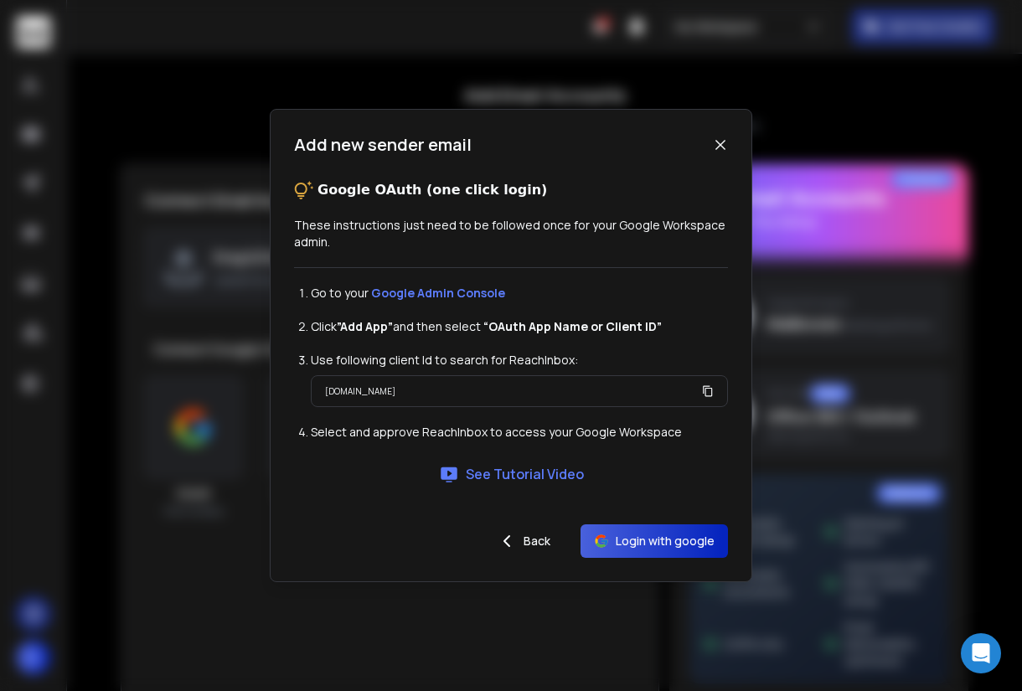
click at [628, 539] on button "Login with google" at bounding box center [653, 541] width 147 height 34
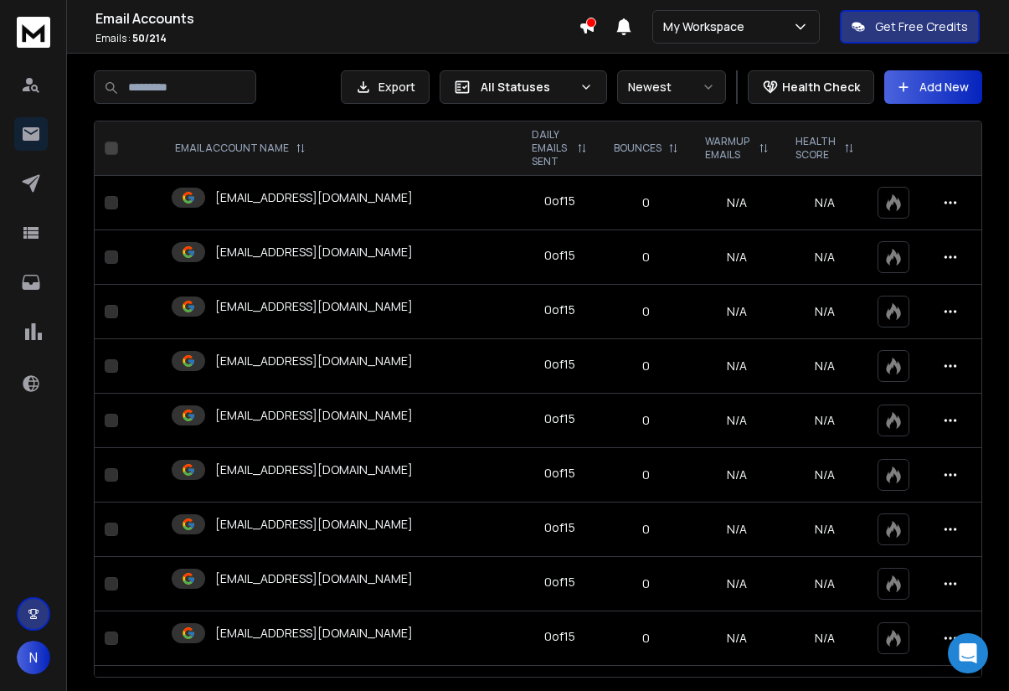
click at [938, 100] on button "Add New" at bounding box center [933, 87] width 98 height 34
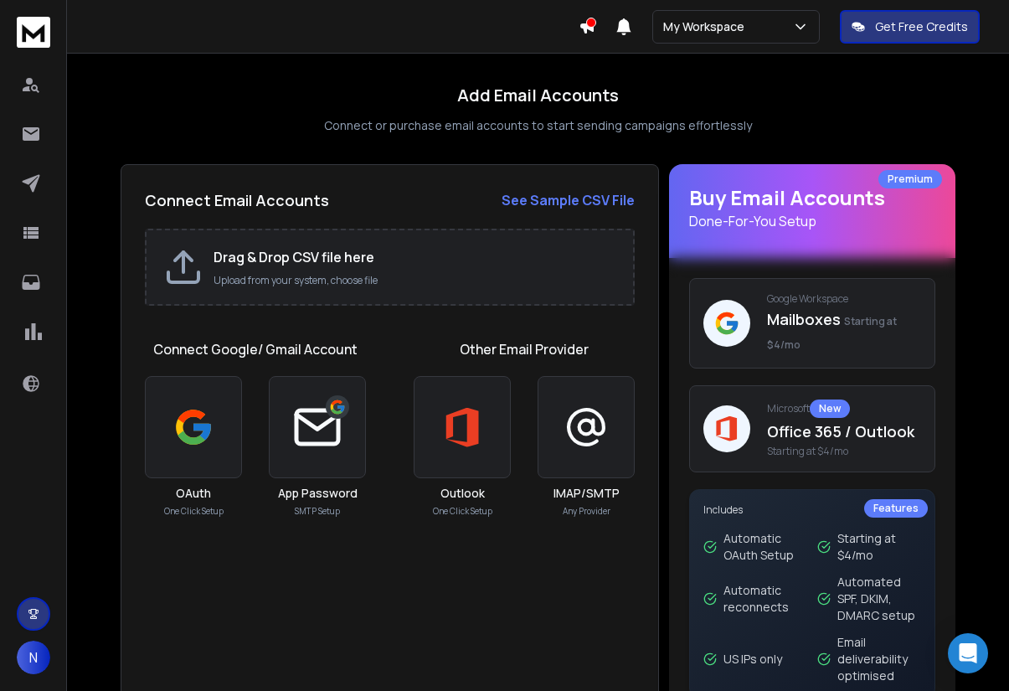
click at [191, 456] on div at bounding box center [193, 427] width 97 height 102
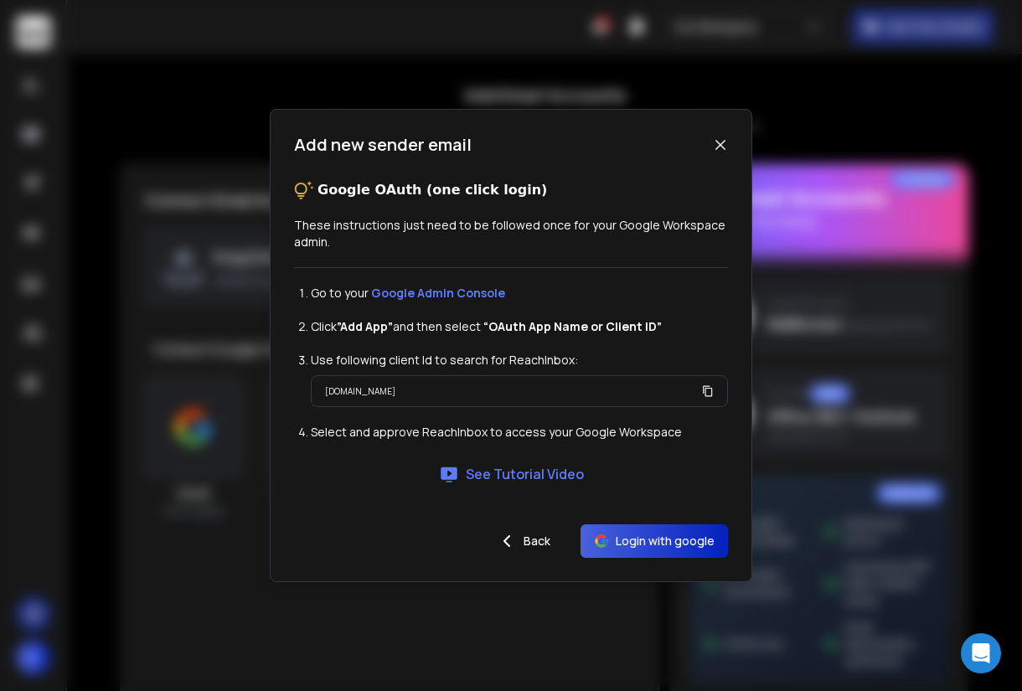
click at [620, 534] on button "Login with google" at bounding box center [653, 541] width 147 height 34
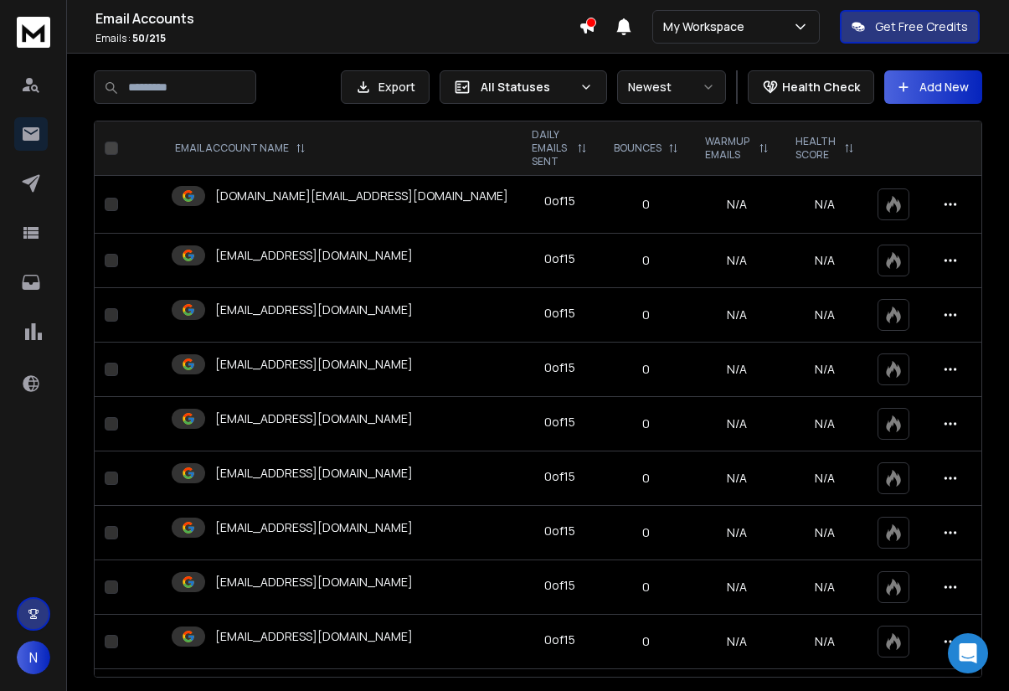
drag, startPoint x: 954, startPoint y: 80, endPoint x: 942, endPoint y: 104, distance: 26.2
click at [953, 80] on button "Add New" at bounding box center [933, 87] width 98 height 34
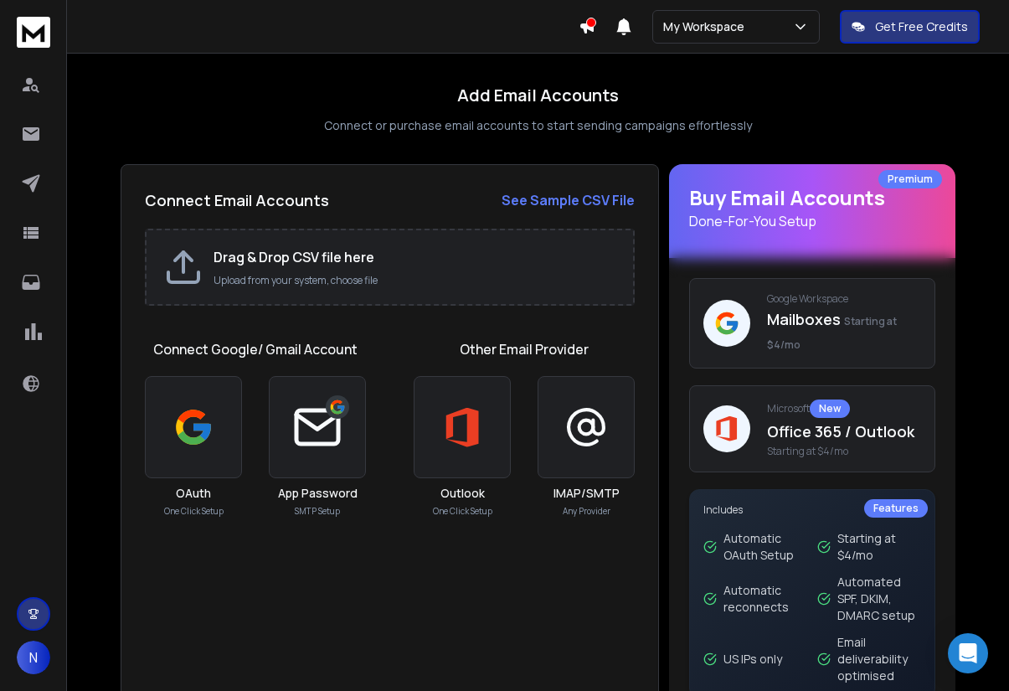
click at [188, 423] on icon at bounding box center [194, 427] width 42 height 50
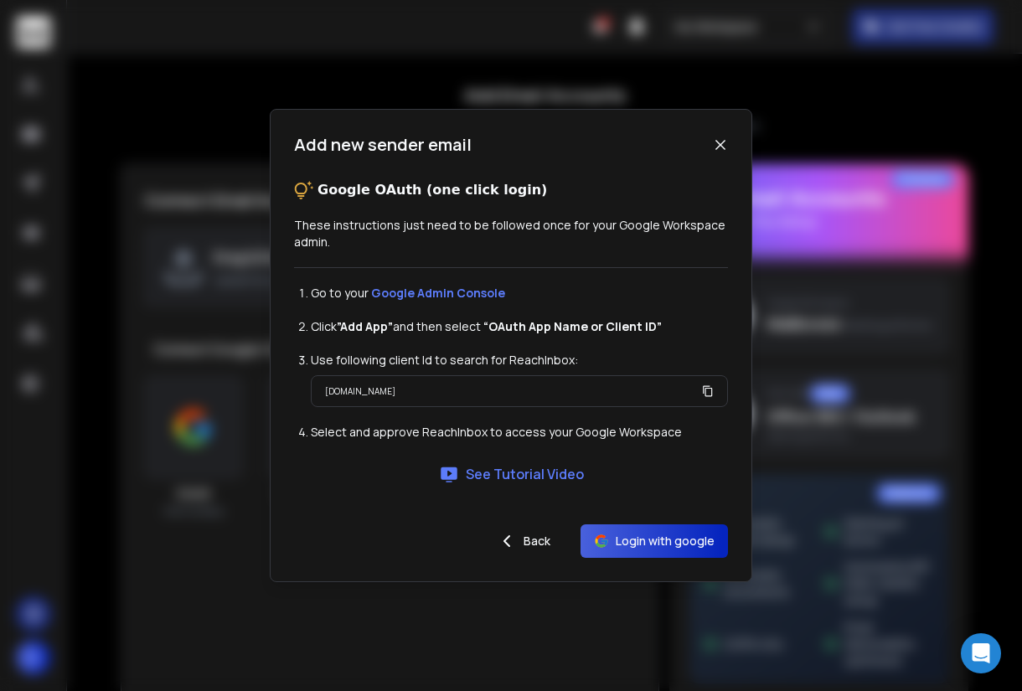
click at [641, 549] on button "Login with google" at bounding box center [653, 541] width 147 height 34
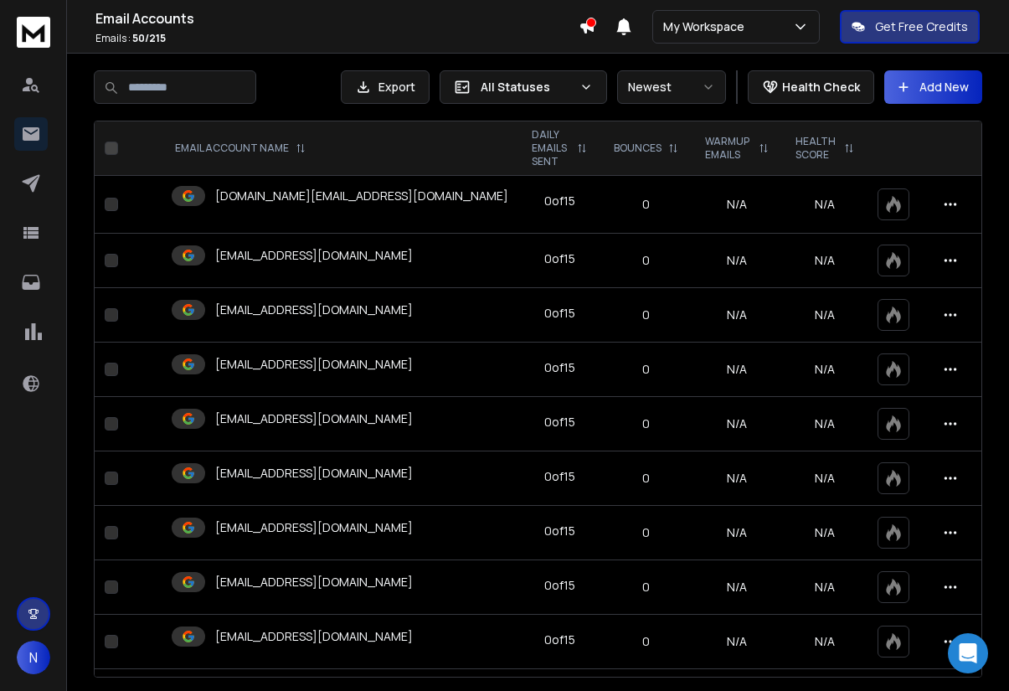
click at [950, 100] on button "Add New" at bounding box center [933, 87] width 98 height 34
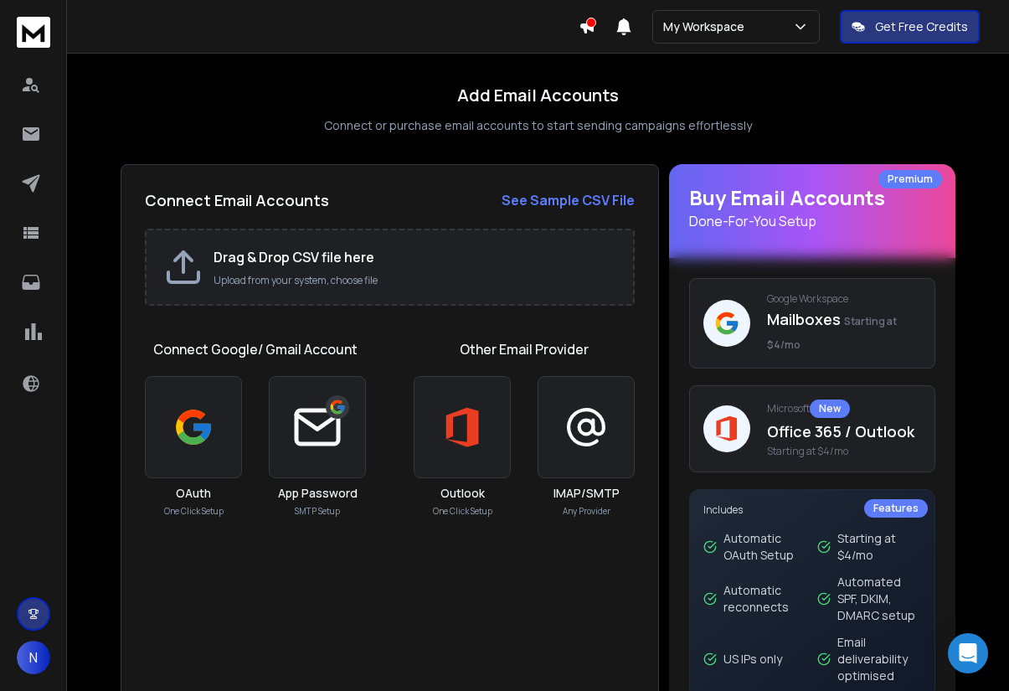
click at [199, 433] on icon at bounding box center [194, 427] width 42 height 50
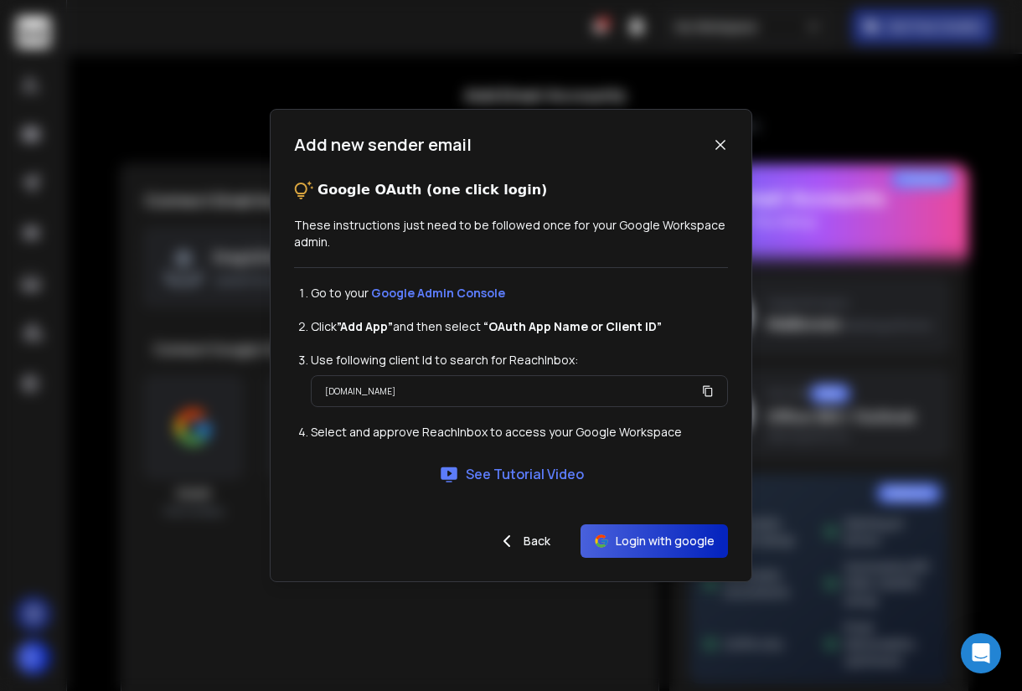
click at [642, 535] on button "Login with google" at bounding box center [653, 541] width 147 height 34
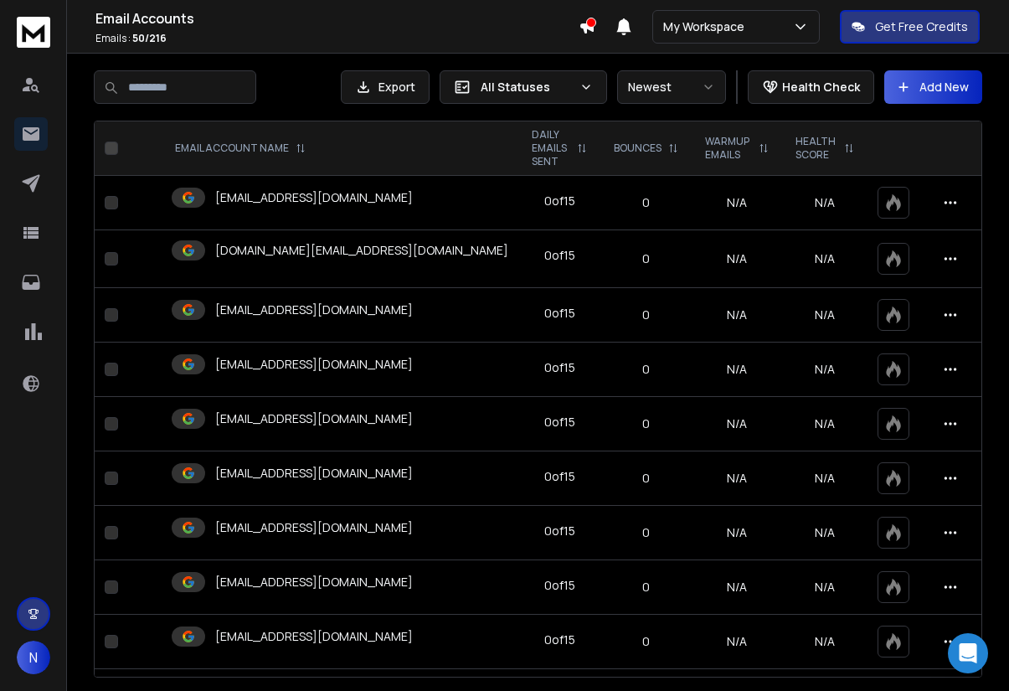
click at [925, 92] on button "Add New" at bounding box center [933, 87] width 98 height 34
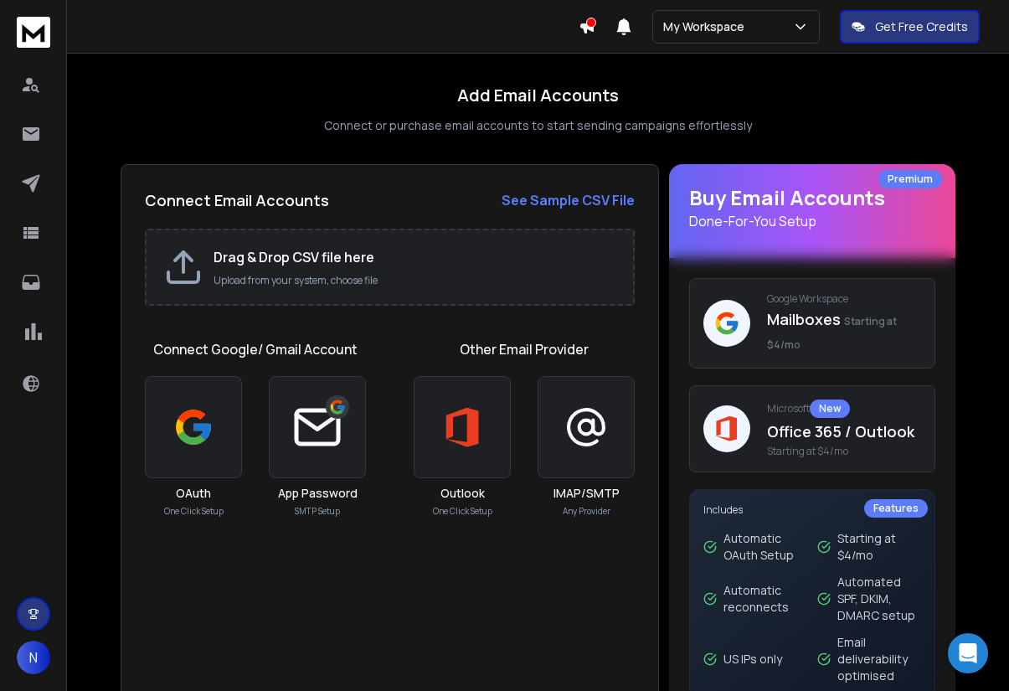
click at [178, 425] on icon at bounding box center [193, 427] width 35 height 35
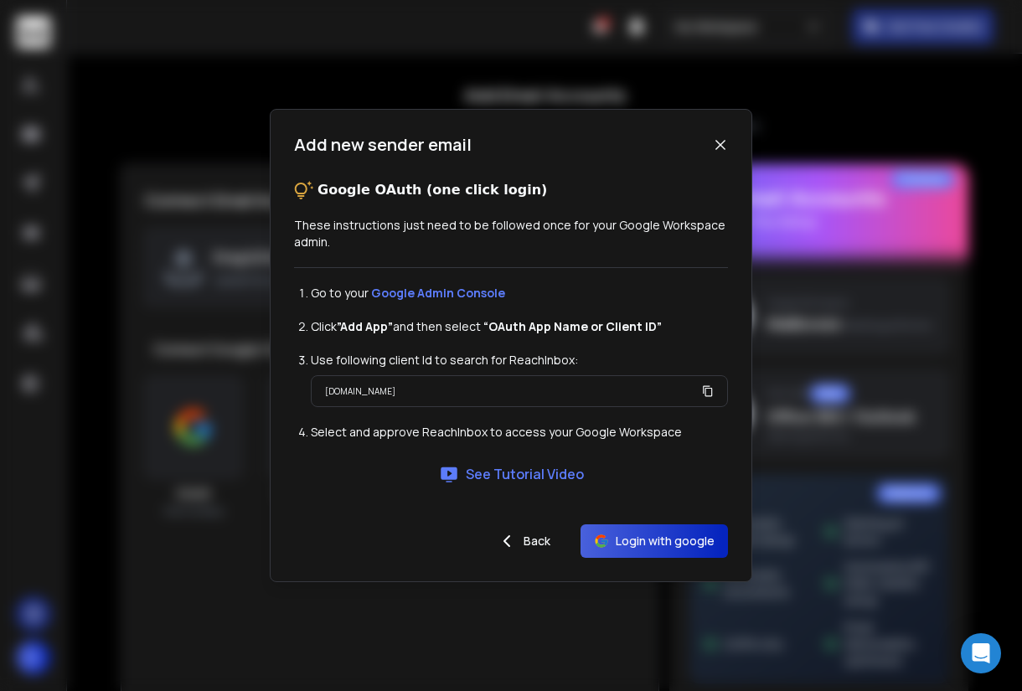
click at [666, 548] on button "Login with google" at bounding box center [653, 541] width 147 height 34
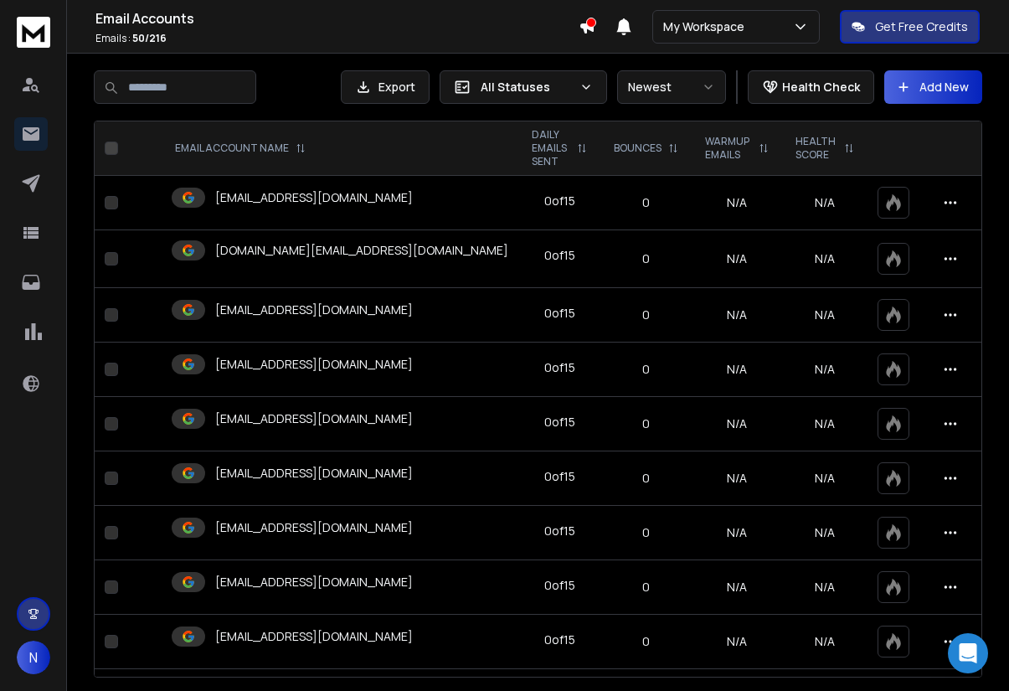
click at [938, 90] on button "Add New" at bounding box center [933, 87] width 98 height 34
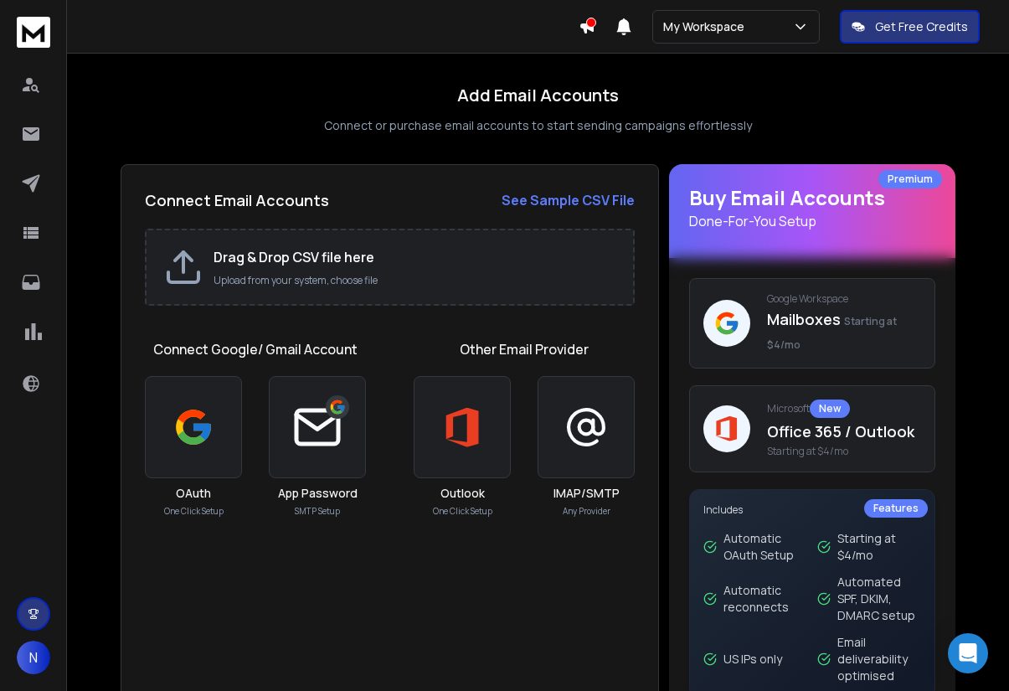
click at [208, 447] on icon at bounding box center [194, 427] width 42 height 50
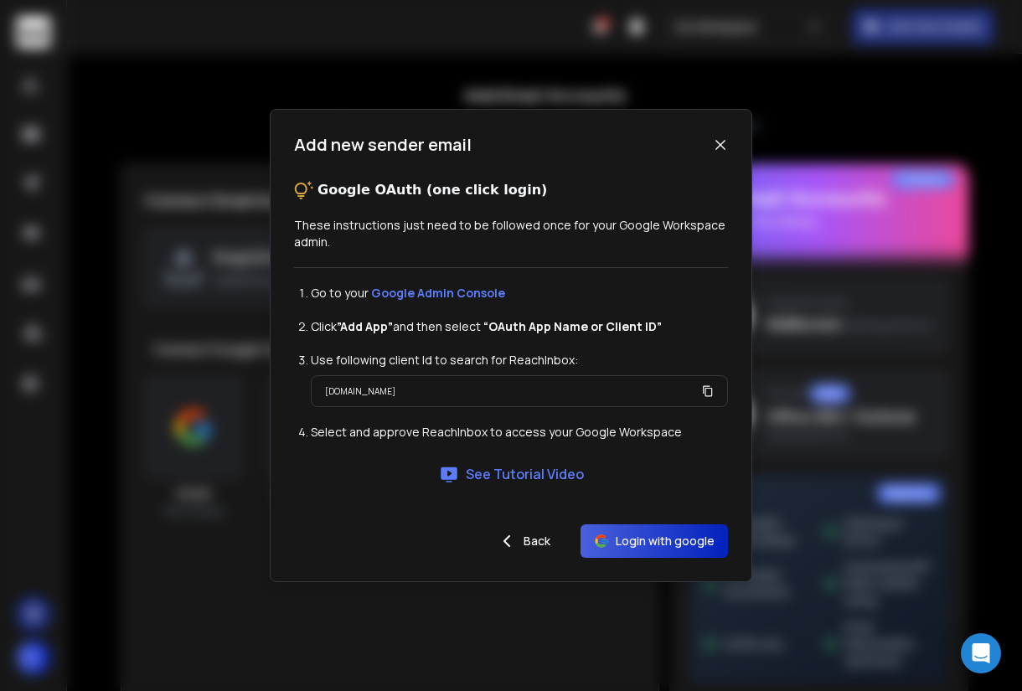
click at [648, 528] on button "Login with google" at bounding box center [653, 541] width 147 height 34
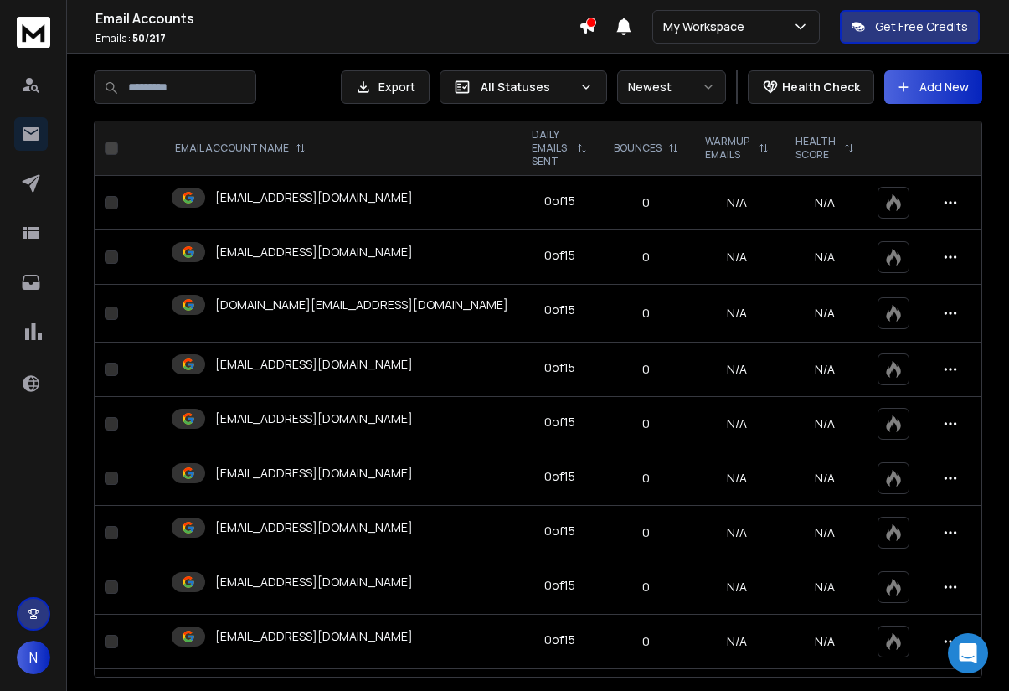
click at [936, 90] on button "Add New" at bounding box center [933, 87] width 98 height 34
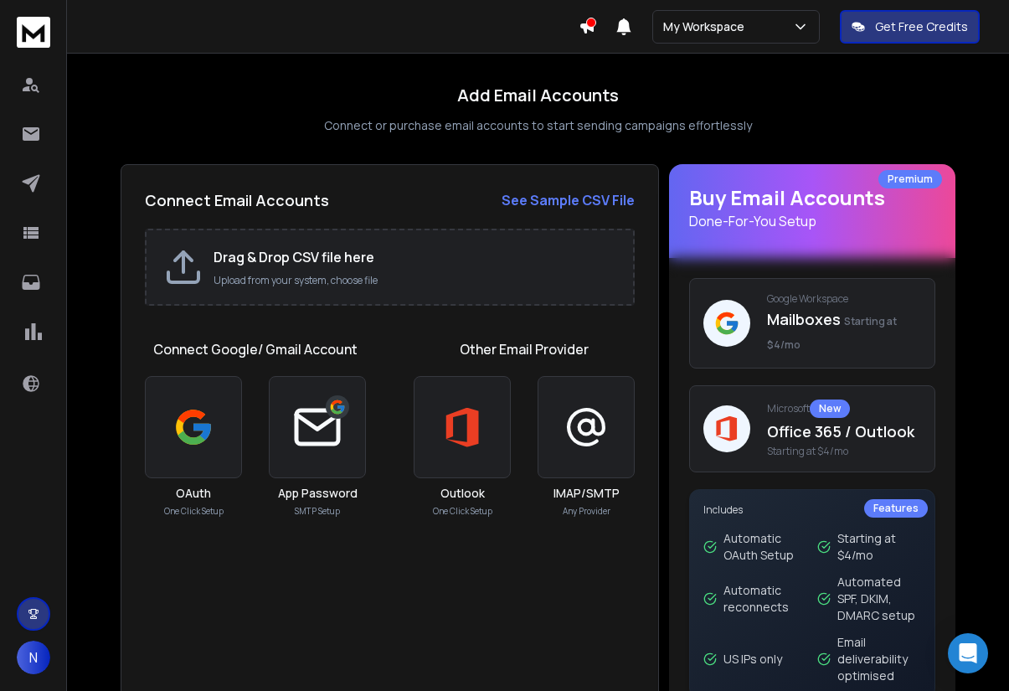
click at [230, 420] on div at bounding box center [193, 427] width 97 height 102
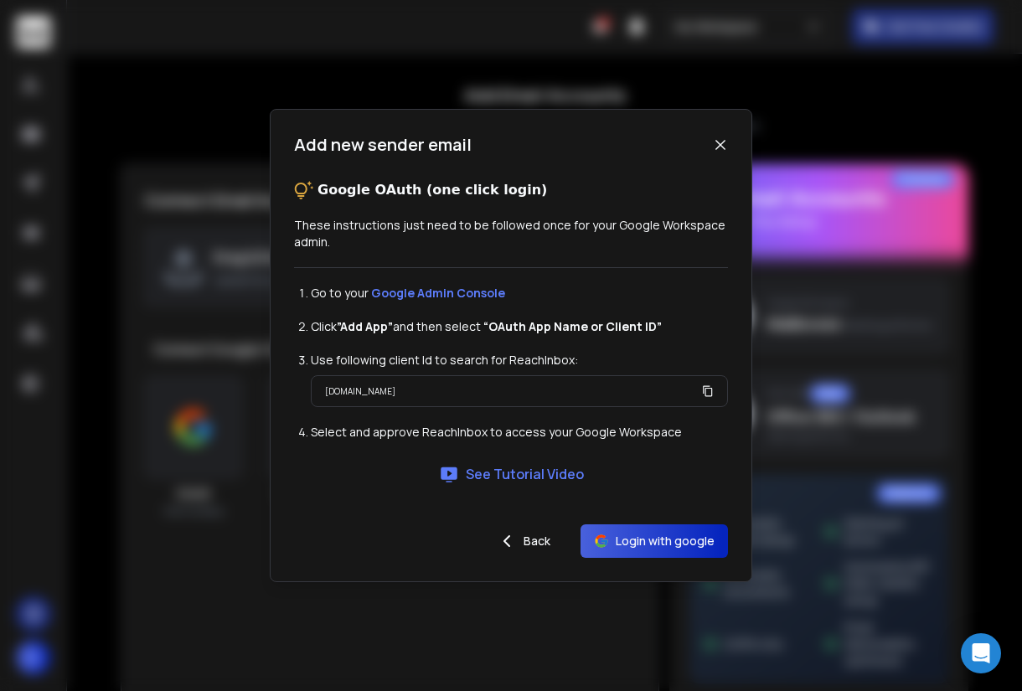
click at [622, 547] on button "Login with google" at bounding box center [653, 541] width 147 height 34
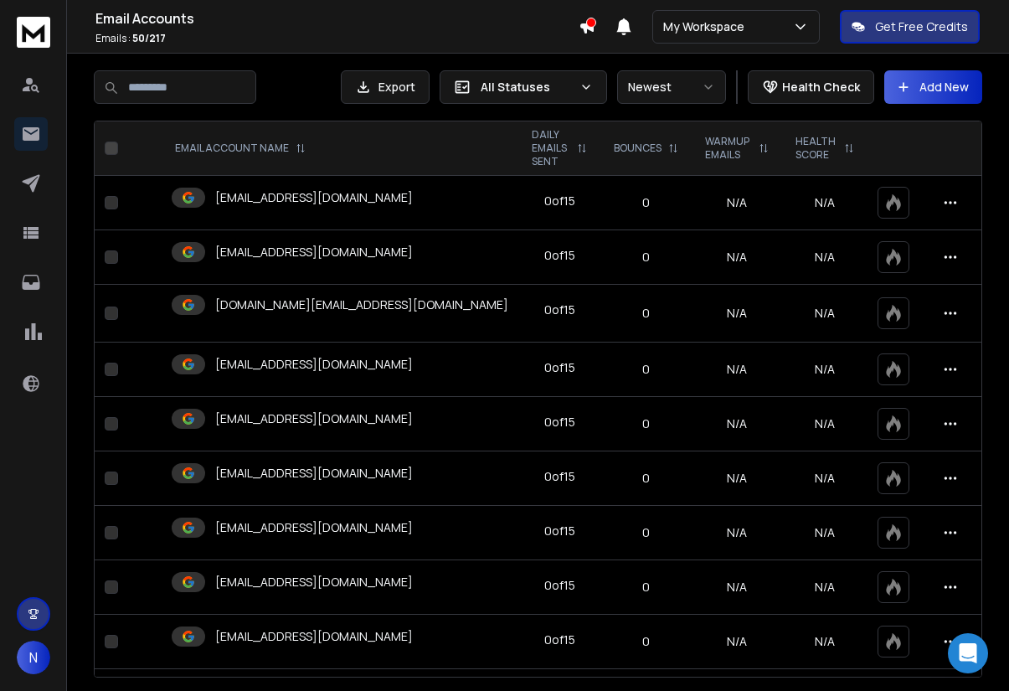
click at [951, 90] on button "Add New" at bounding box center [933, 87] width 98 height 34
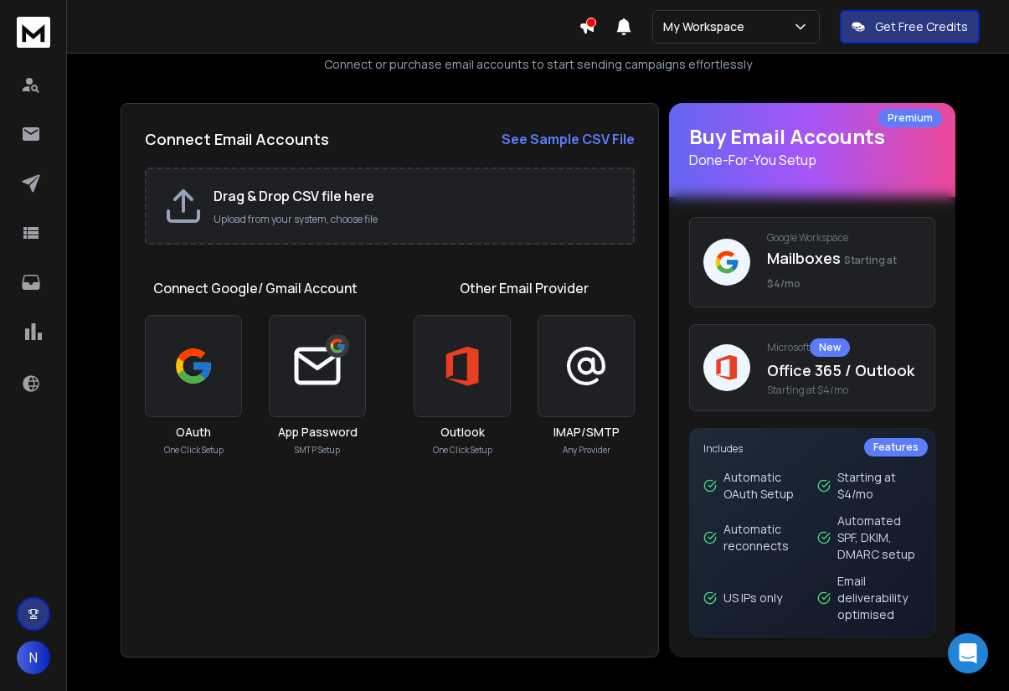
click at [194, 392] on div at bounding box center [193, 366] width 97 height 102
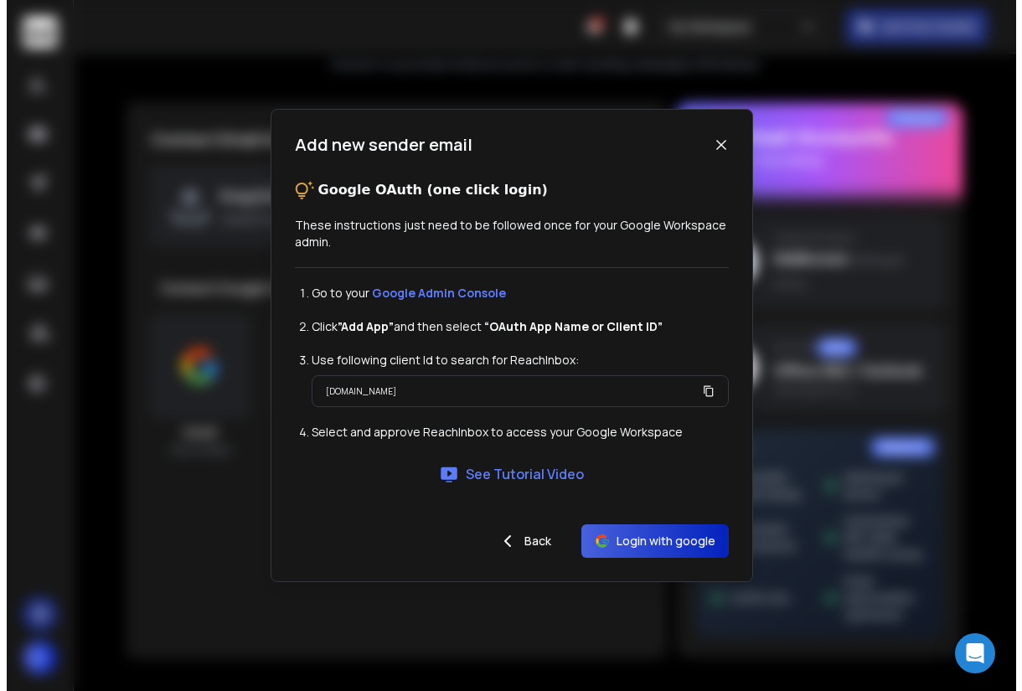
scroll to position [46, 0]
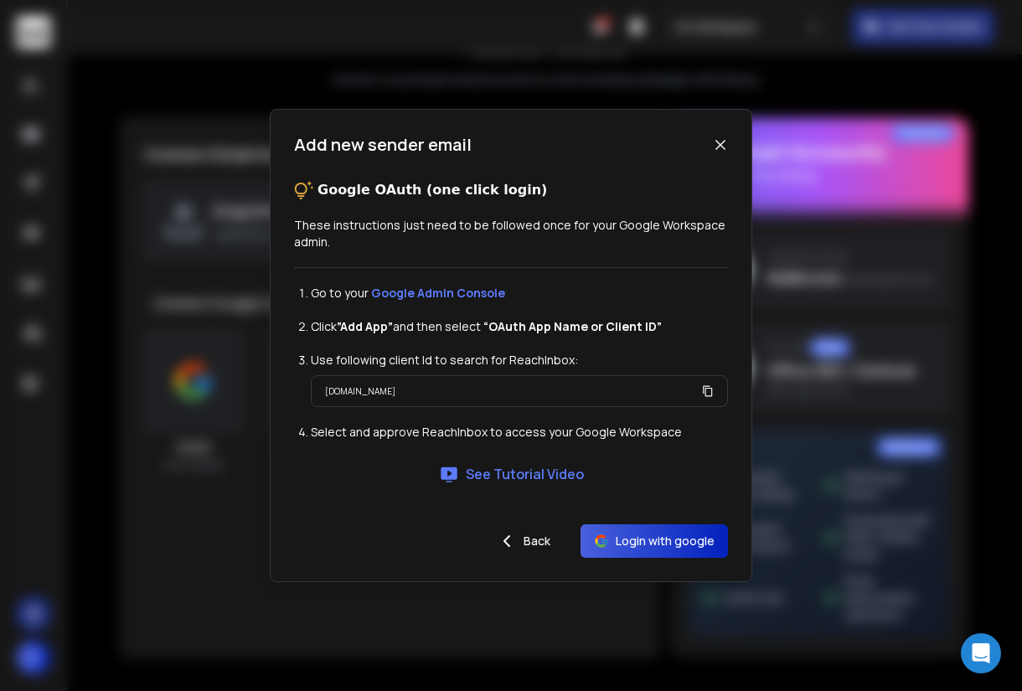
click at [723, 544] on button "Login with google" at bounding box center [653, 541] width 147 height 34
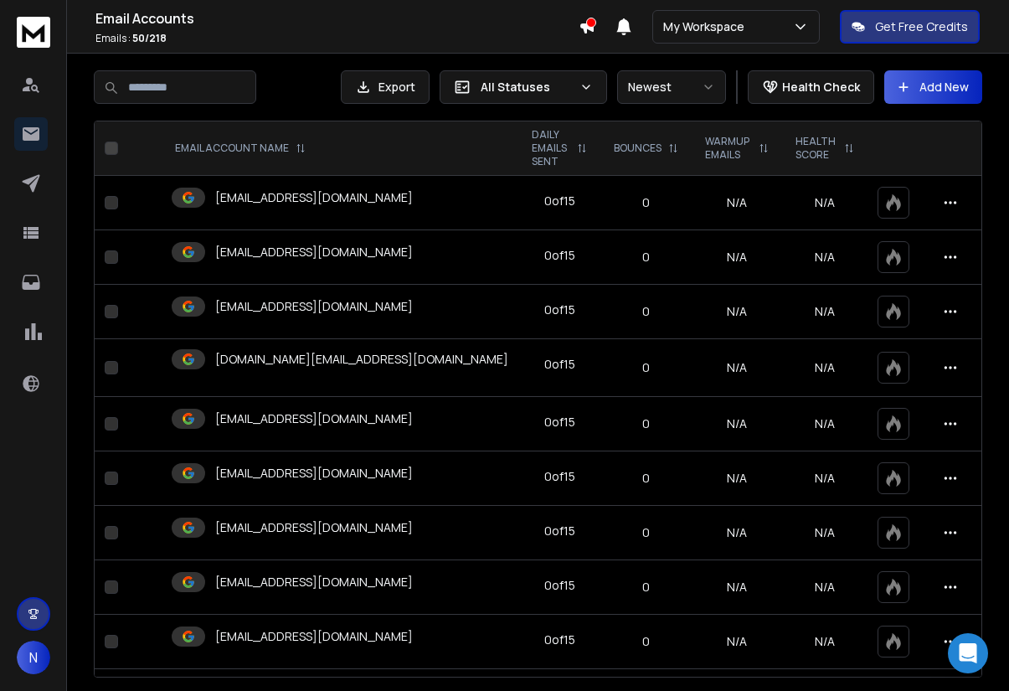
click at [962, 90] on button "Add New" at bounding box center [933, 87] width 98 height 34
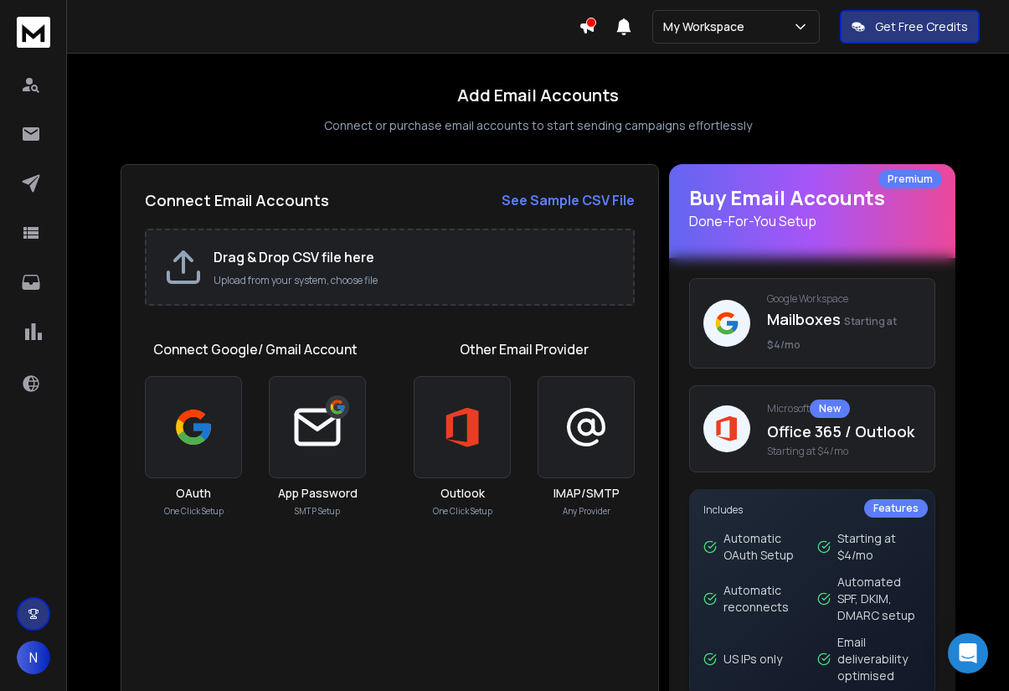
click at [210, 430] on icon at bounding box center [202, 432] width 18 height 17
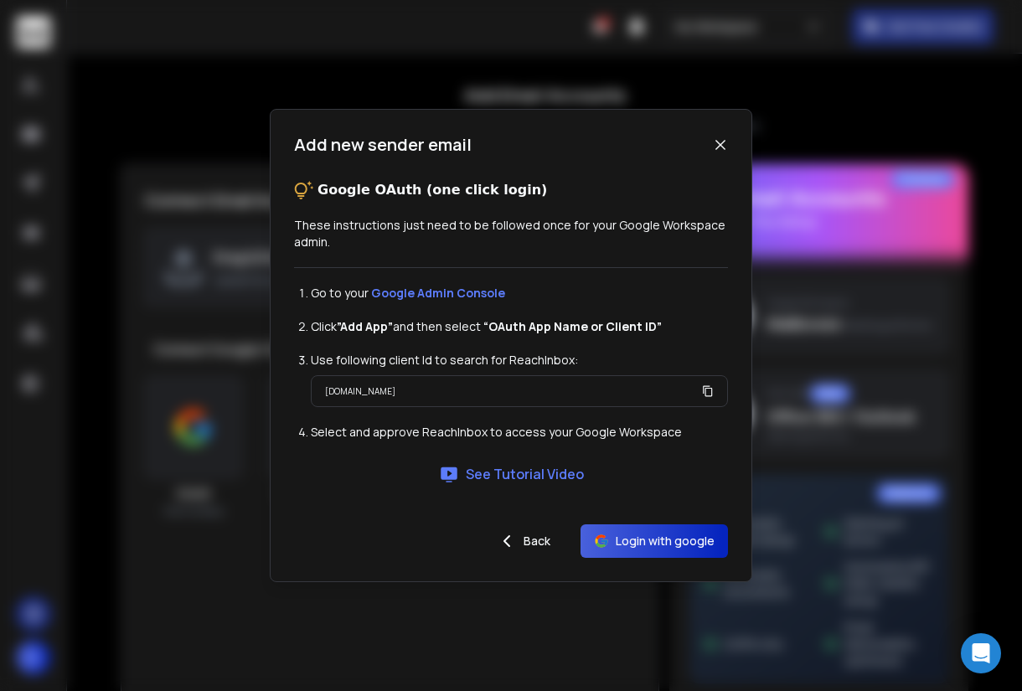
click at [668, 541] on button "Login with google" at bounding box center [653, 541] width 147 height 34
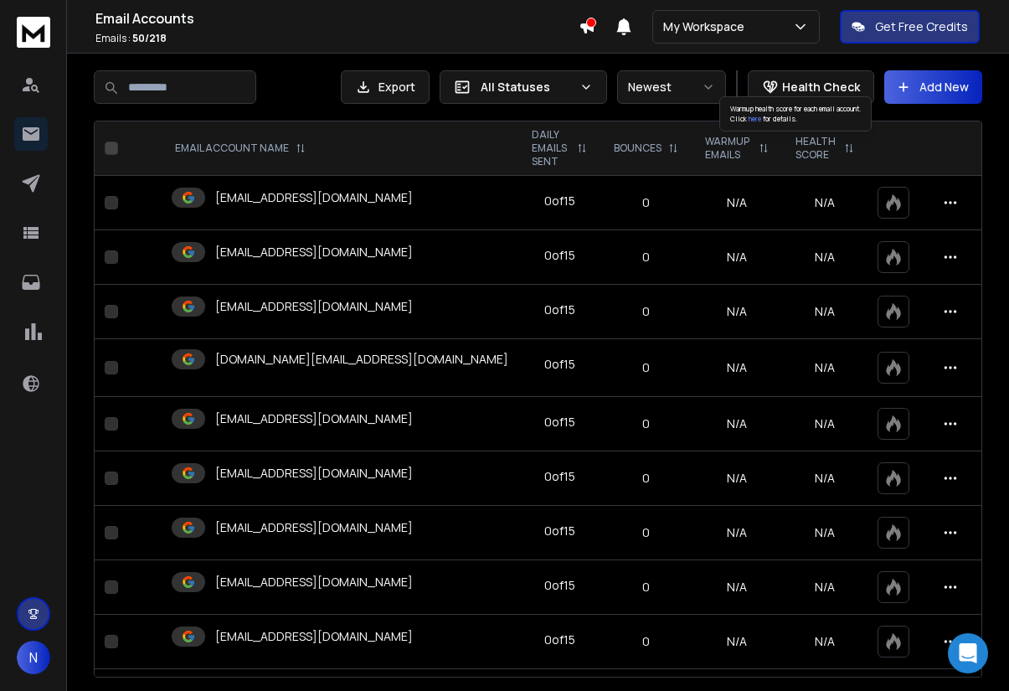
click at [935, 84] on button "Add New" at bounding box center [933, 87] width 98 height 34
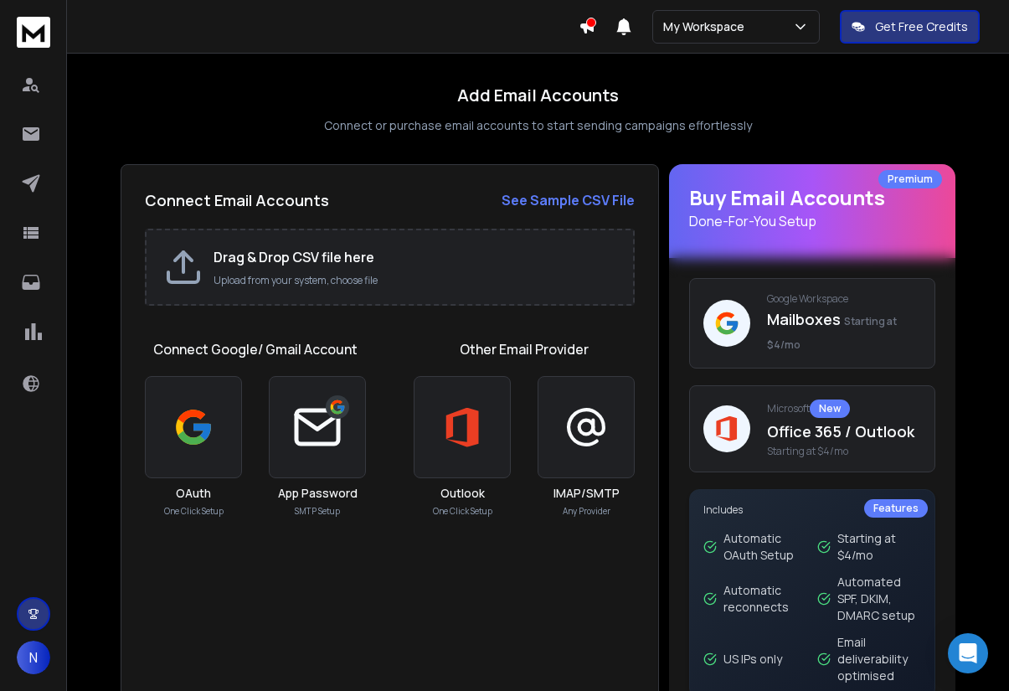
click at [209, 423] on icon at bounding box center [194, 427] width 42 height 50
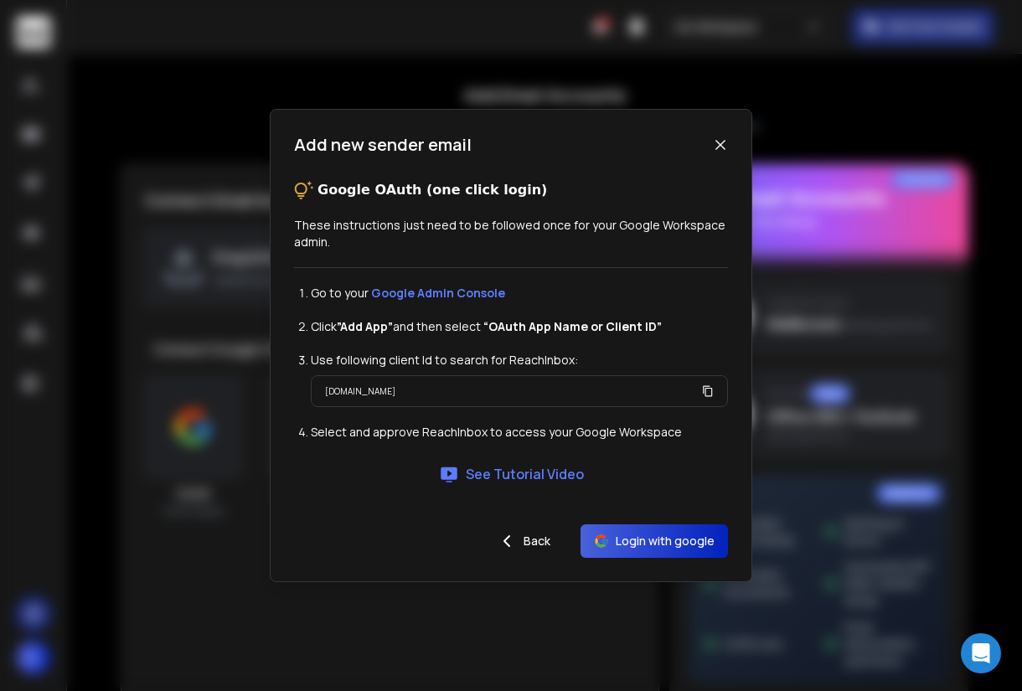
click at [606, 524] on button "Login with google" at bounding box center [653, 541] width 147 height 34
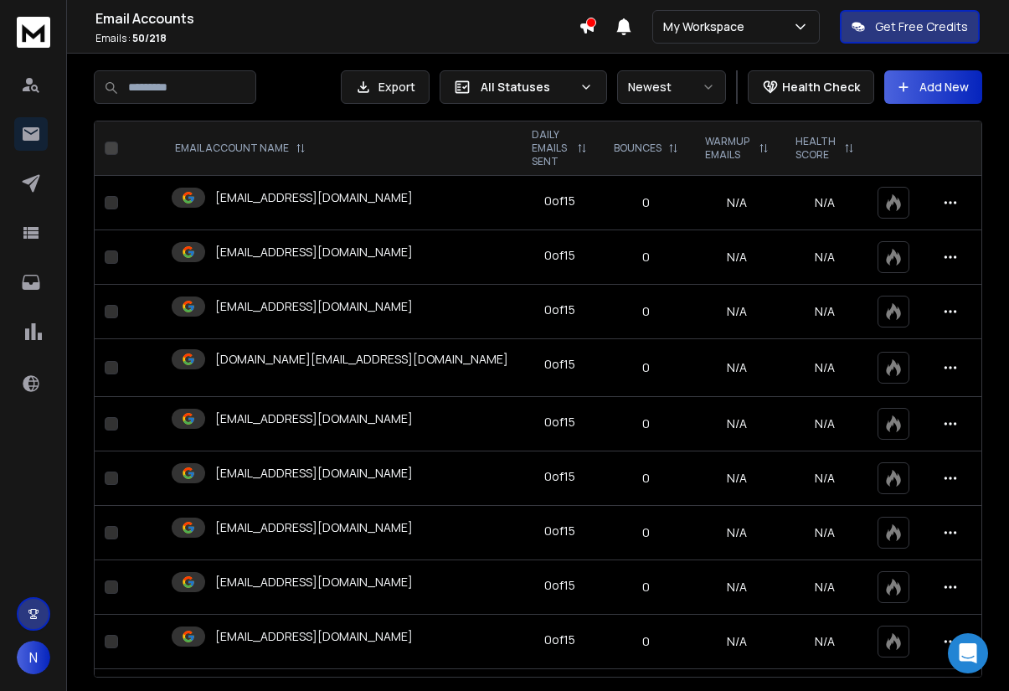
click at [923, 87] on button "Add New" at bounding box center [933, 87] width 98 height 34
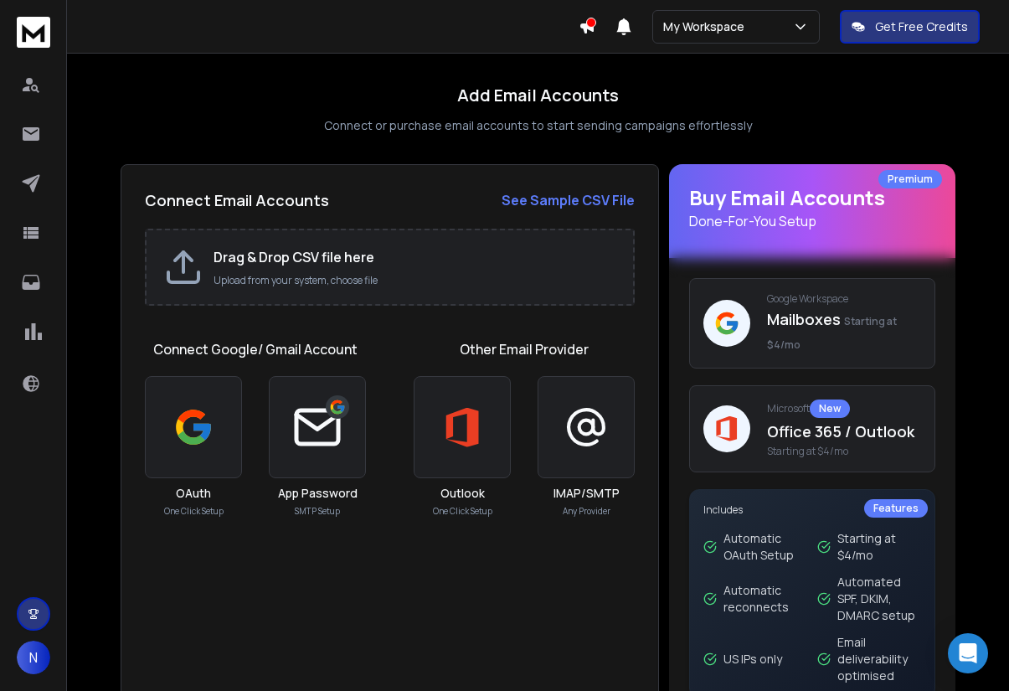
click at [178, 452] on div at bounding box center [193, 427] width 97 height 102
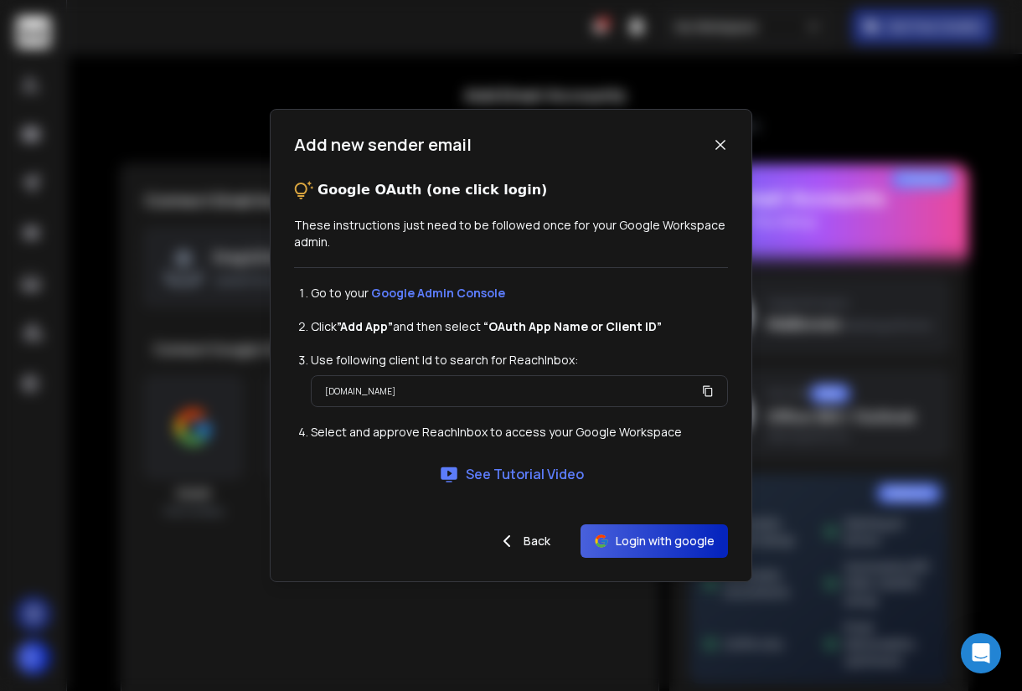
click at [659, 536] on button "Login with google" at bounding box center [653, 541] width 147 height 34
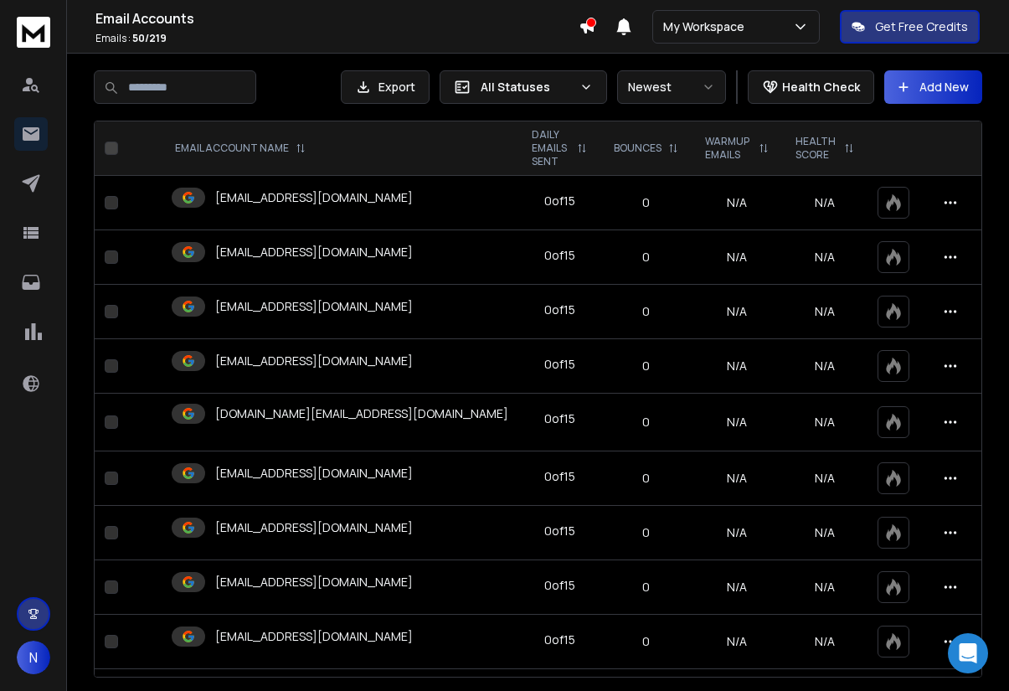
click at [963, 82] on button "Add New" at bounding box center [933, 87] width 98 height 34
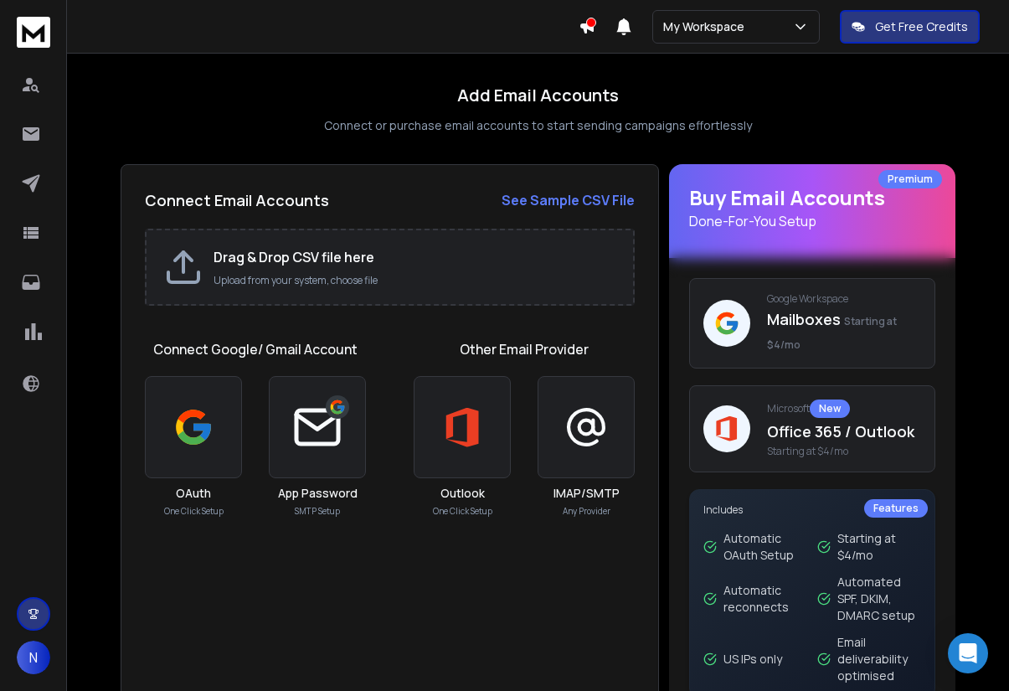
click at [187, 436] on icon at bounding box center [194, 427] width 42 height 50
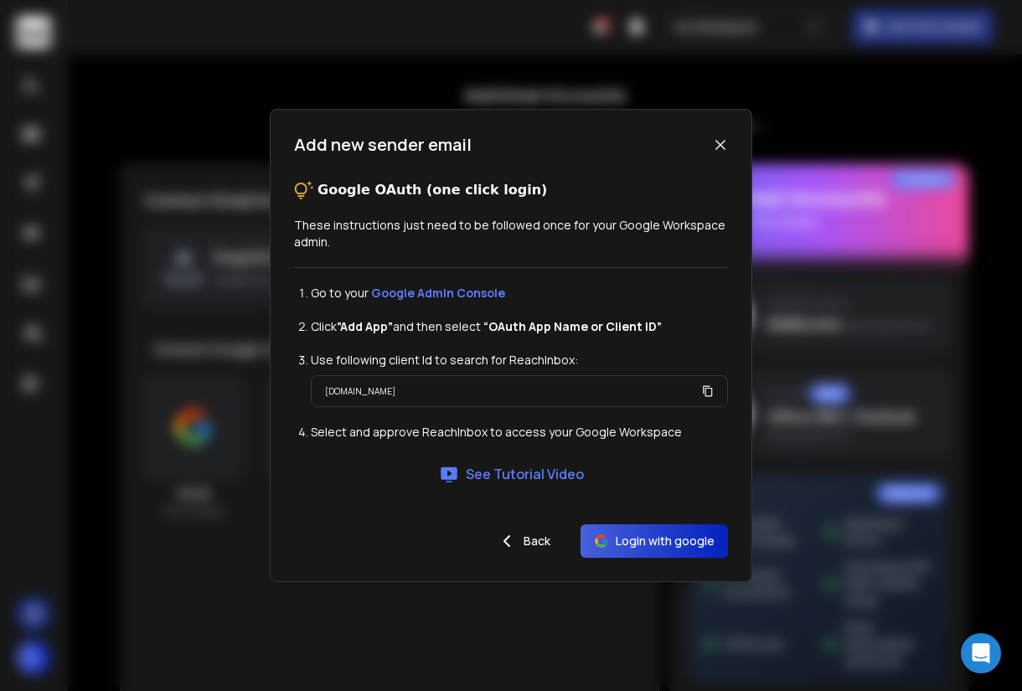
click at [667, 544] on button "Login with google" at bounding box center [653, 541] width 147 height 34
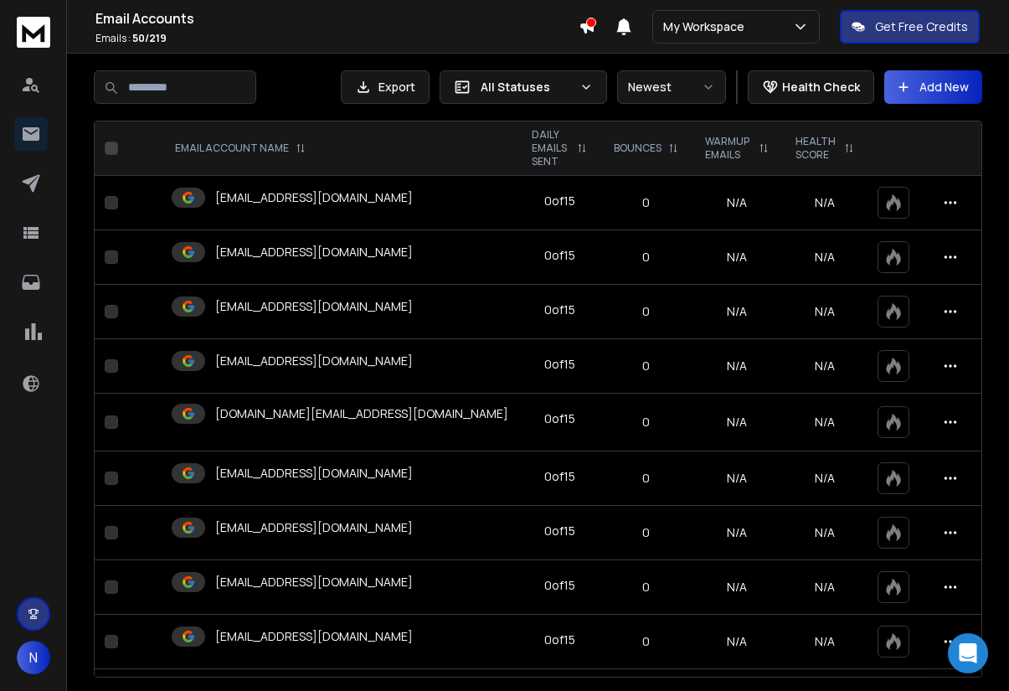
click at [957, 74] on button "Add New" at bounding box center [933, 87] width 98 height 34
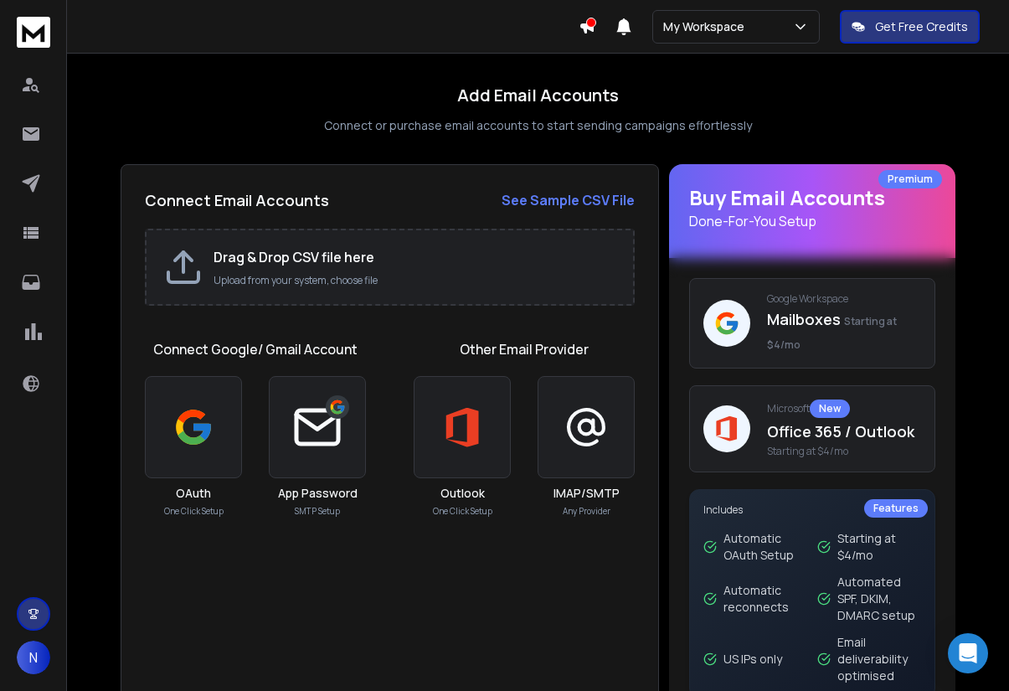
click at [182, 455] on div at bounding box center [193, 427] width 97 height 102
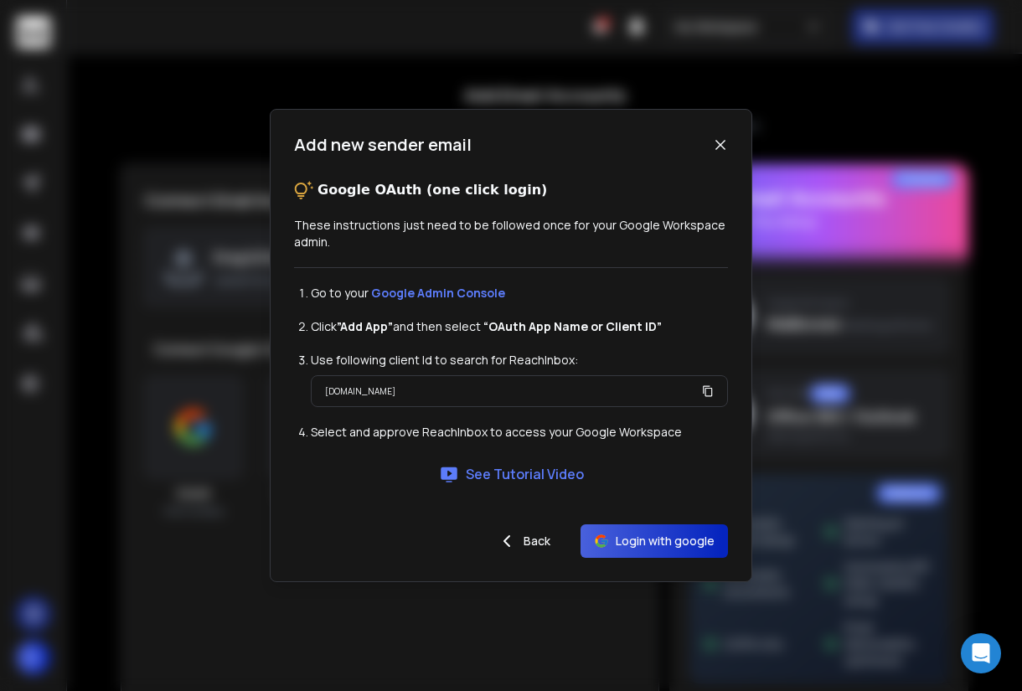
click at [639, 536] on button "Login with google" at bounding box center [653, 541] width 147 height 34
